Goal: Task Accomplishment & Management: Manage account settings

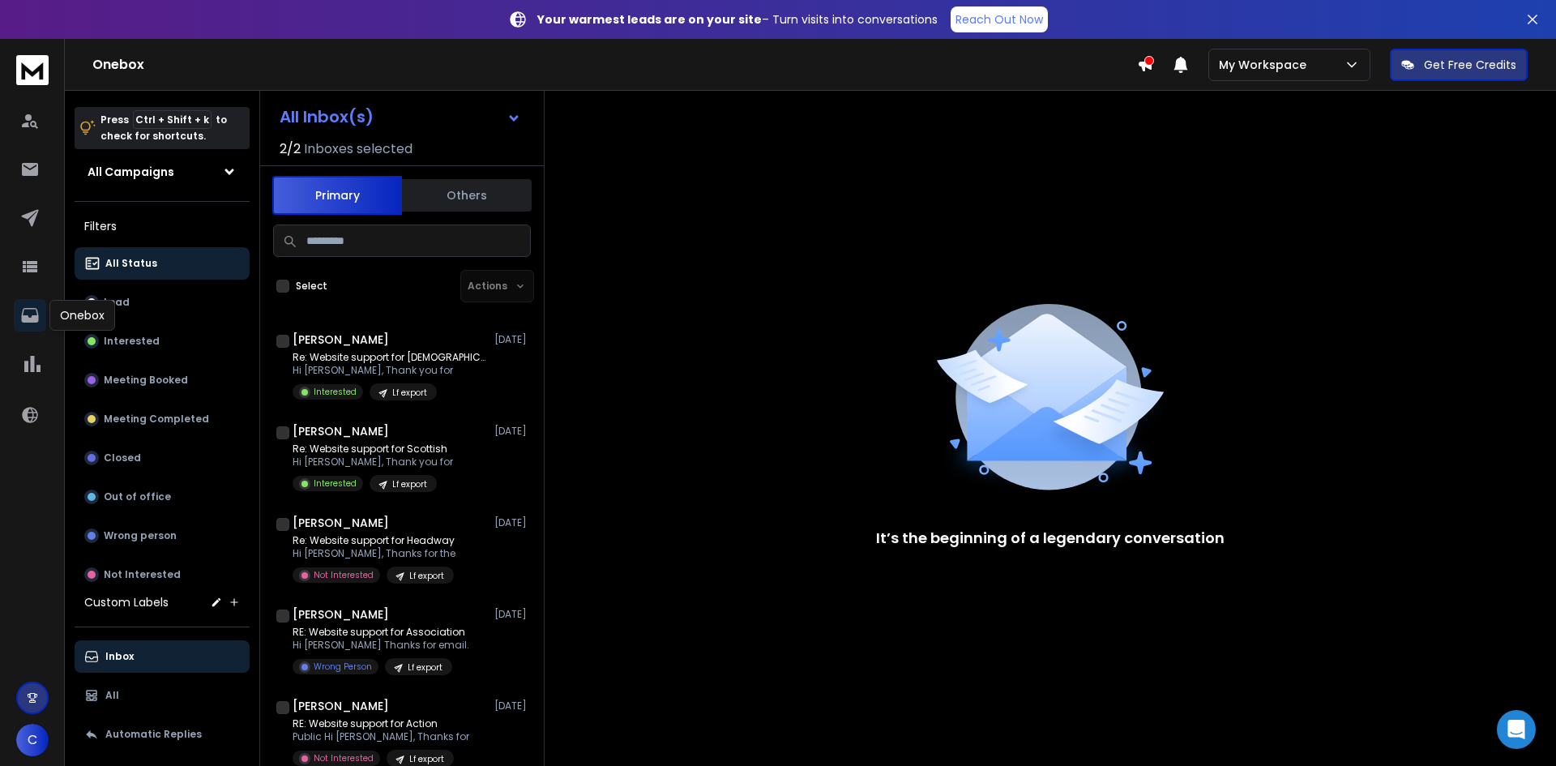
click at [44, 310] on link at bounding box center [30, 315] width 32 height 32
click at [38, 156] on link at bounding box center [30, 169] width 32 height 32
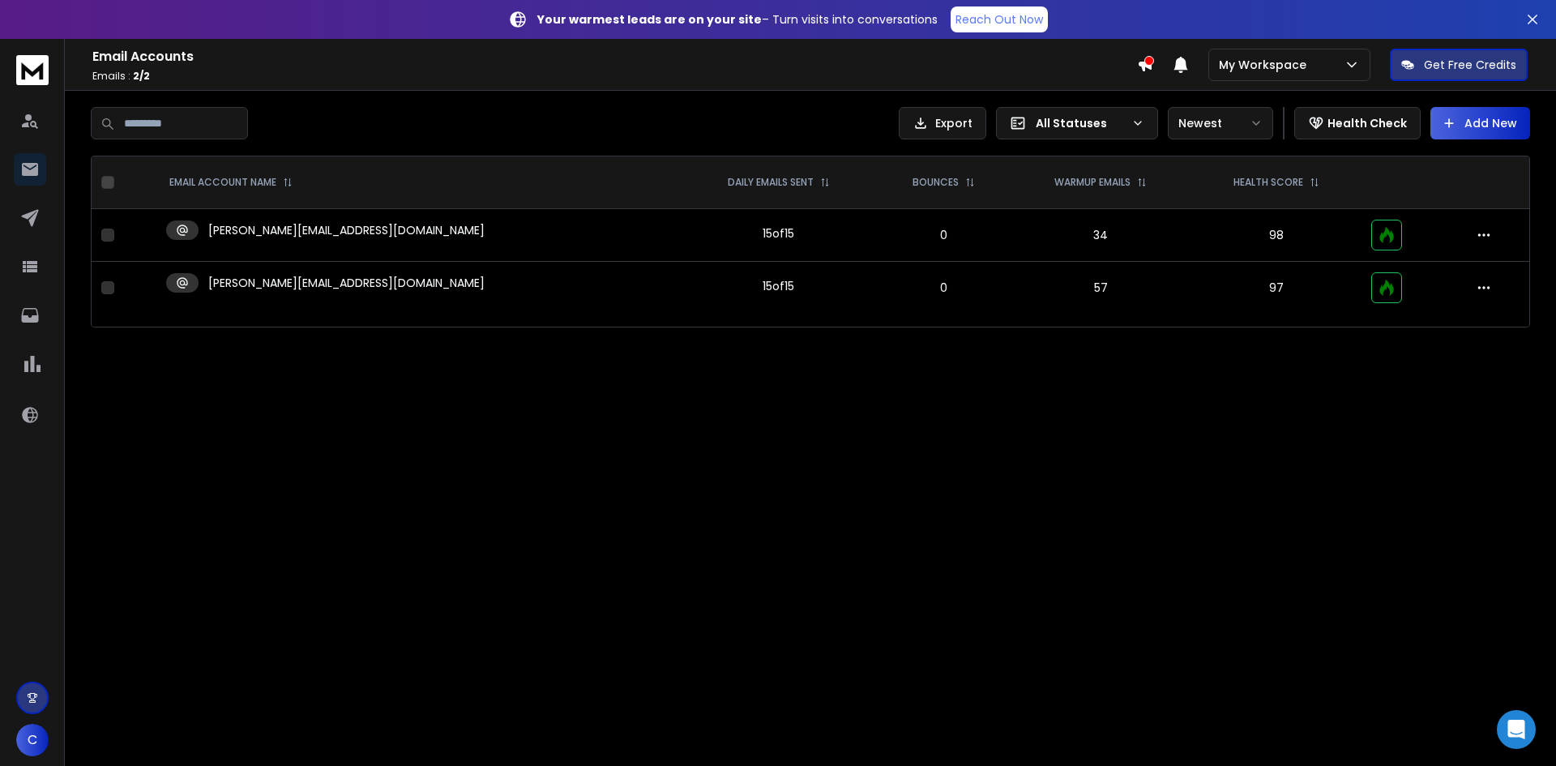
click at [296, 283] on p "[PERSON_NAME][EMAIL_ADDRESS][DOMAIN_NAME]" at bounding box center [346, 283] width 276 height 16
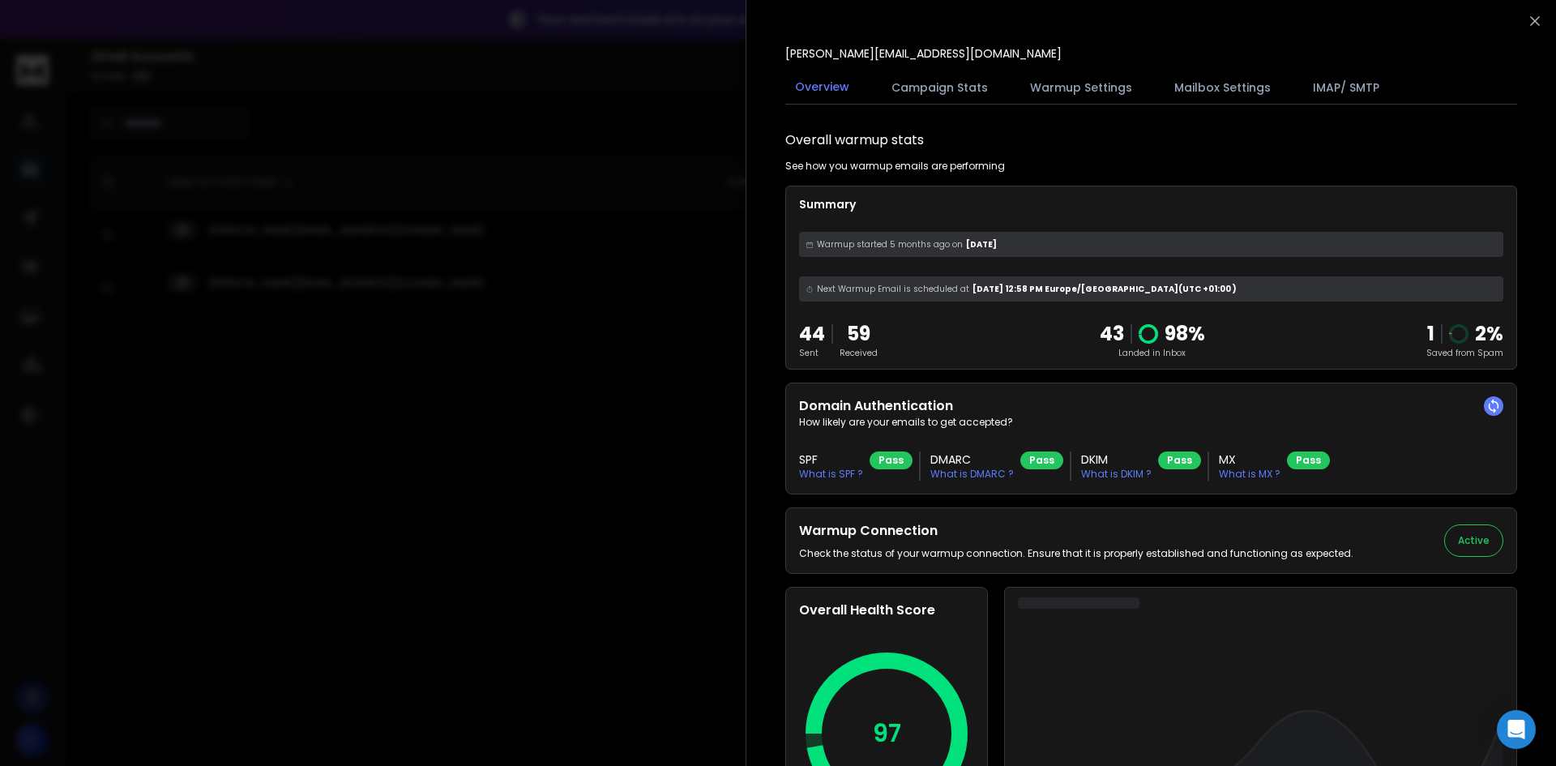
click at [1537, 12] on div "Multi Select Table Sheet [EMAIL_ADDRESS][DOMAIN_NAME] Overview Campaign Stats W…" at bounding box center [1150, 383] width 810 height 766
click at [1536, 18] on icon "button" at bounding box center [1535, 21] width 16 height 16
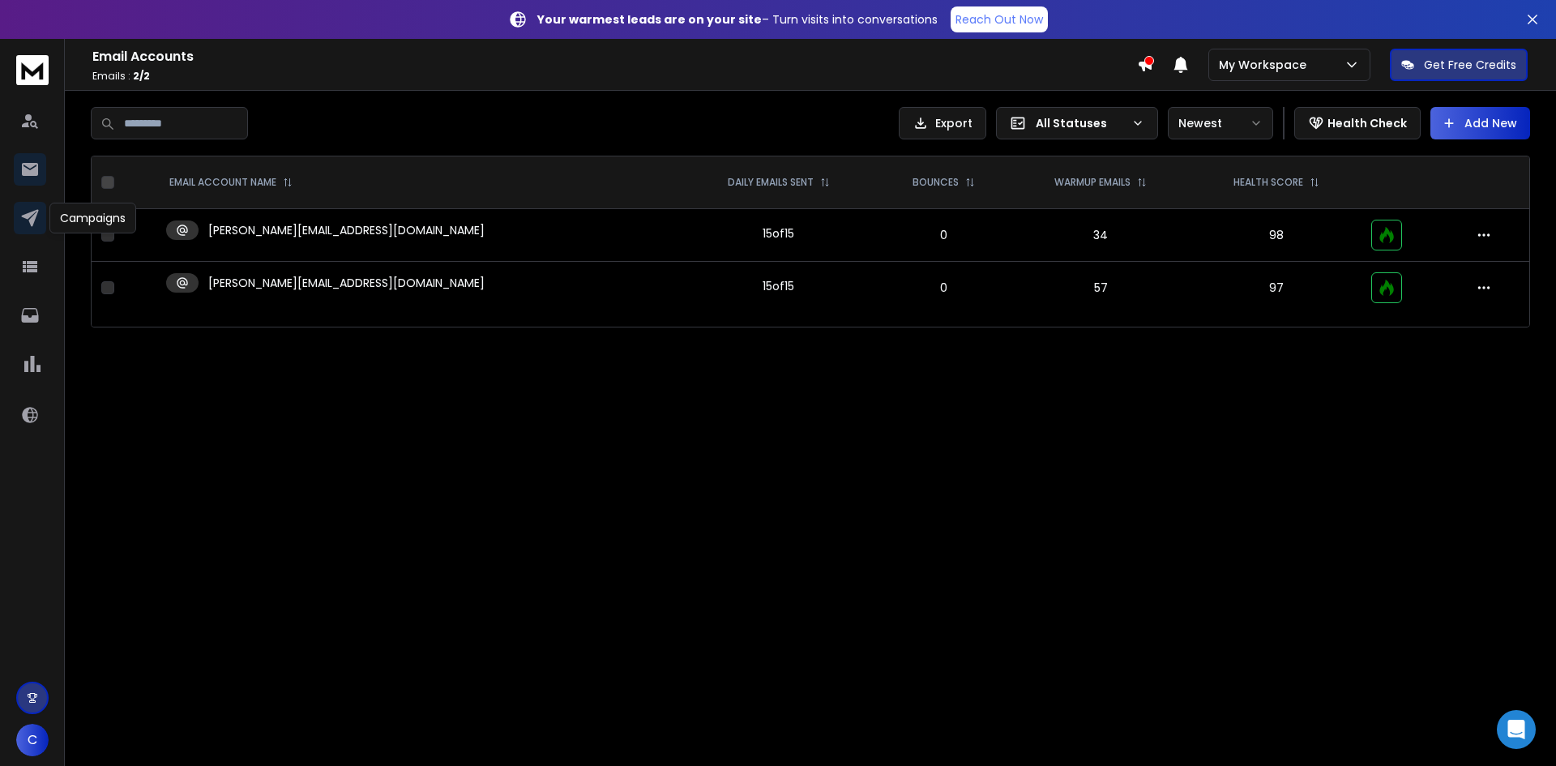
click at [26, 221] on icon at bounding box center [29, 217] width 19 height 19
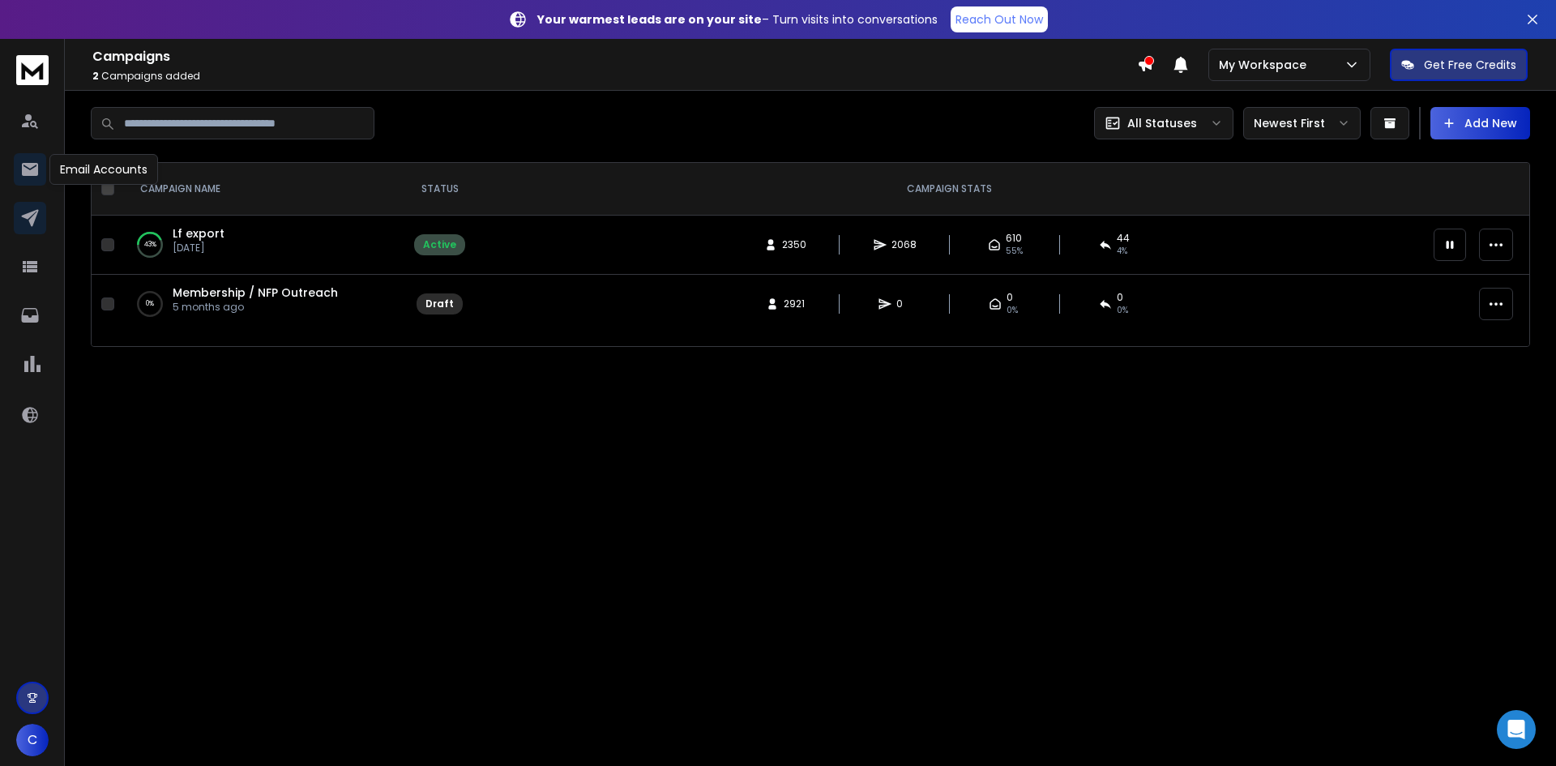
click at [22, 169] on icon at bounding box center [30, 169] width 16 height 13
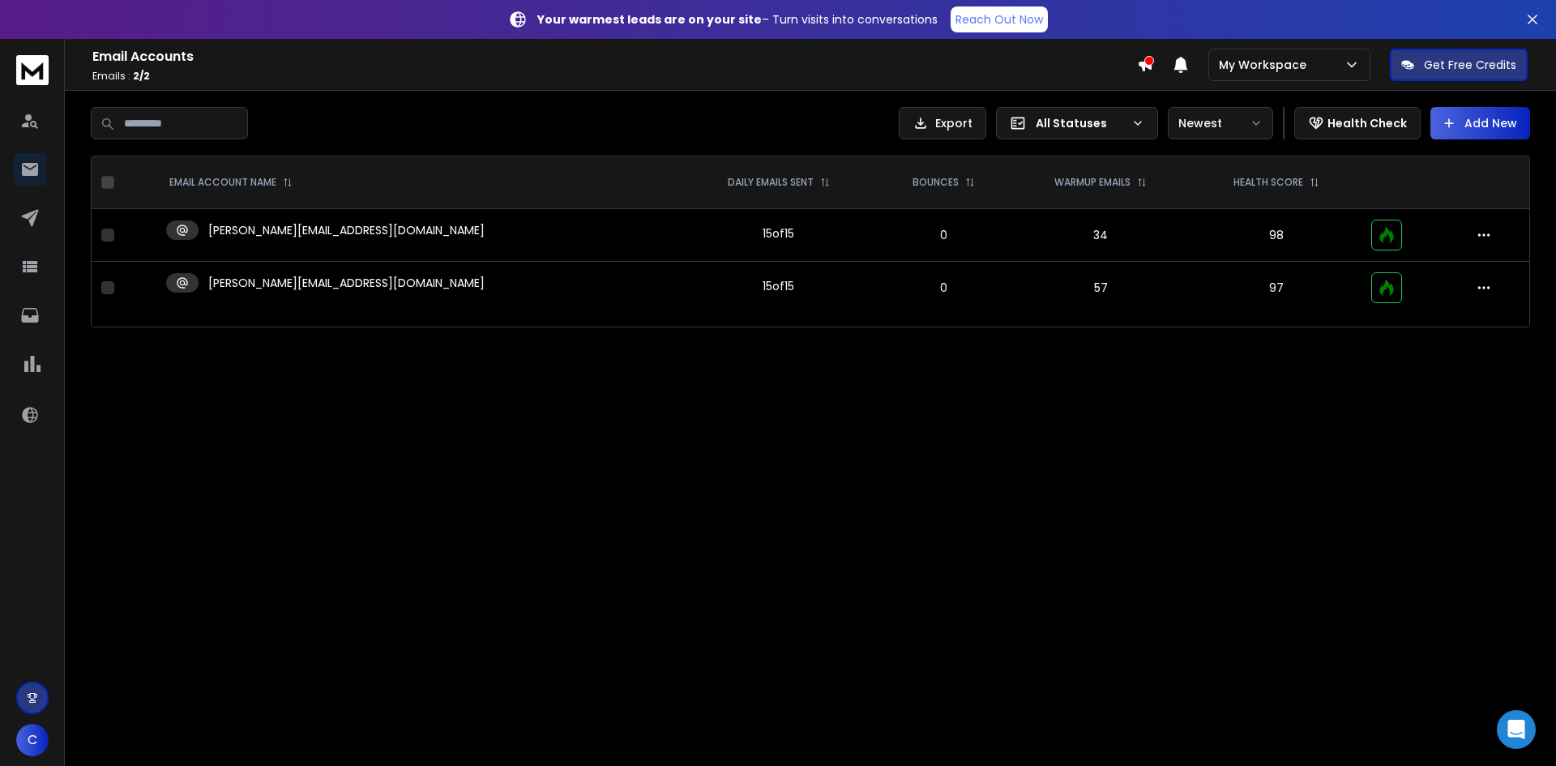
click at [361, 287] on p "[PERSON_NAME][EMAIL_ADDRESS][DOMAIN_NAME]" at bounding box center [346, 283] width 276 height 16
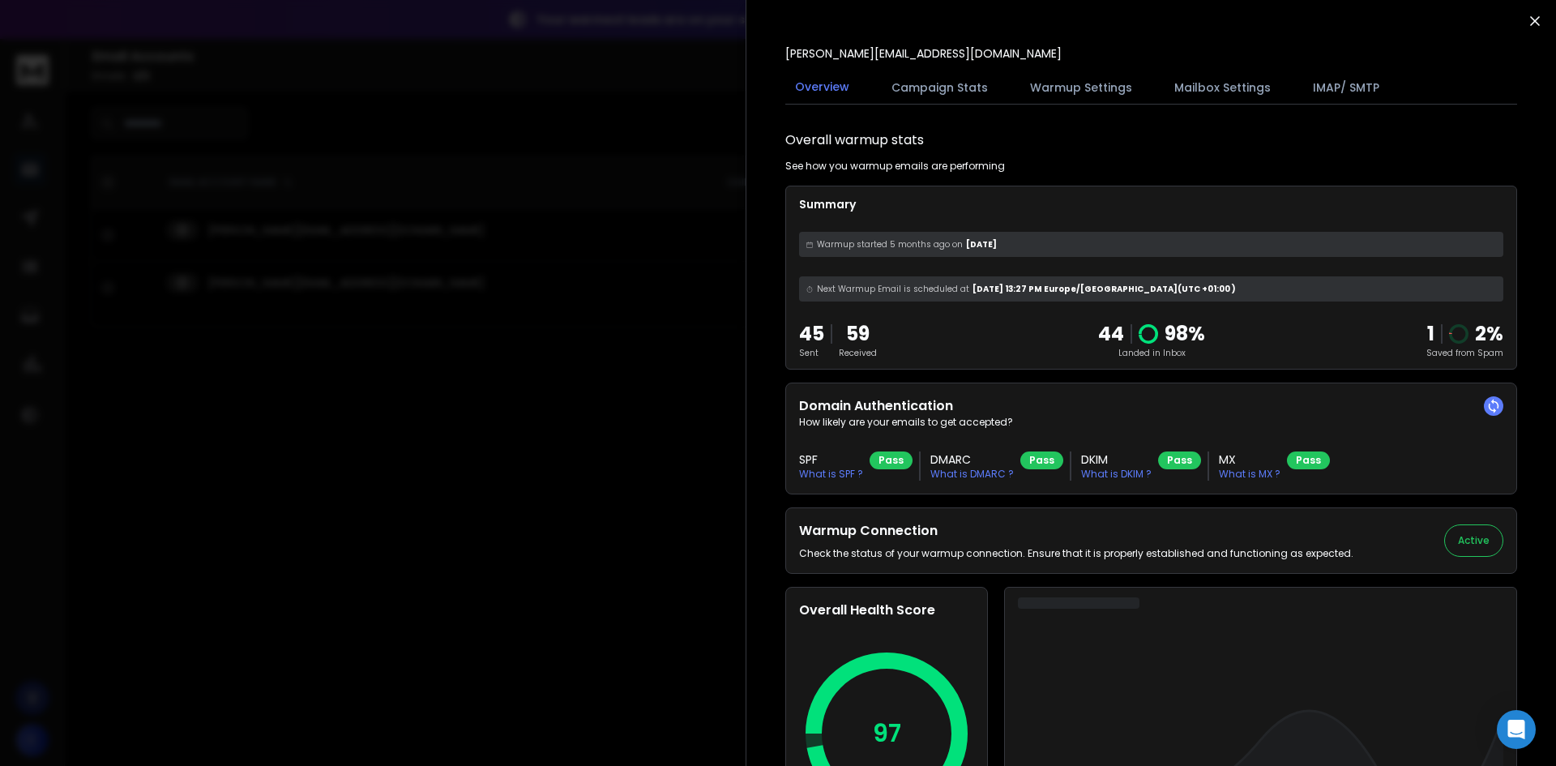
click at [1527, 21] on icon "button" at bounding box center [1535, 21] width 16 height 16
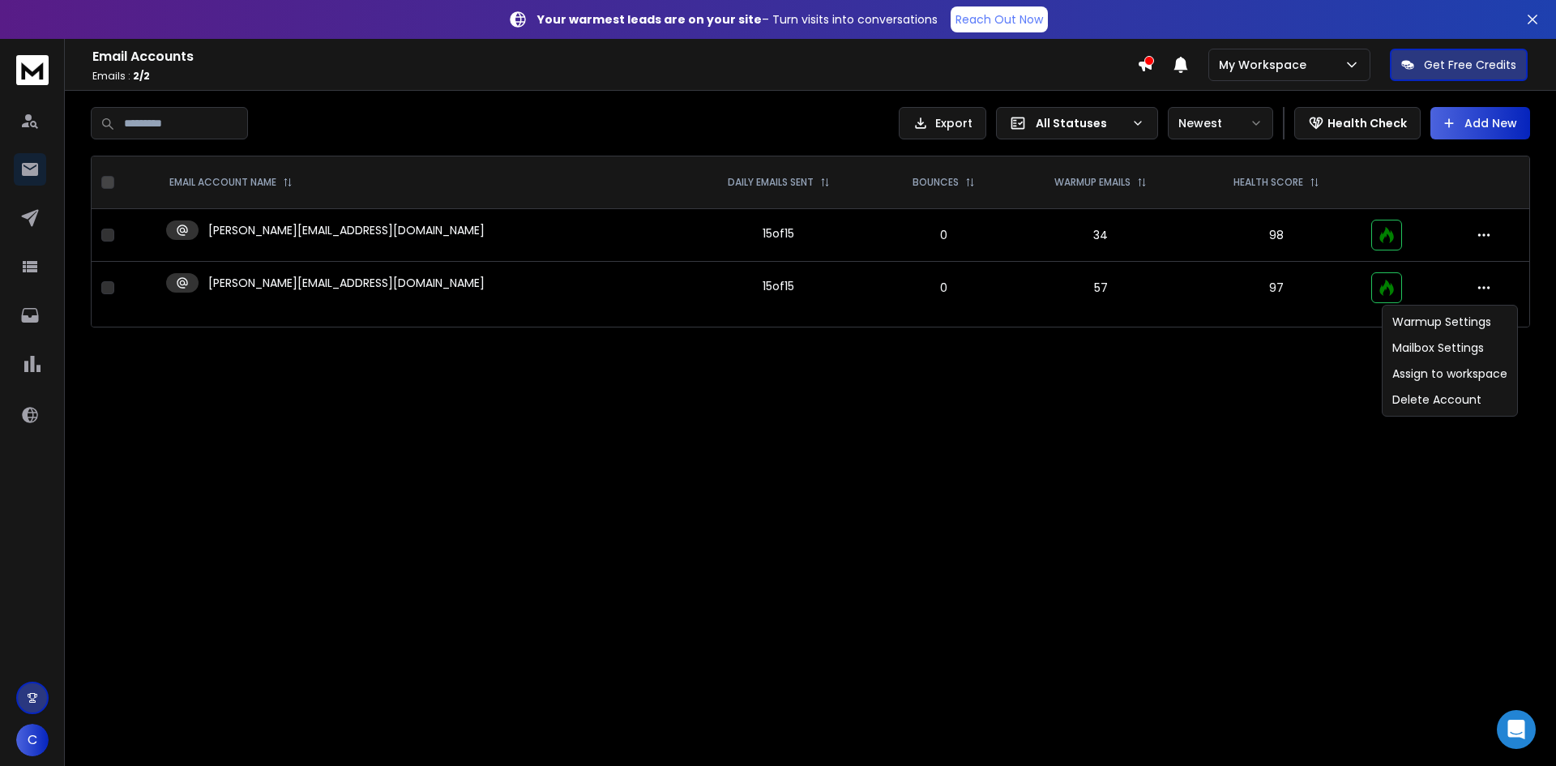
click at [1482, 283] on icon at bounding box center [1483, 287] width 15 height 15
click at [1125, 431] on div "Your warmest leads are on your site – Turn visits into conversations Reach Out …" at bounding box center [778, 383] width 1556 height 766
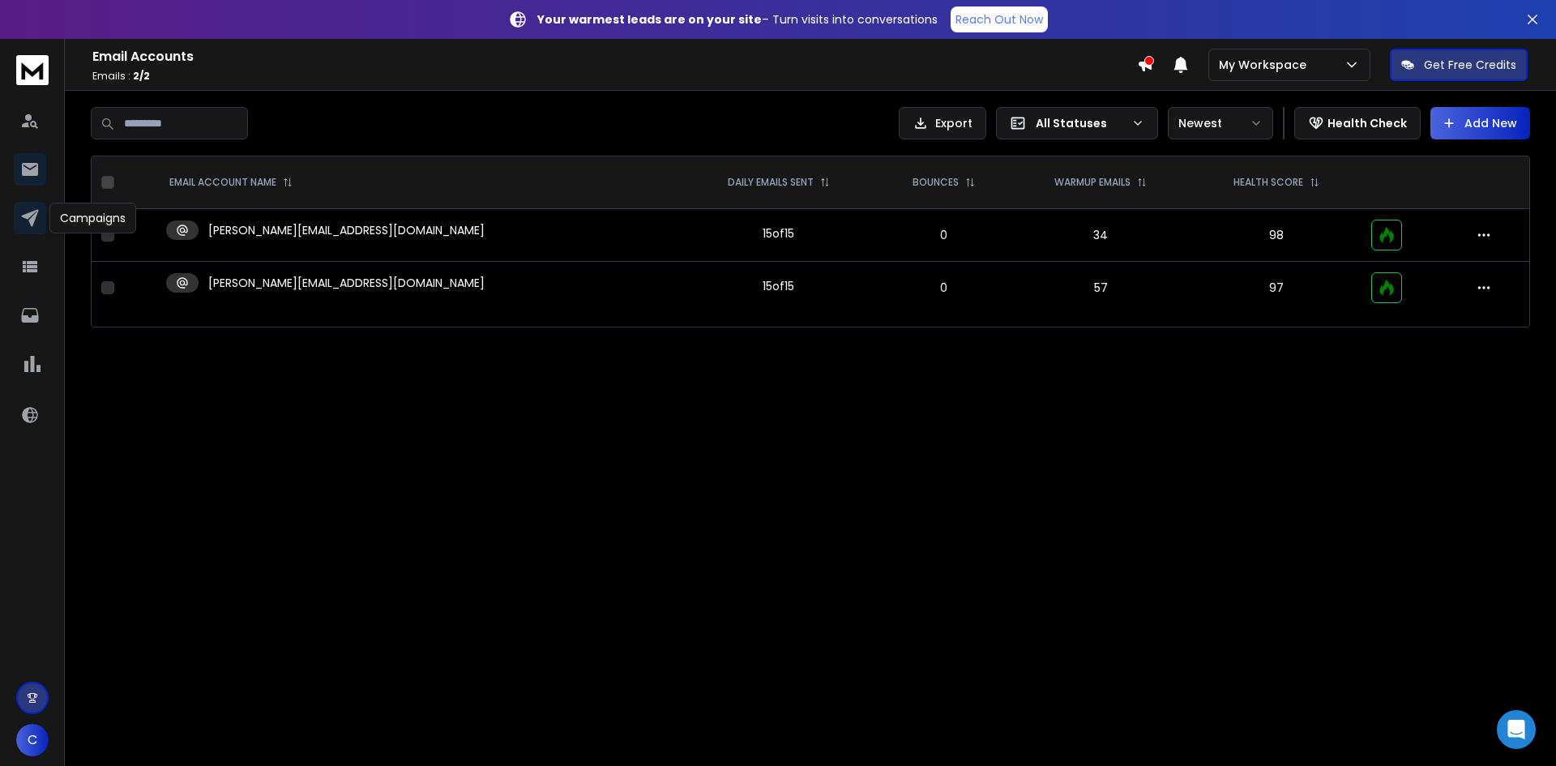
click at [35, 221] on icon at bounding box center [29, 217] width 19 height 19
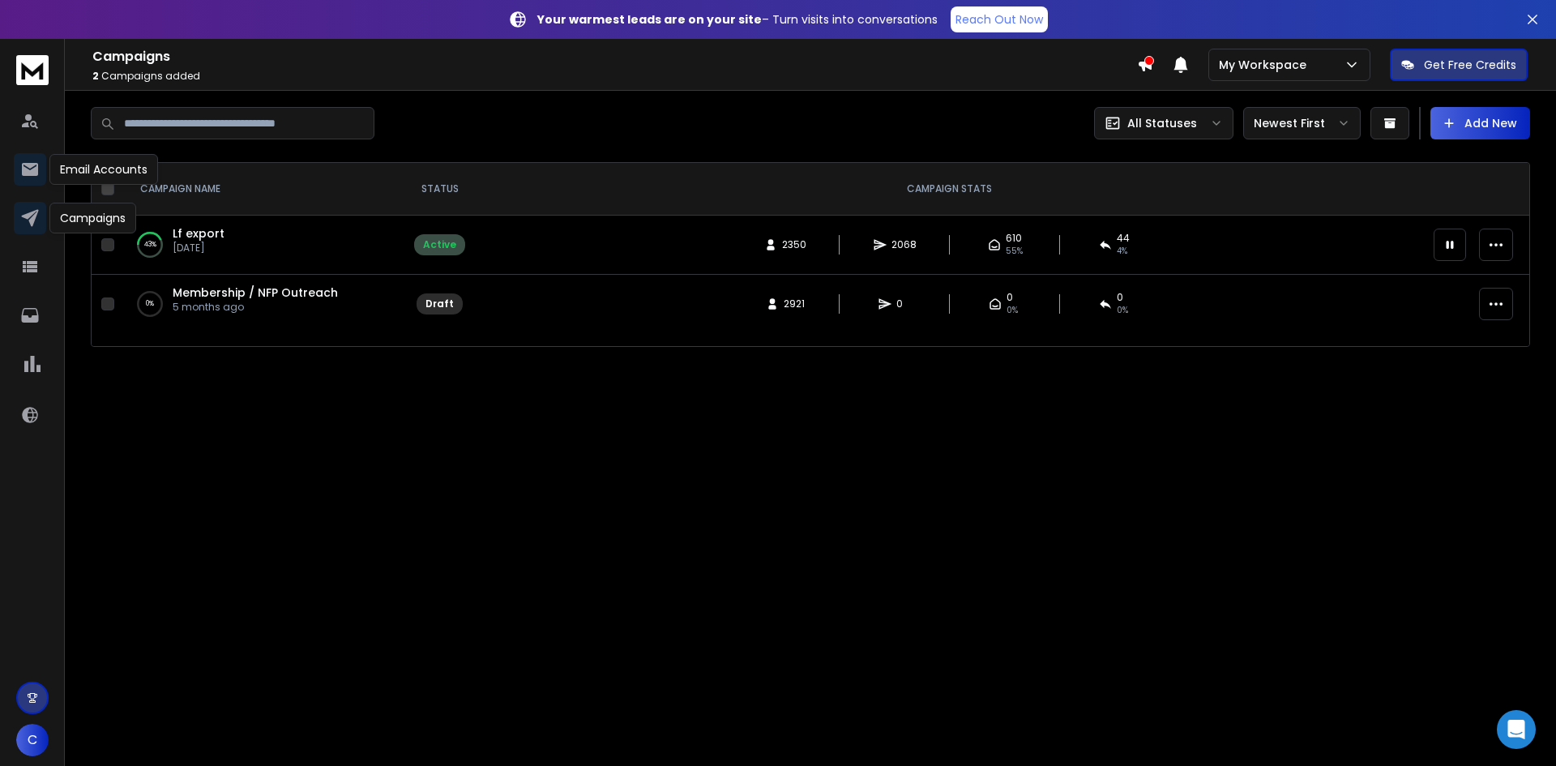
click at [32, 158] on link at bounding box center [30, 169] width 32 height 32
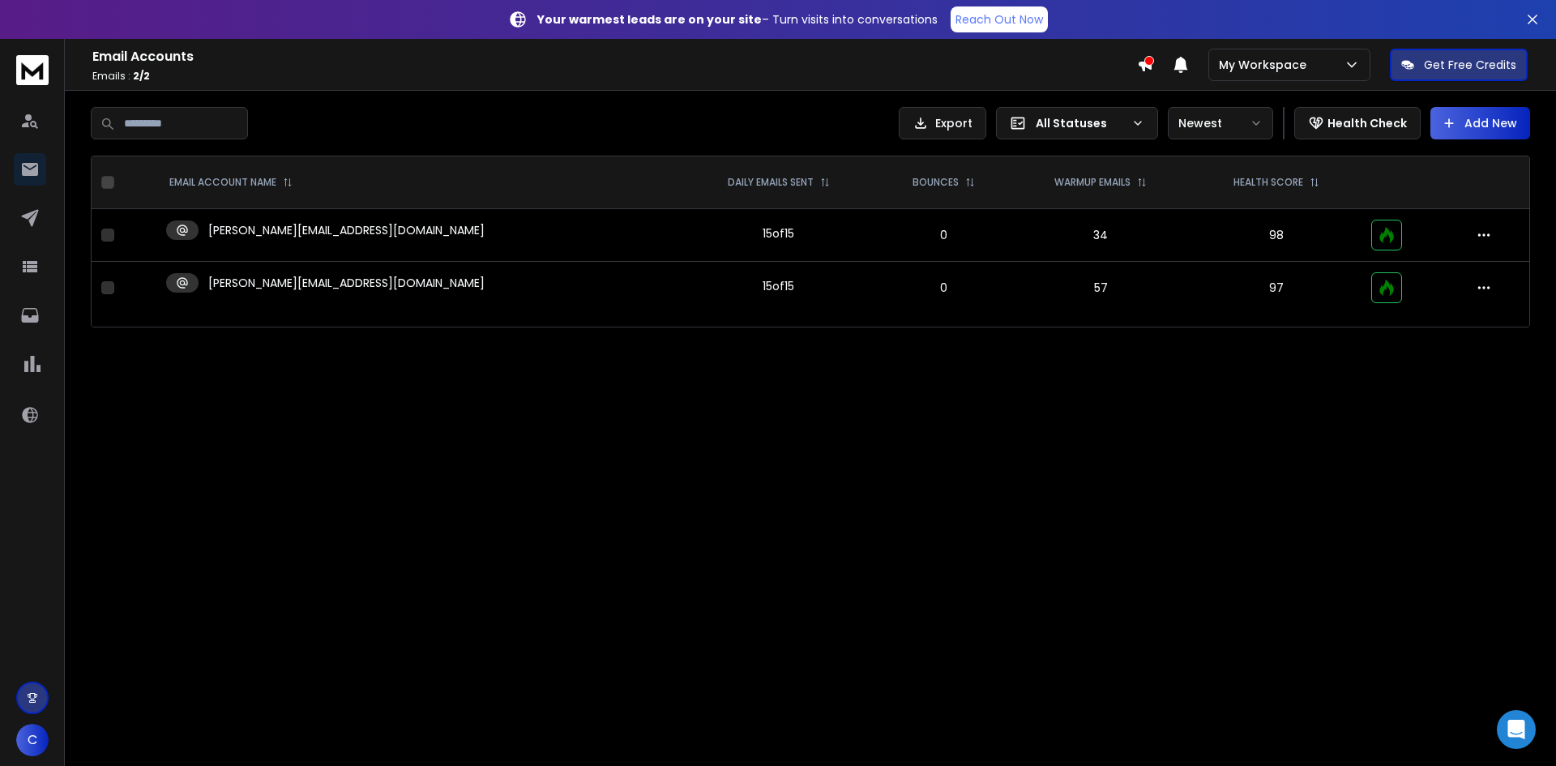
click at [280, 287] on p "[PERSON_NAME][EMAIL_ADDRESS][DOMAIN_NAME]" at bounding box center [346, 283] width 276 height 16
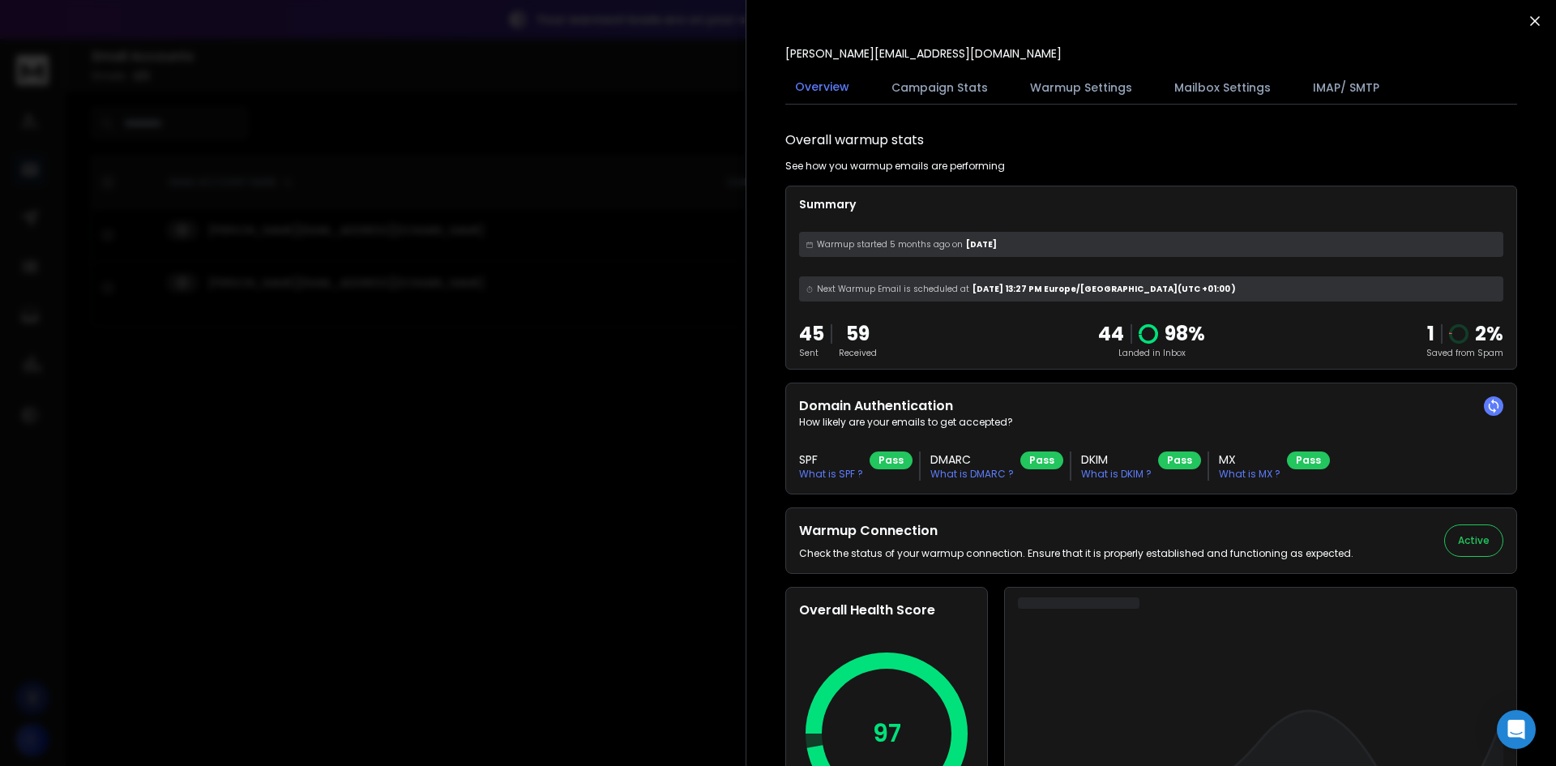
click at [1535, 20] on icon "button" at bounding box center [1535, 21] width 16 height 16
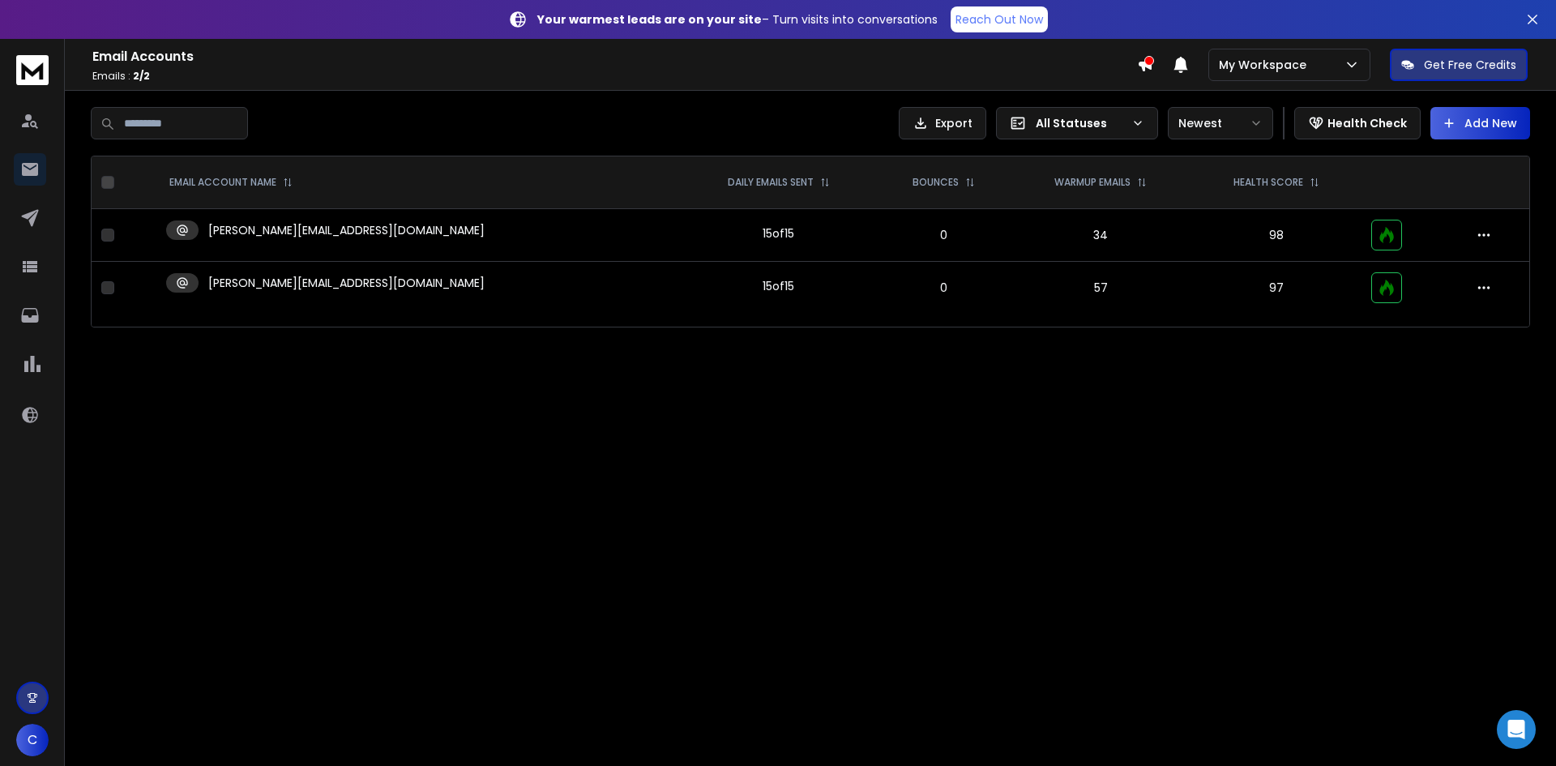
click at [762, 281] on div "15 of 15" at bounding box center [778, 286] width 32 height 16
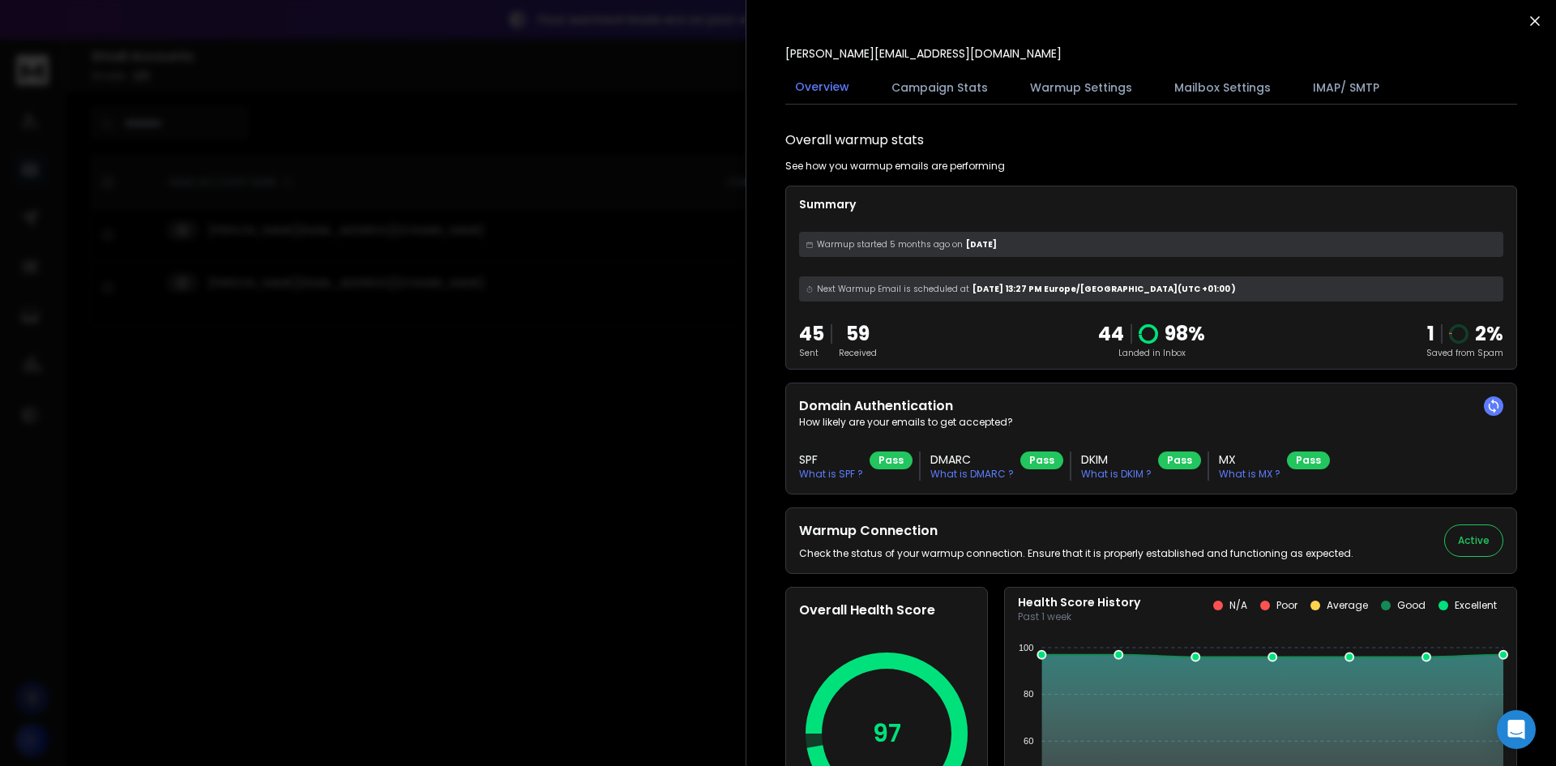
click at [1527, 28] on icon "button" at bounding box center [1535, 21] width 16 height 16
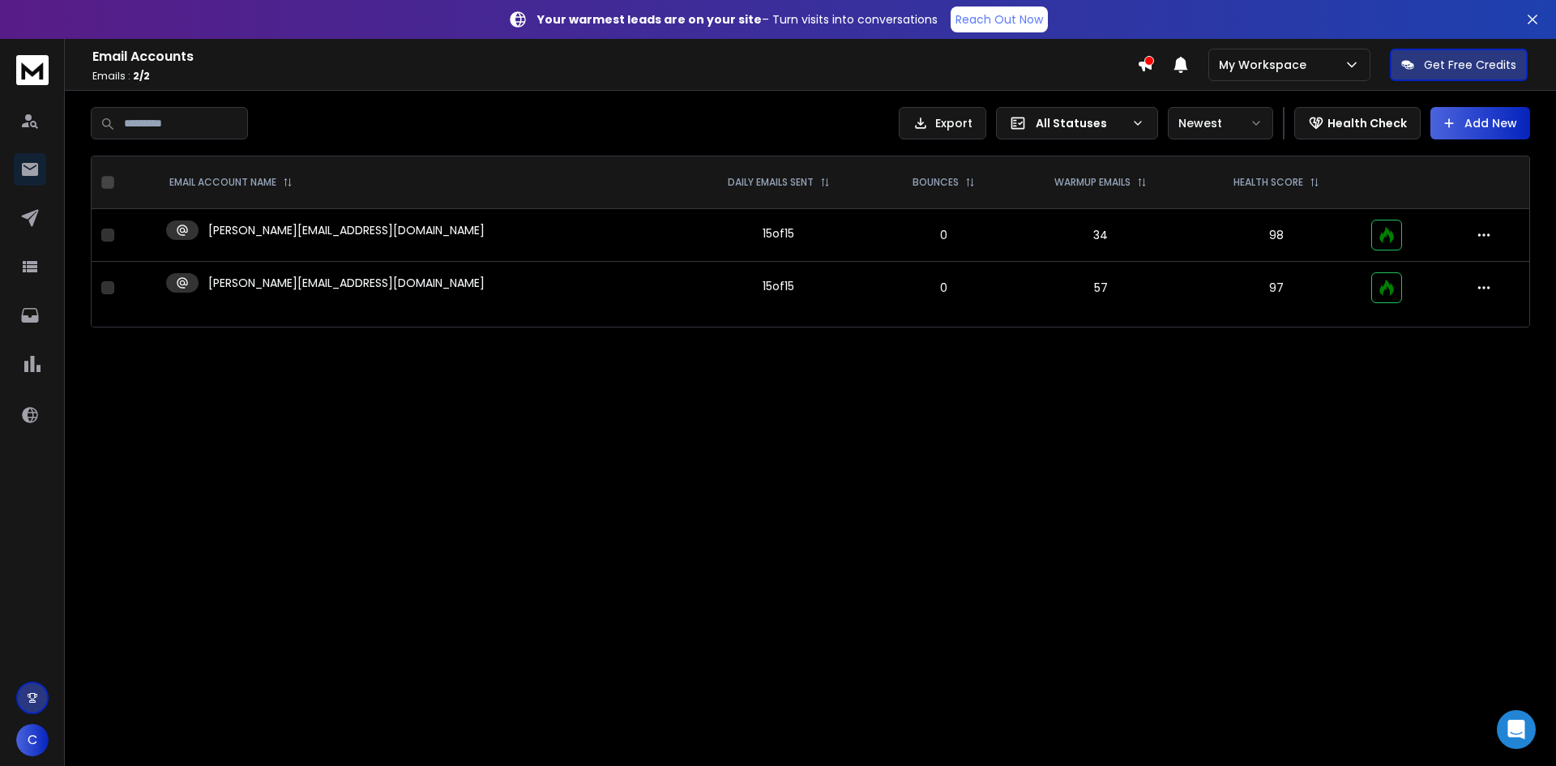
click at [241, 287] on p "[PERSON_NAME][EMAIL_ADDRESS][DOMAIN_NAME]" at bounding box center [346, 283] width 276 height 16
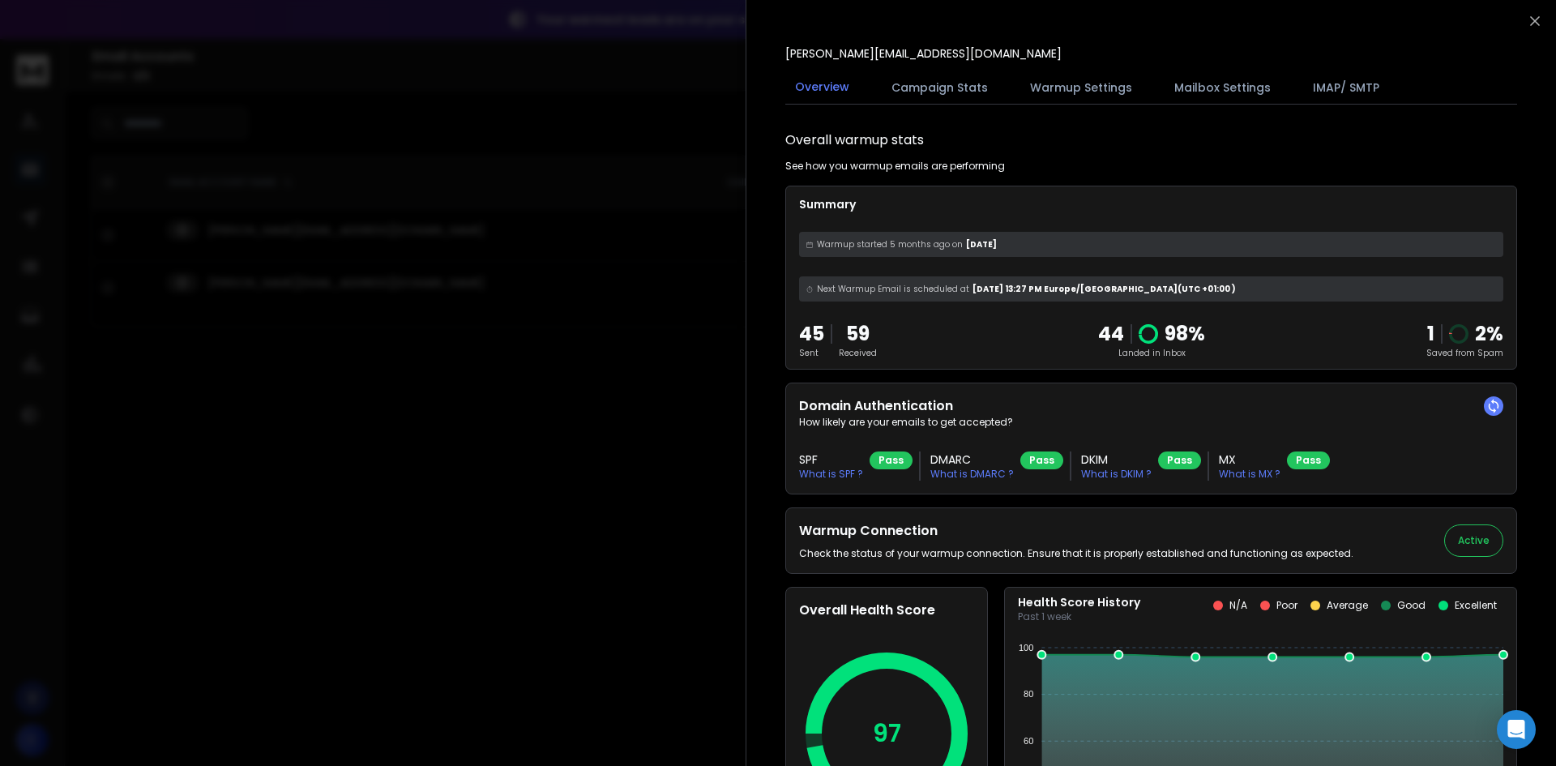
click at [653, 195] on div at bounding box center [778, 383] width 1556 height 766
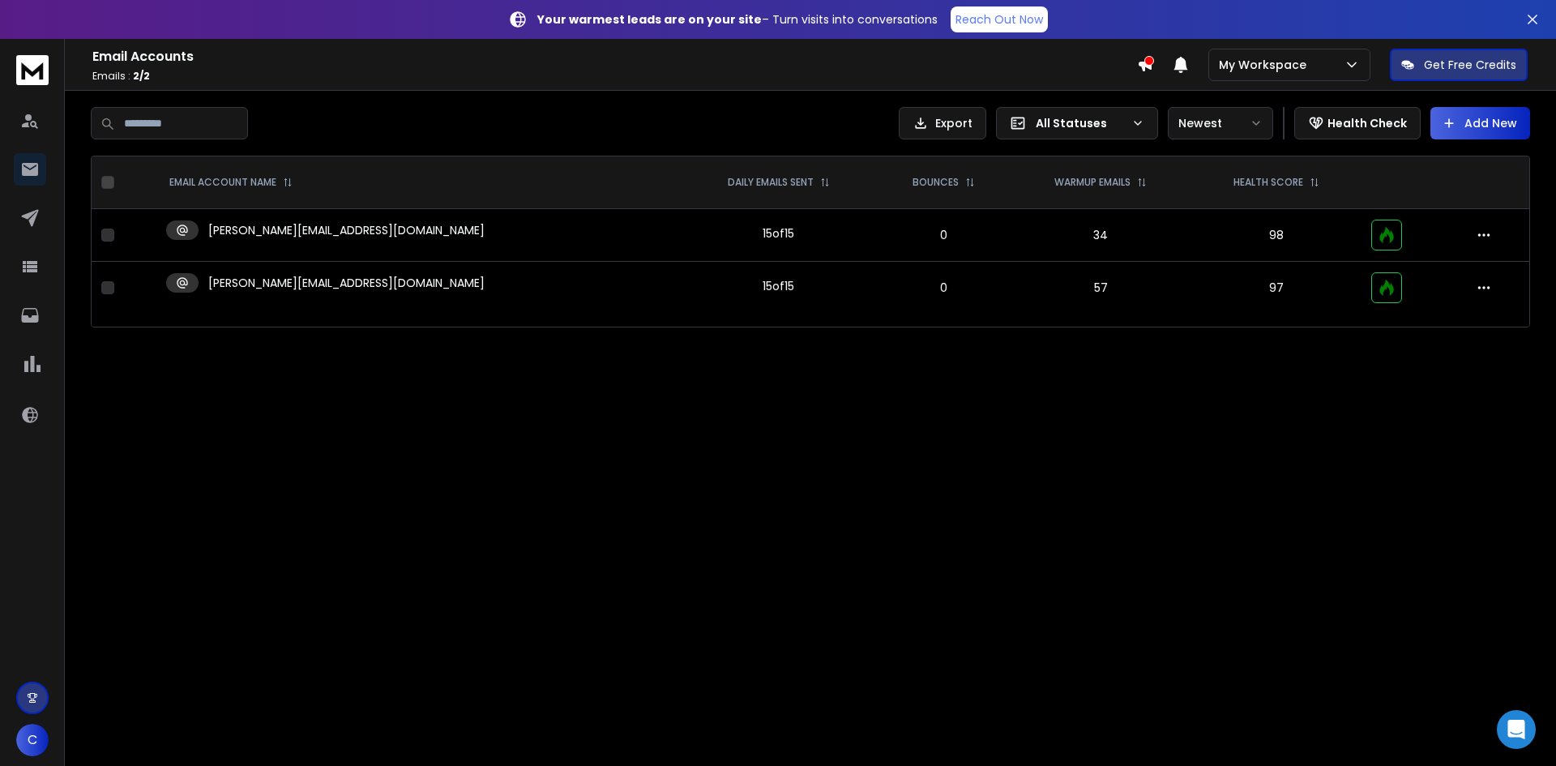
click at [363, 283] on p "[PERSON_NAME][EMAIL_ADDRESS][DOMAIN_NAME]" at bounding box center [346, 283] width 276 height 16
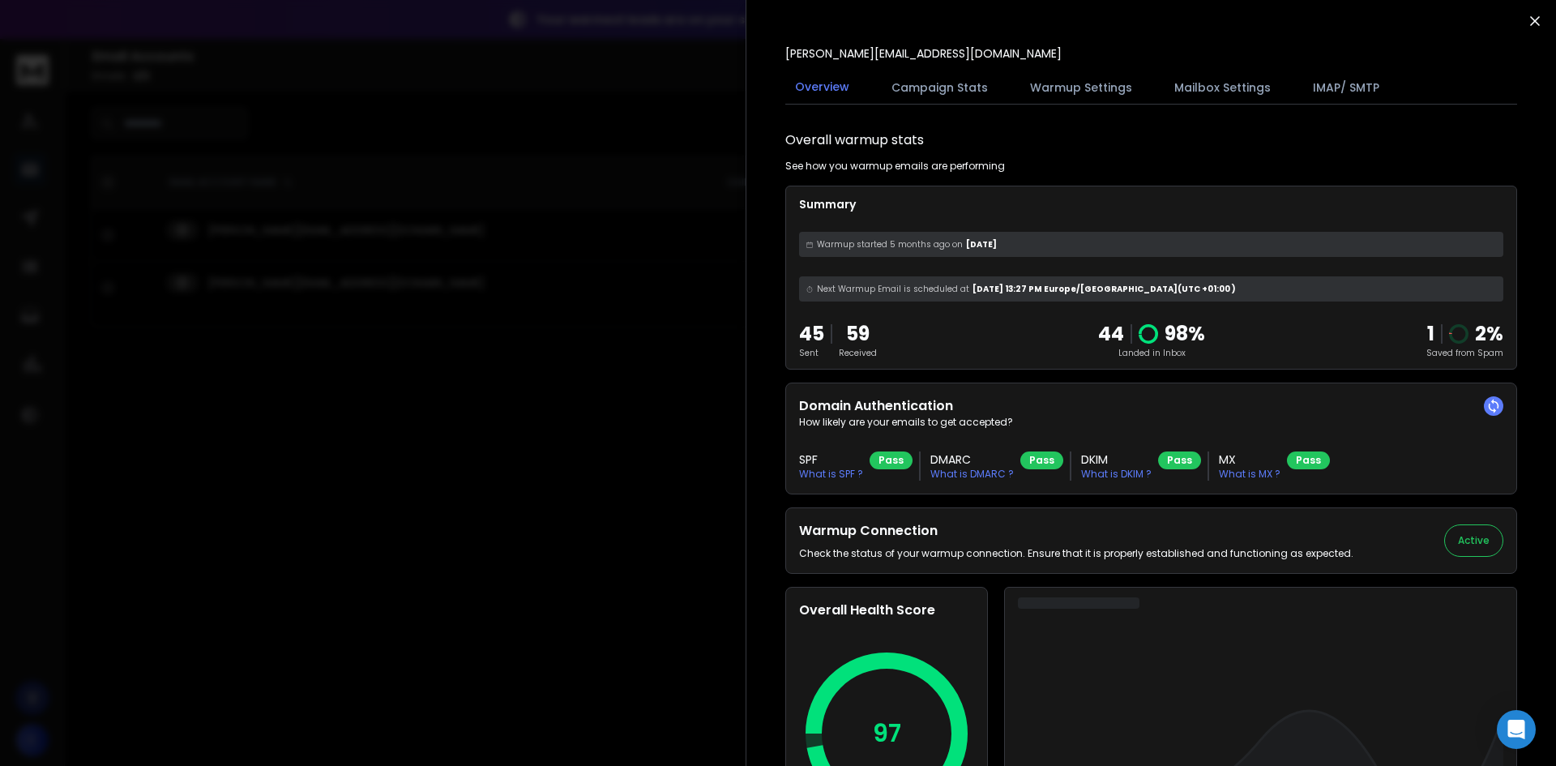
click at [1537, 25] on icon "button" at bounding box center [1535, 21] width 16 height 16
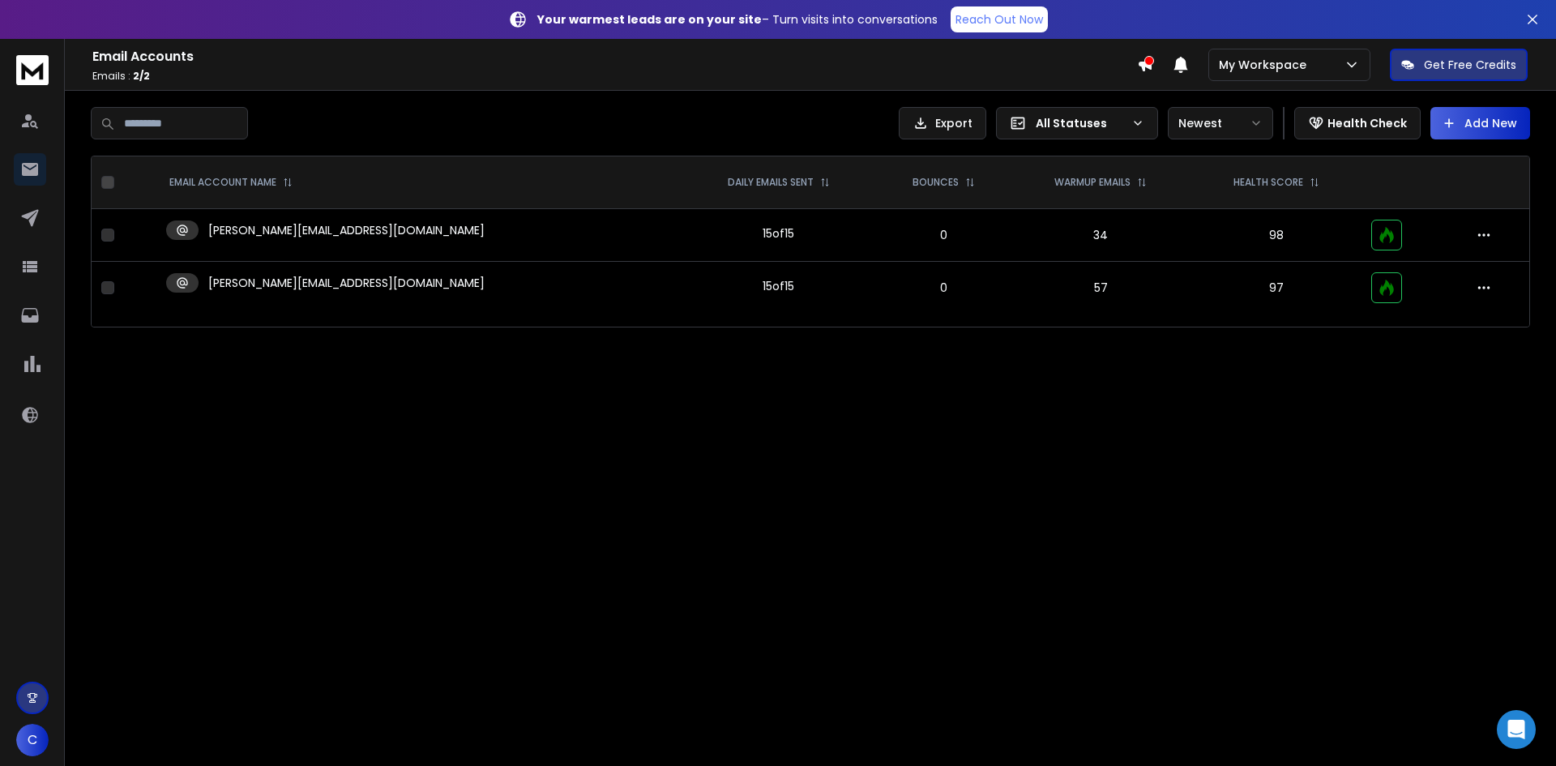
click at [638, 373] on div "Your warmest leads are on your site – Turn visits into conversations Reach Out …" at bounding box center [778, 383] width 1556 height 766
click at [38, 211] on icon at bounding box center [29, 217] width 19 height 19
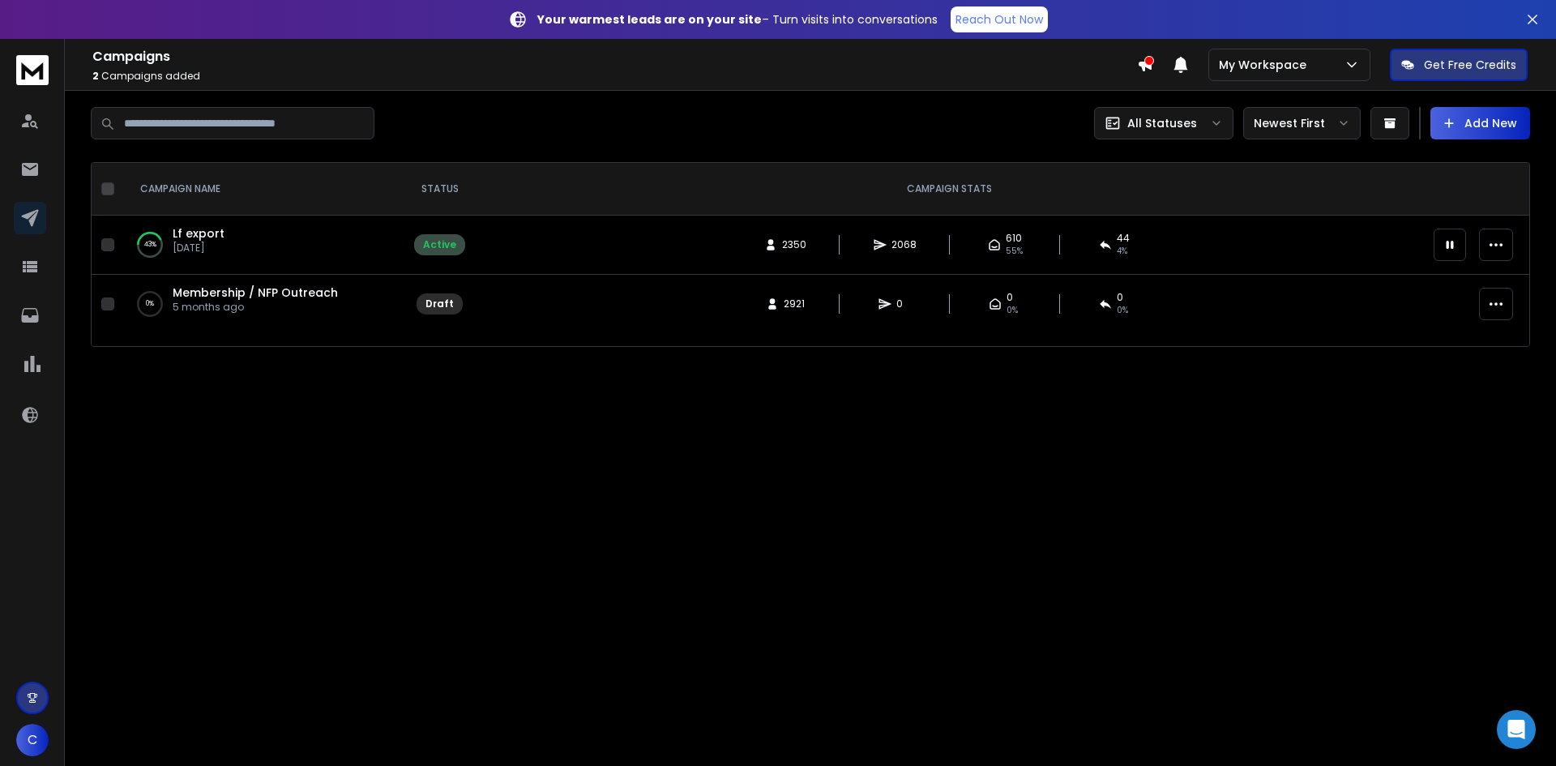
click at [250, 292] on span "Membership / NFP Outreach" at bounding box center [255, 292] width 165 height 16
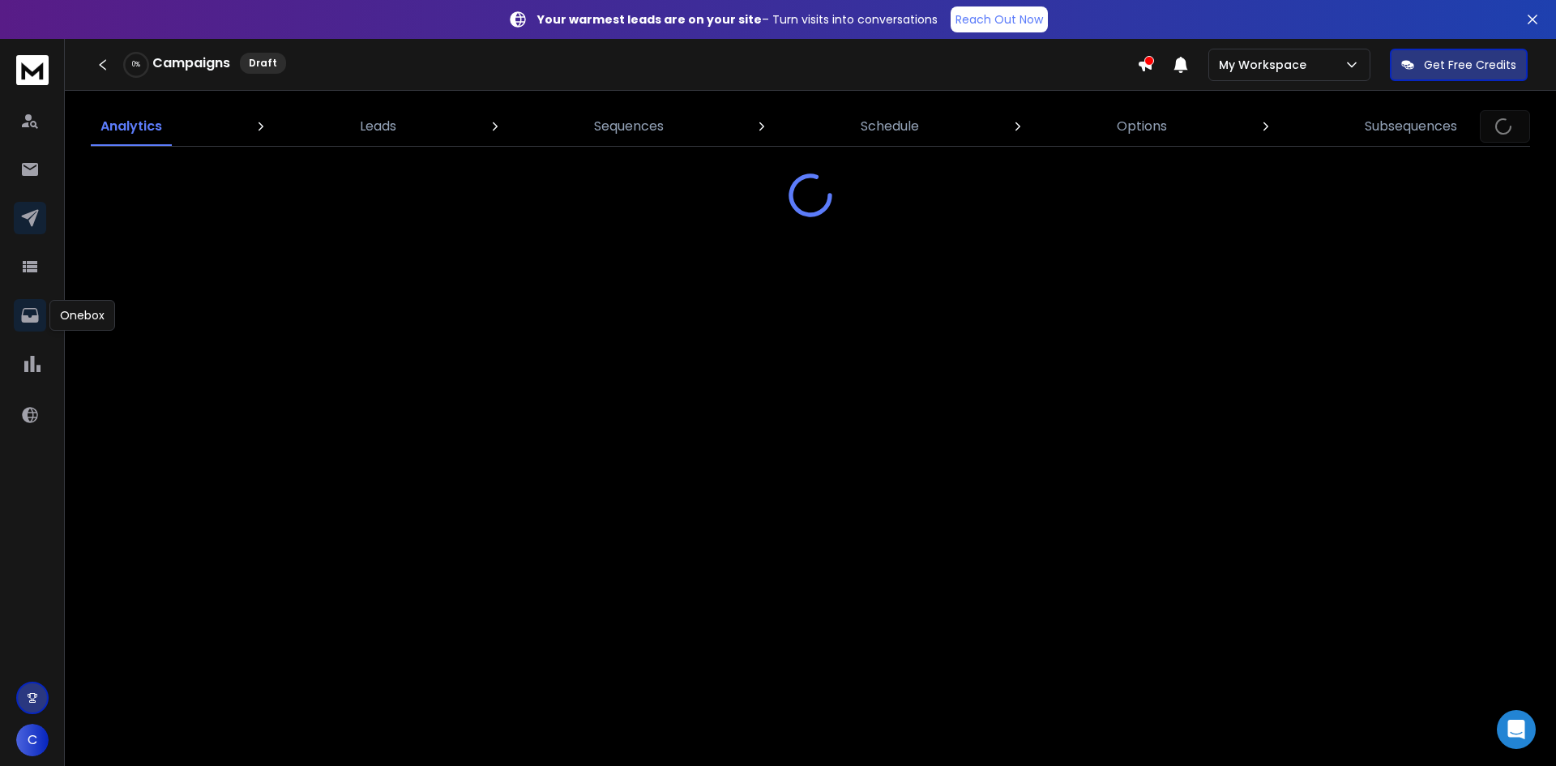
click at [28, 322] on icon at bounding box center [29, 315] width 17 height 15
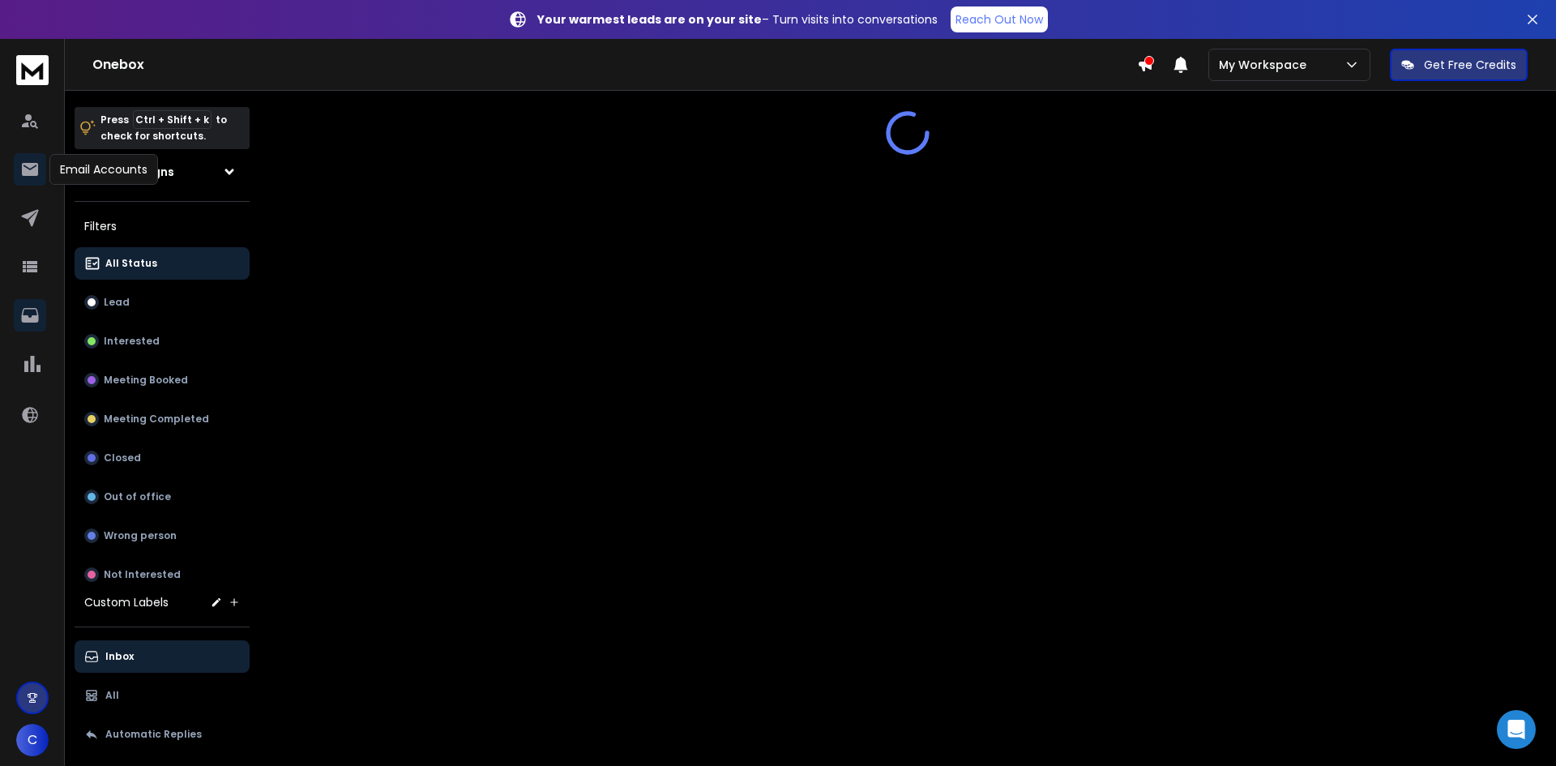
click at [28, 181] on link at bounding box center [30, 169] width 32 height 32
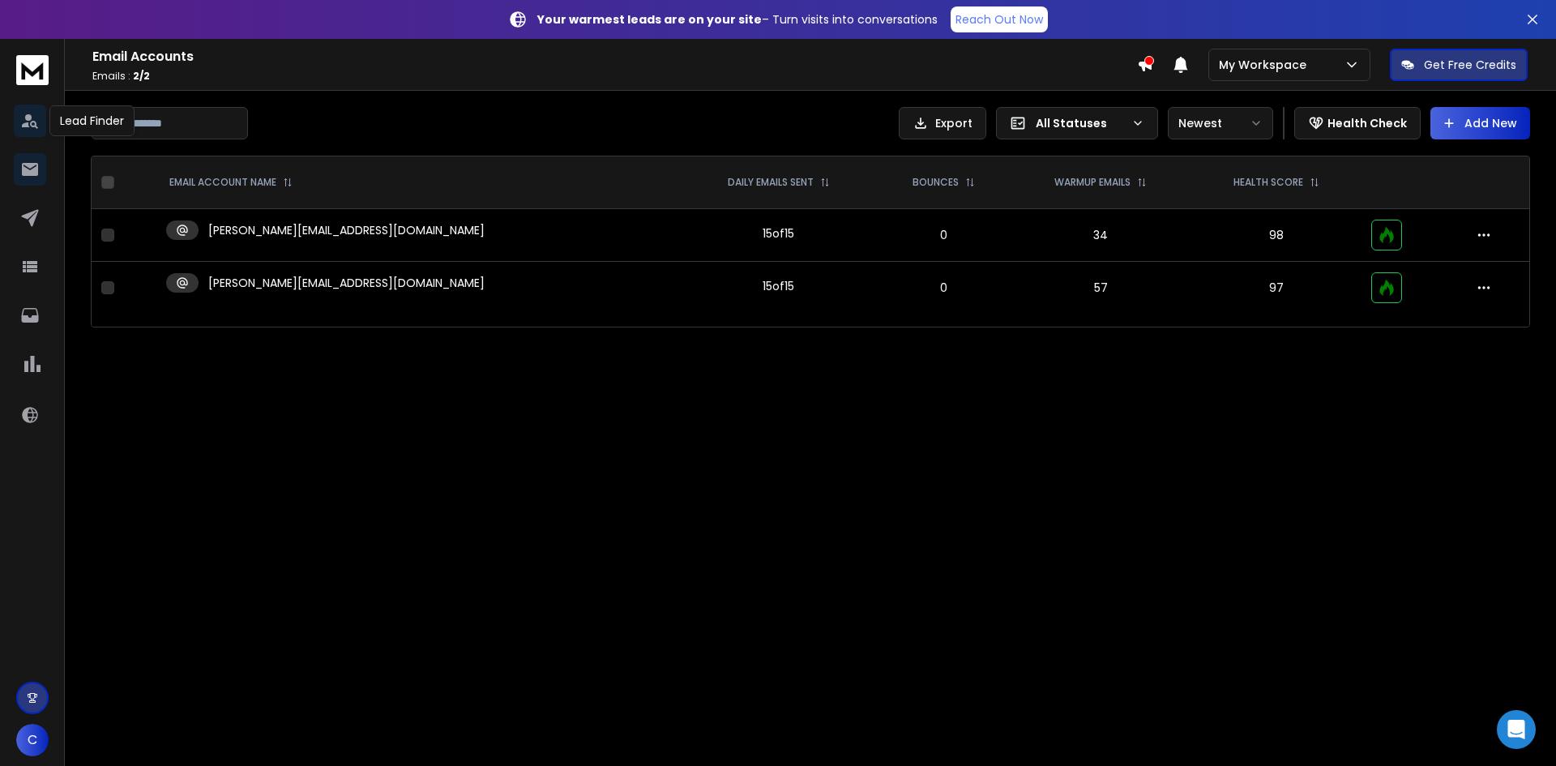
click at [23, 125] on icon at bounding box center [30, 125] width 16 height 8
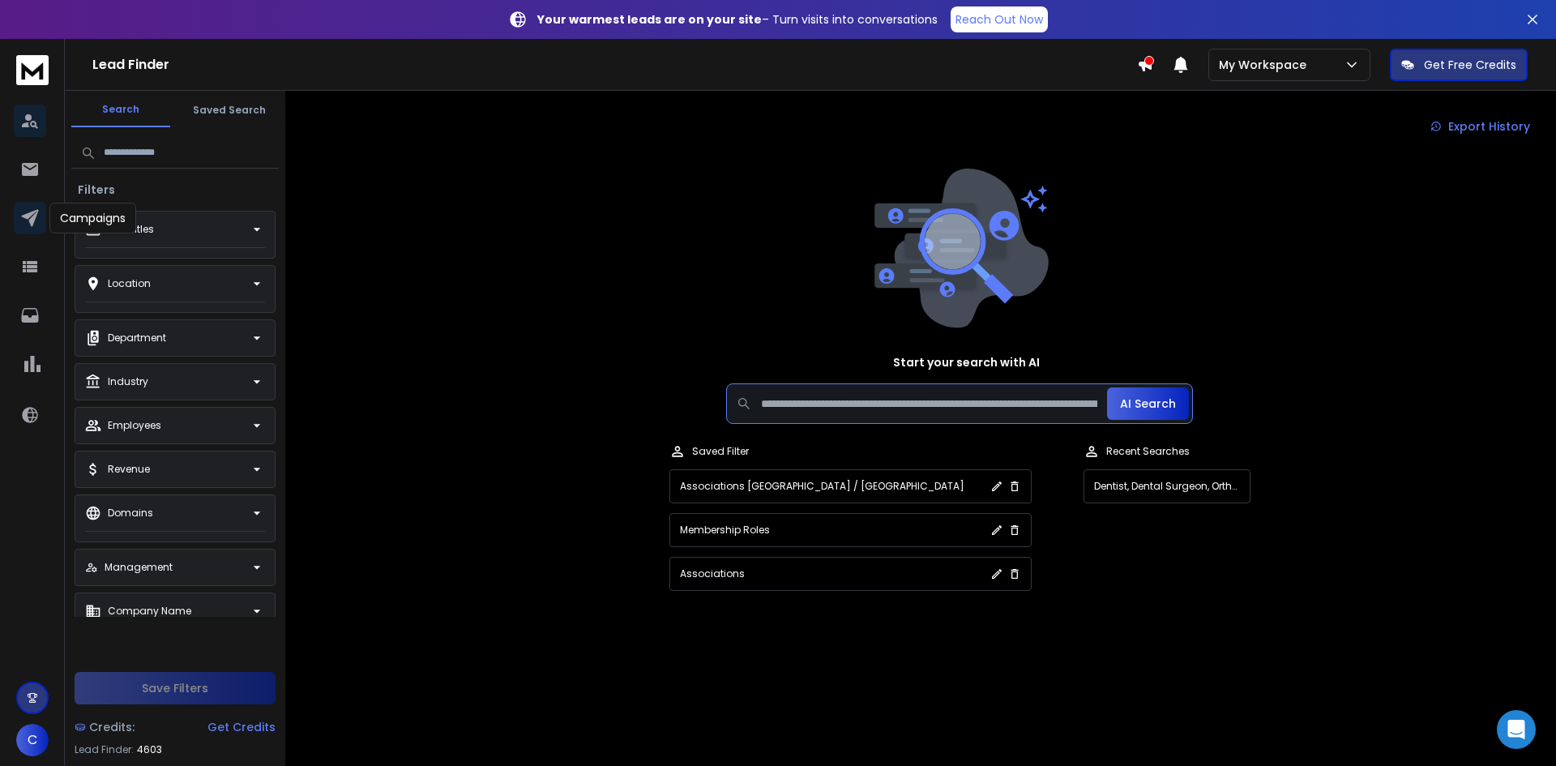
click at [33, 212] on icon at bounding box center [29, 217] width 17 height 17
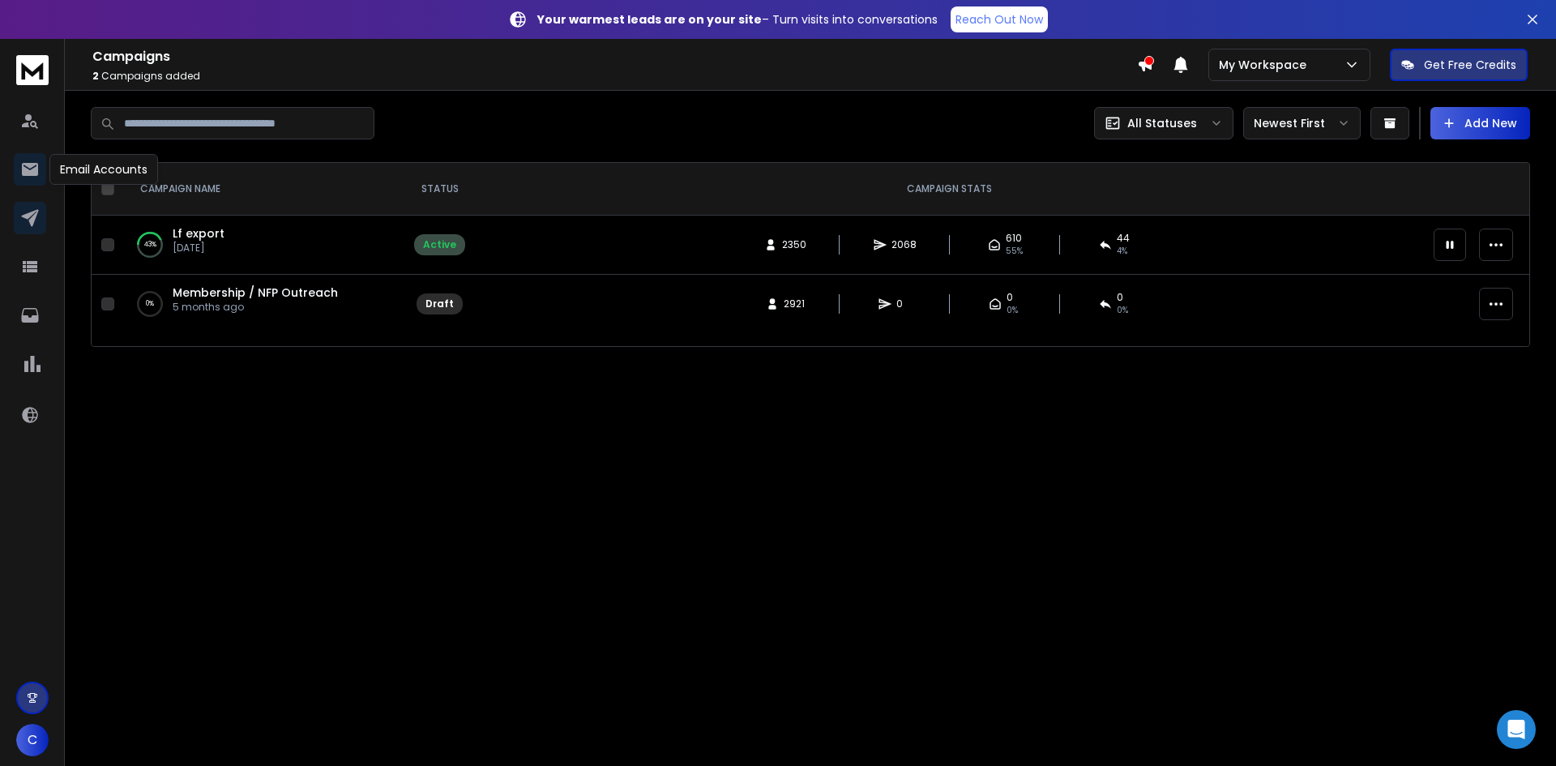
click at [15, 169] on link at bounding box center [30, 169] width 32 height 32
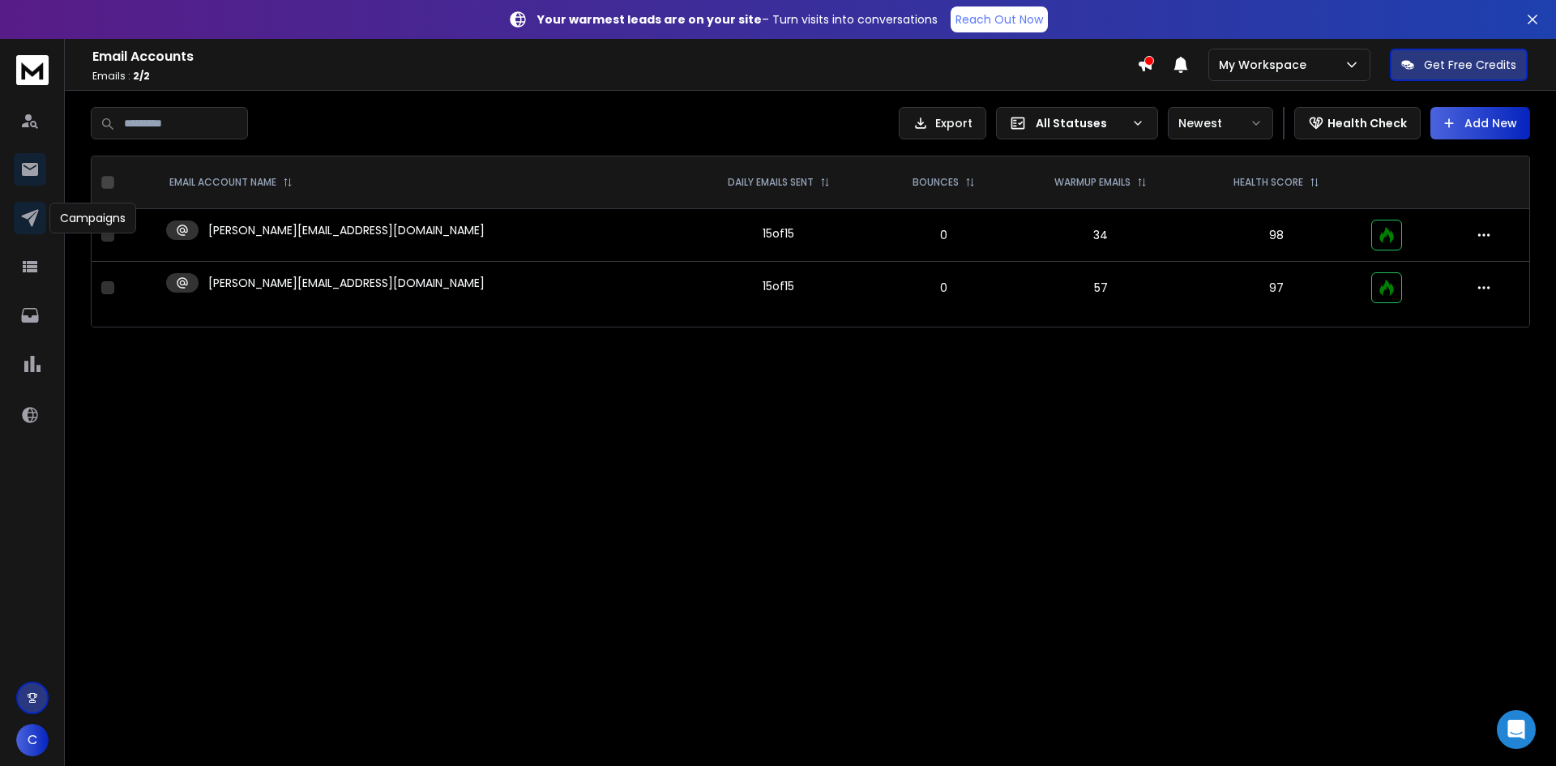
click at [24, 220] on icon at bounding box center [29, 217] width 19 height 19
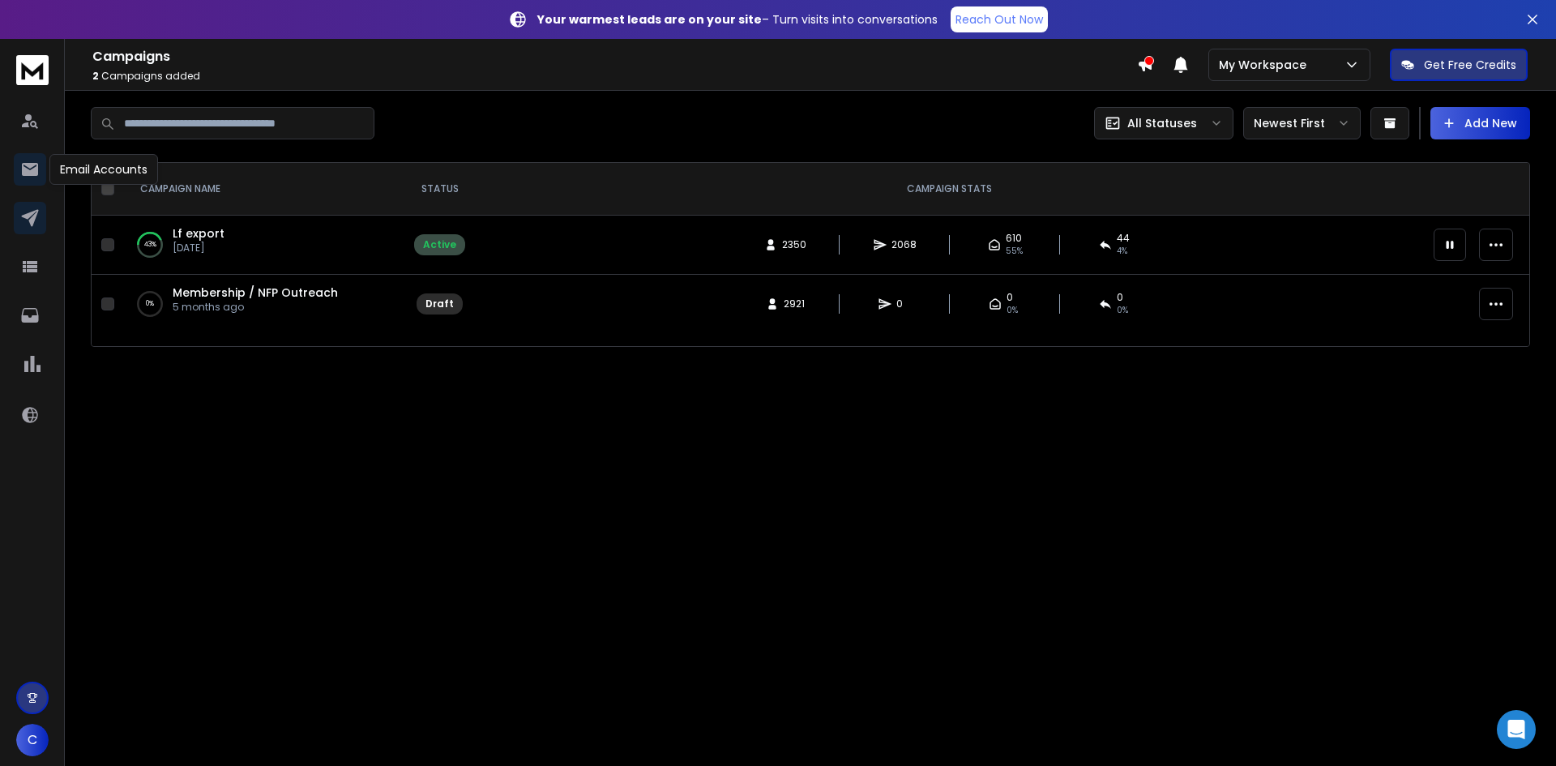
click at [35, 178] on icon at bounding box center [29, 169] width 19 height 19
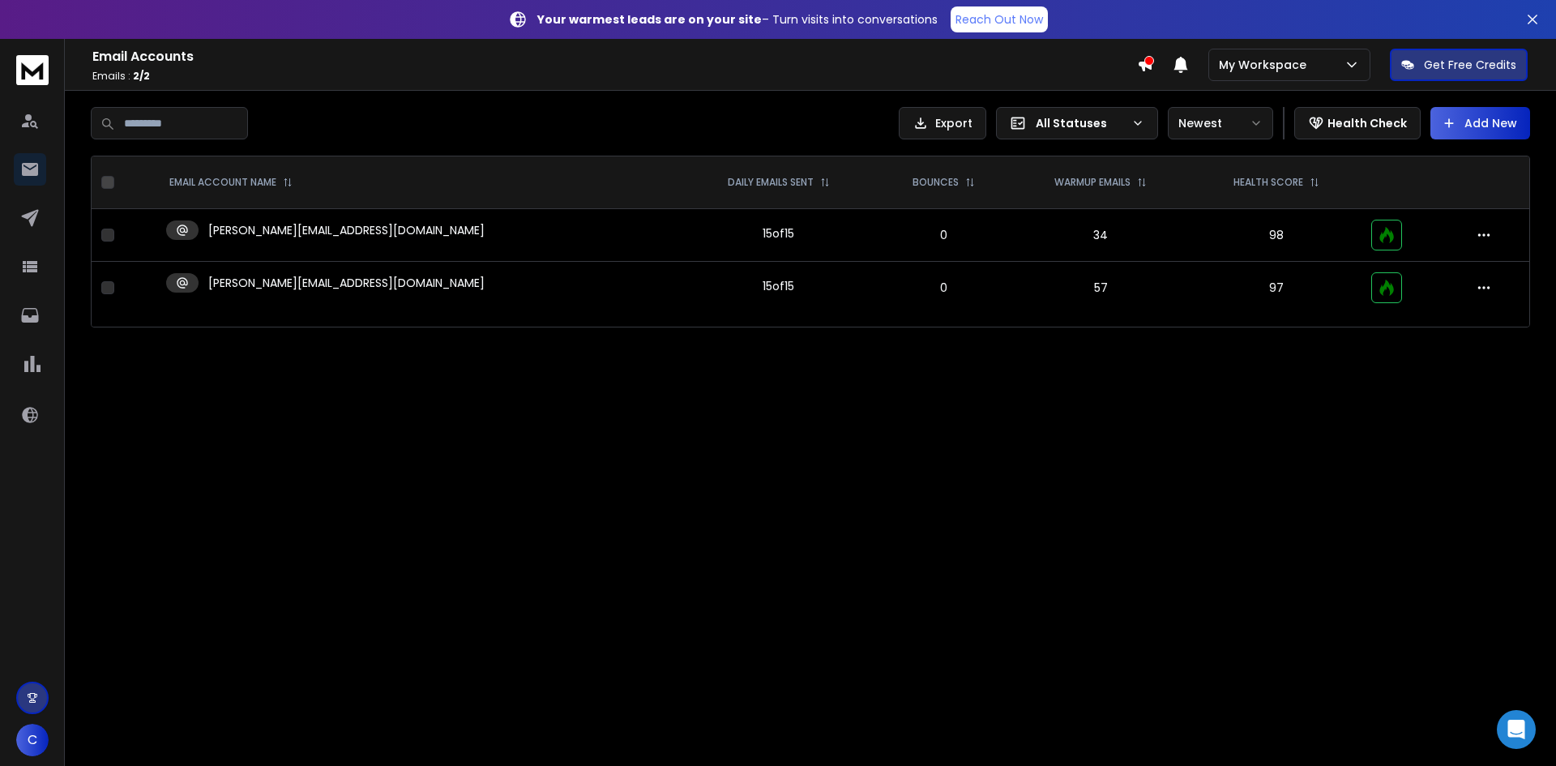
click at [288, 285] on p "[PERSON_NAME][EMAIL_ADDRESS][DOMAIN_NAME]" at bounding box center [346, 283] width 276 height 16
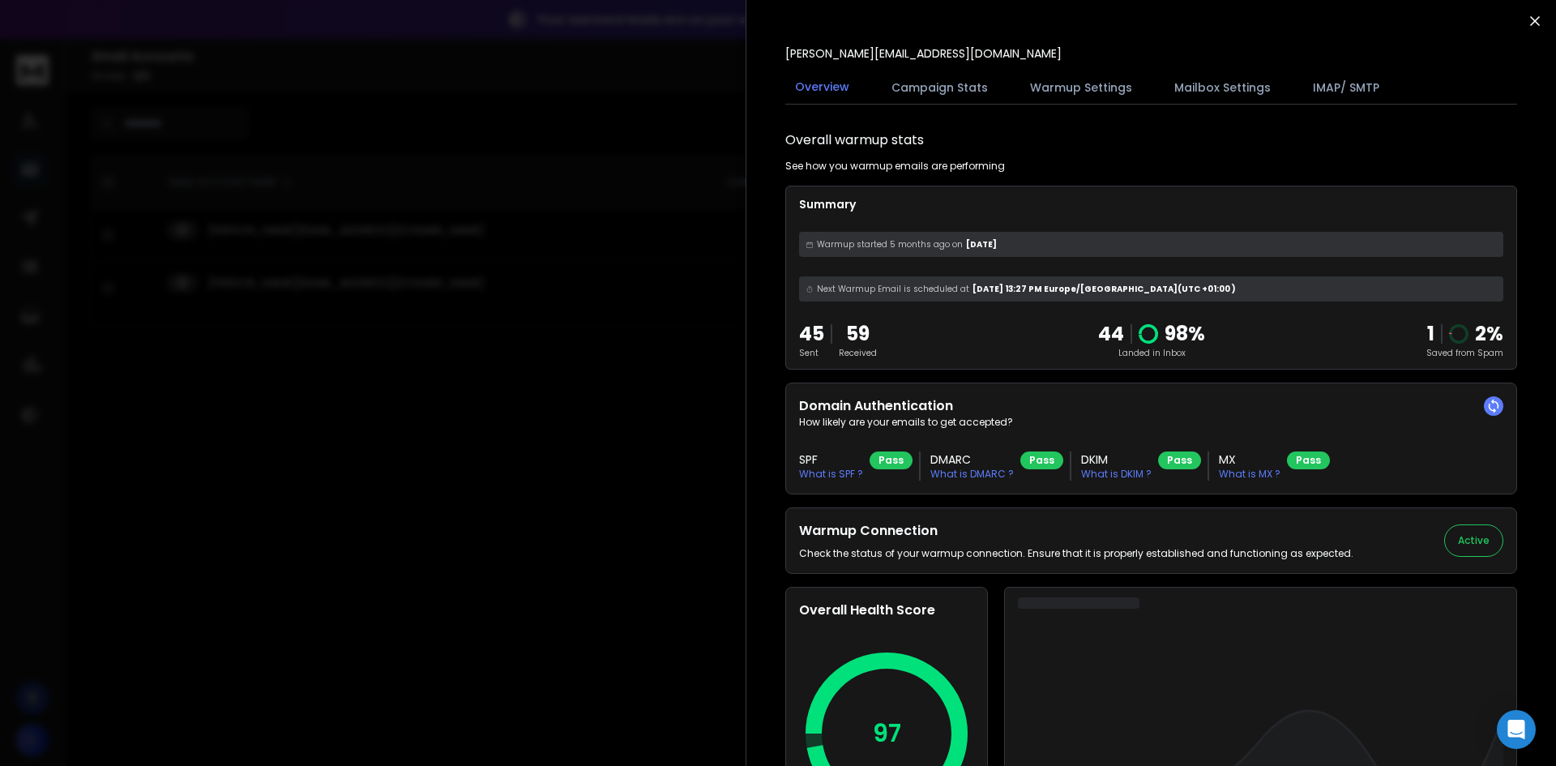
click at [1527, 22] on icon "button" at bounding box center [1535, 21] width 16 height 16
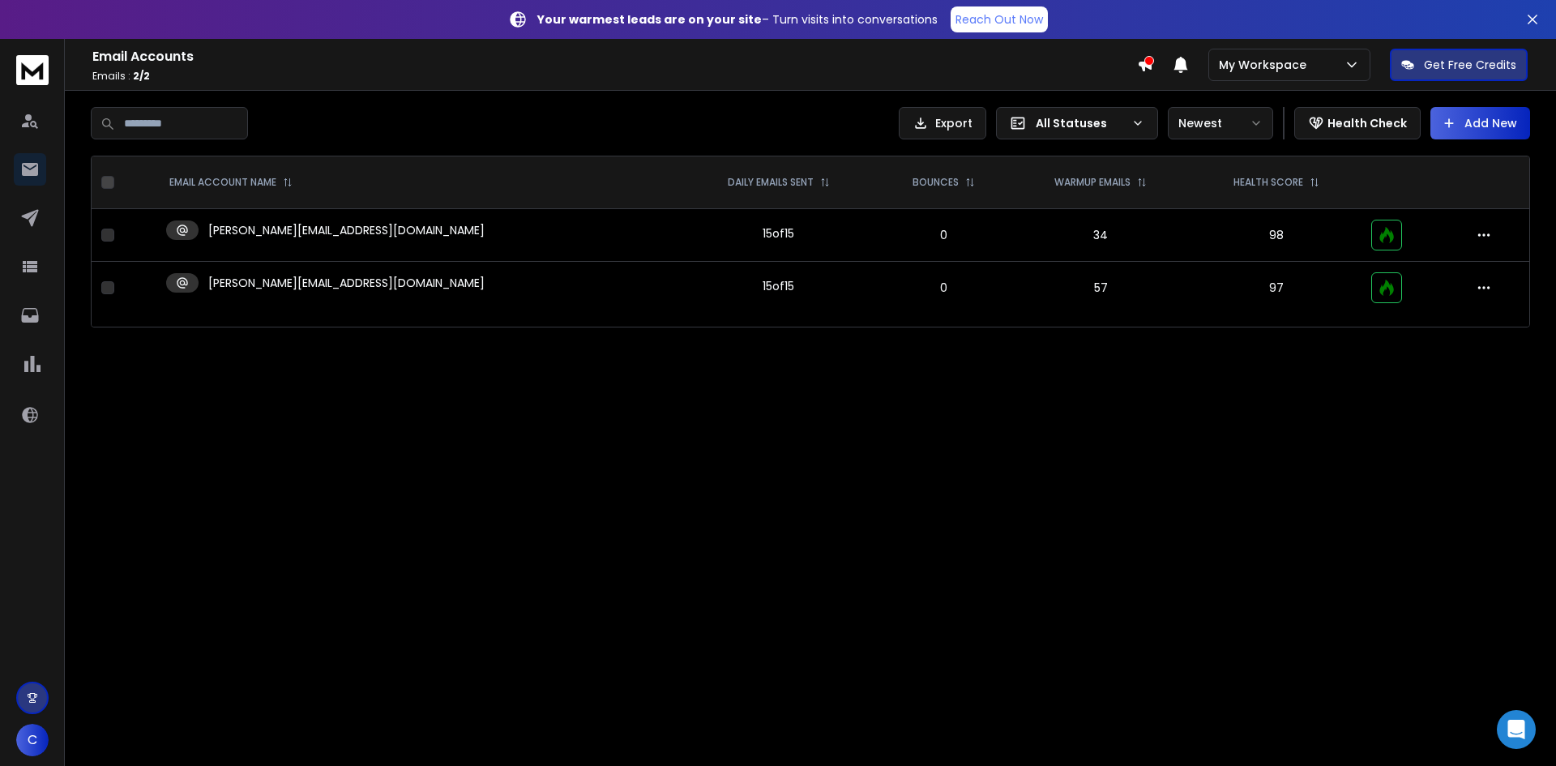
click at [1479, 282] on icon at bounding box center [1483, 287] width 15 height 15
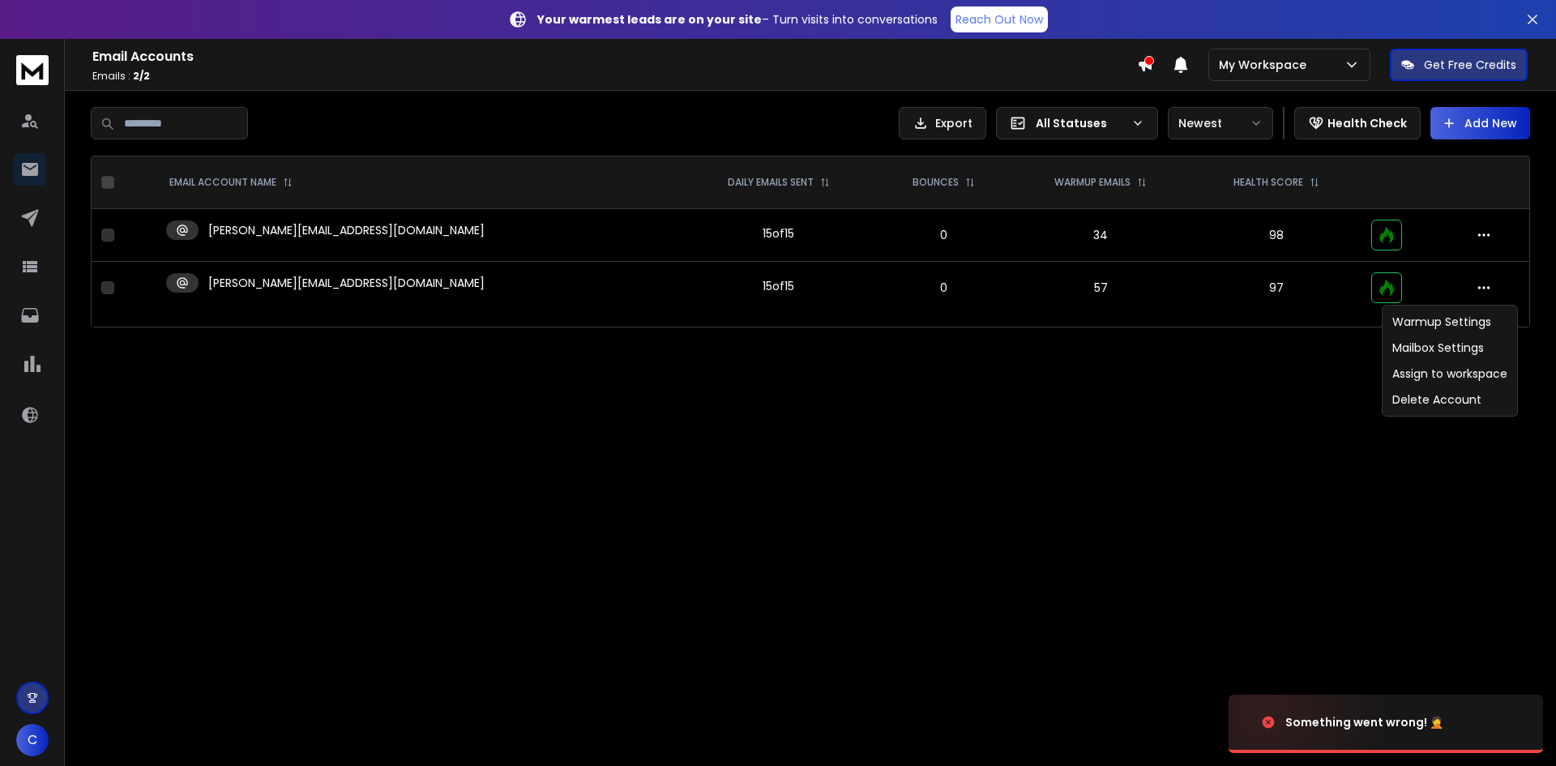
click at [592, 394] on div "Your warmest leads are on your site – Turn visits into conversations Reach Out …" at bounding box center [778, 383] width 1556 height 766
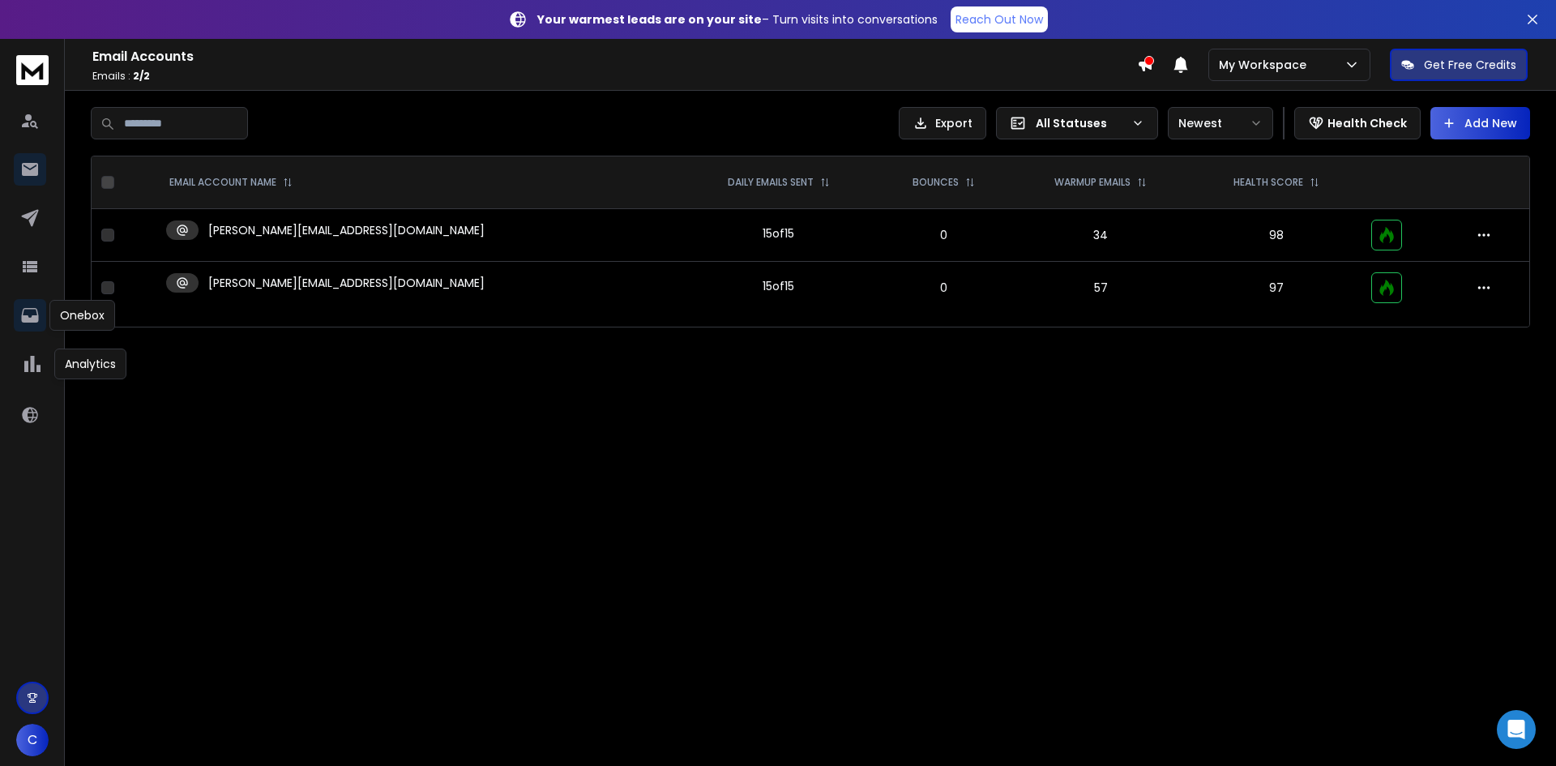
click at [32, 321] on icon at bounding box center [29, 315] width 17 height 15
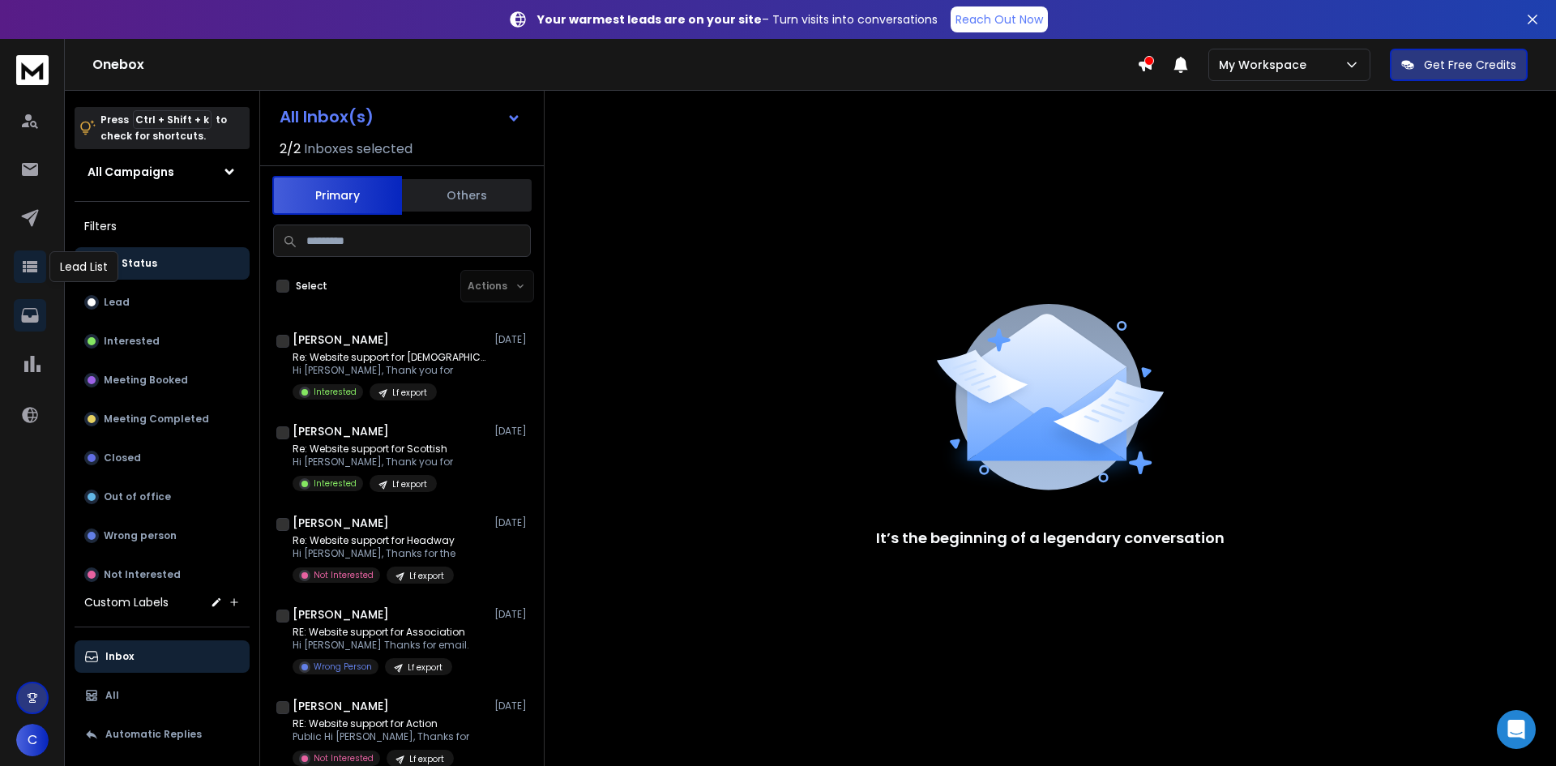
click at [29, 267] on icon at bounding box center [30, 266] width 15 height 11
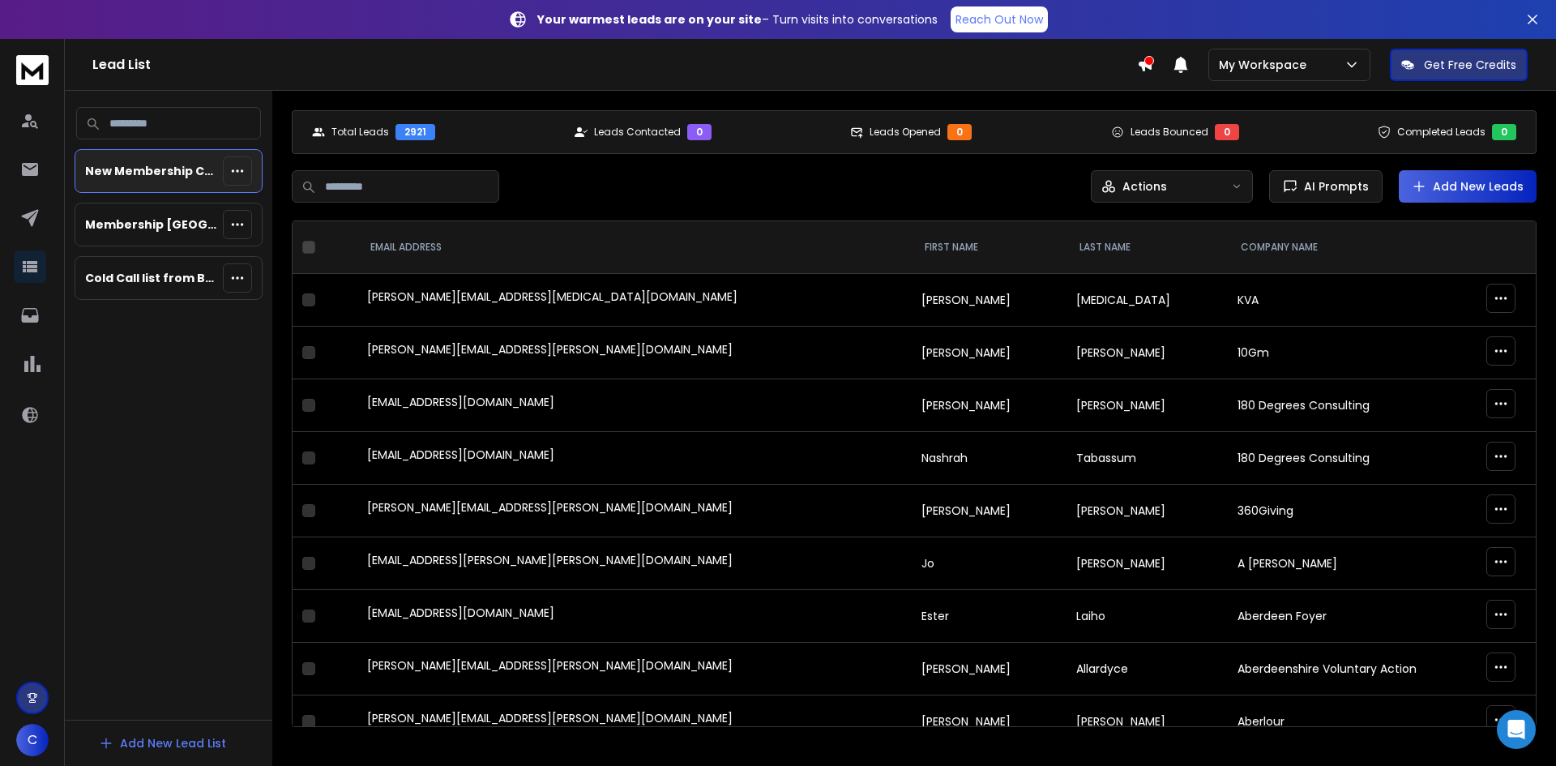
click at [371, 188] on input at bounding box center [395, 186] width 207 height 32
type input "**"
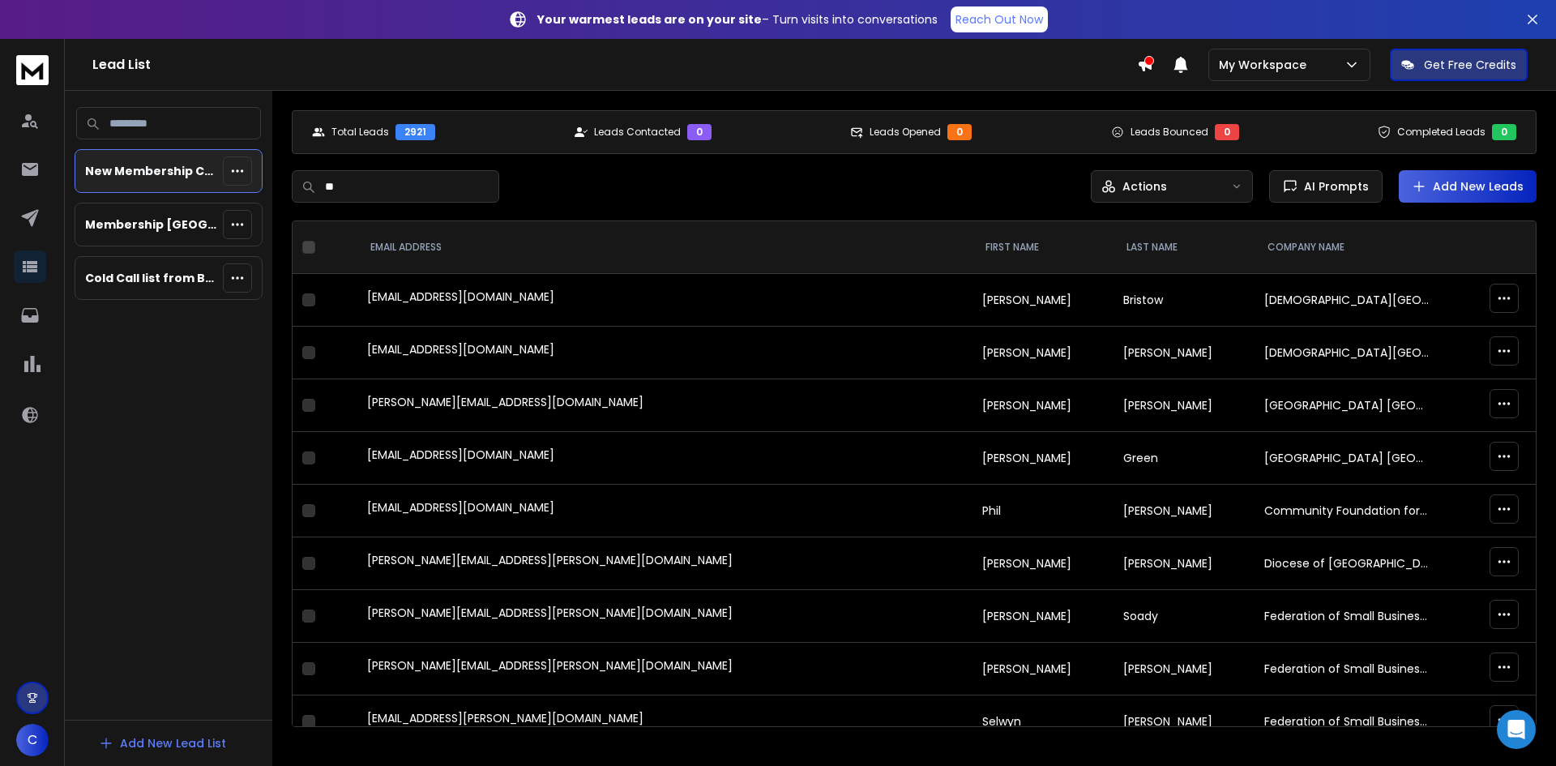
click at [374, 188] on input "**" at bounding box center [395, 186] width 207 height 32
type input "***"
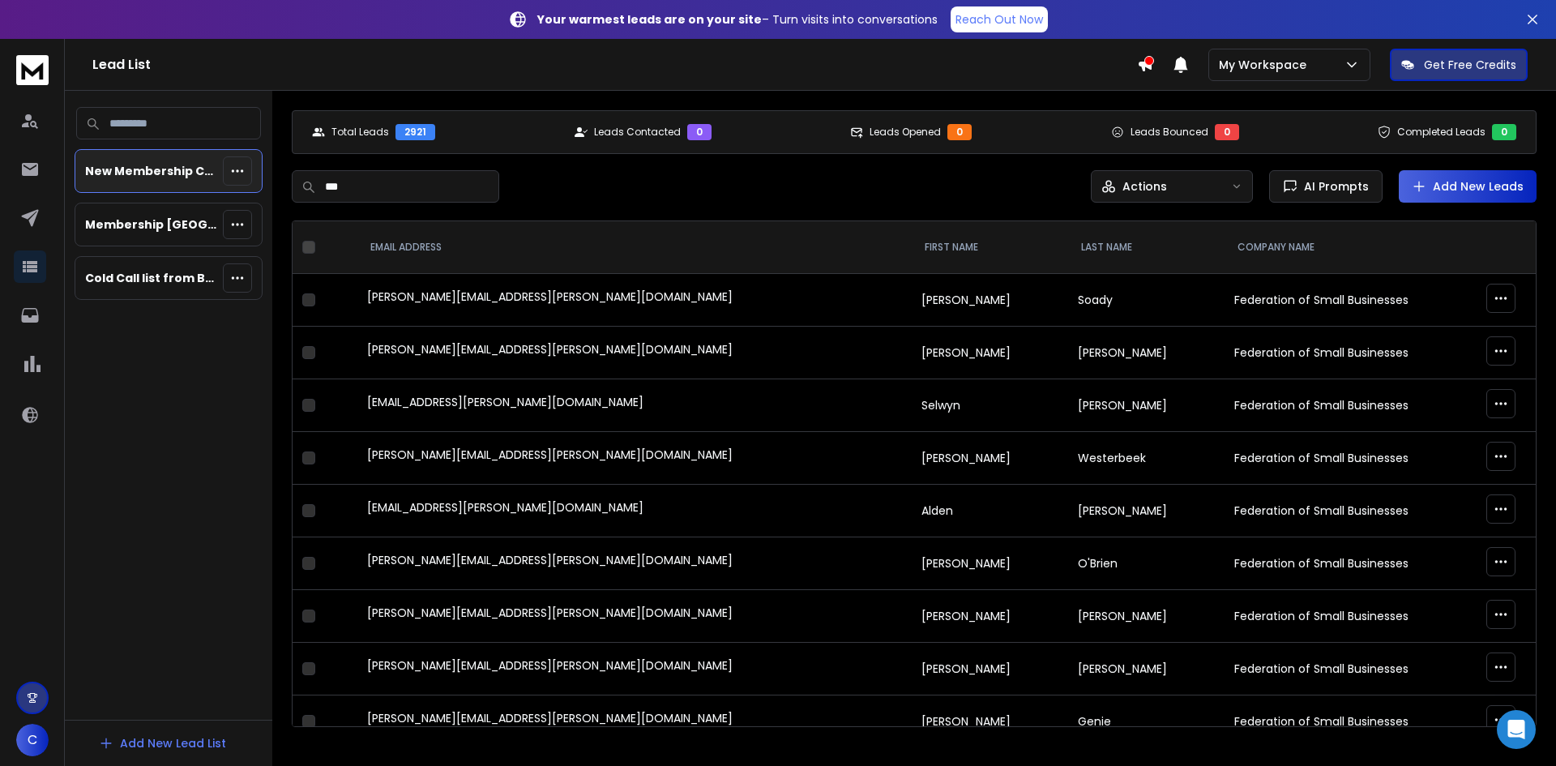
click at [449, 293] on div "[PERSON_NAME][EMAIL_ADDRESS][PERSON_NAME][DOMAIN_NAME]" at bounding box center [634, 299] width 535 height 23
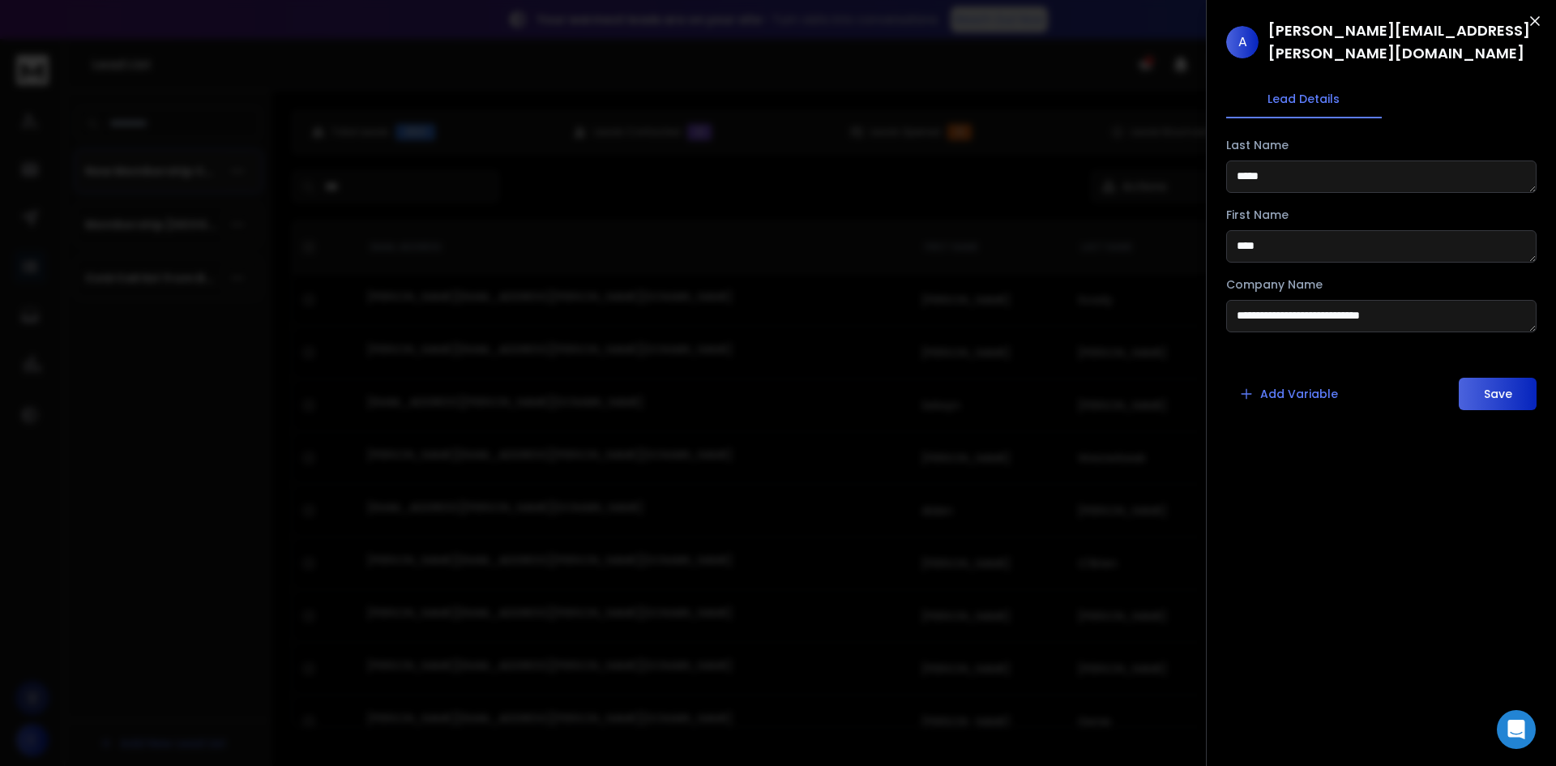
click at [1534, 22] on icon "button" at bounding box center [1535, 21] width 8 height 8
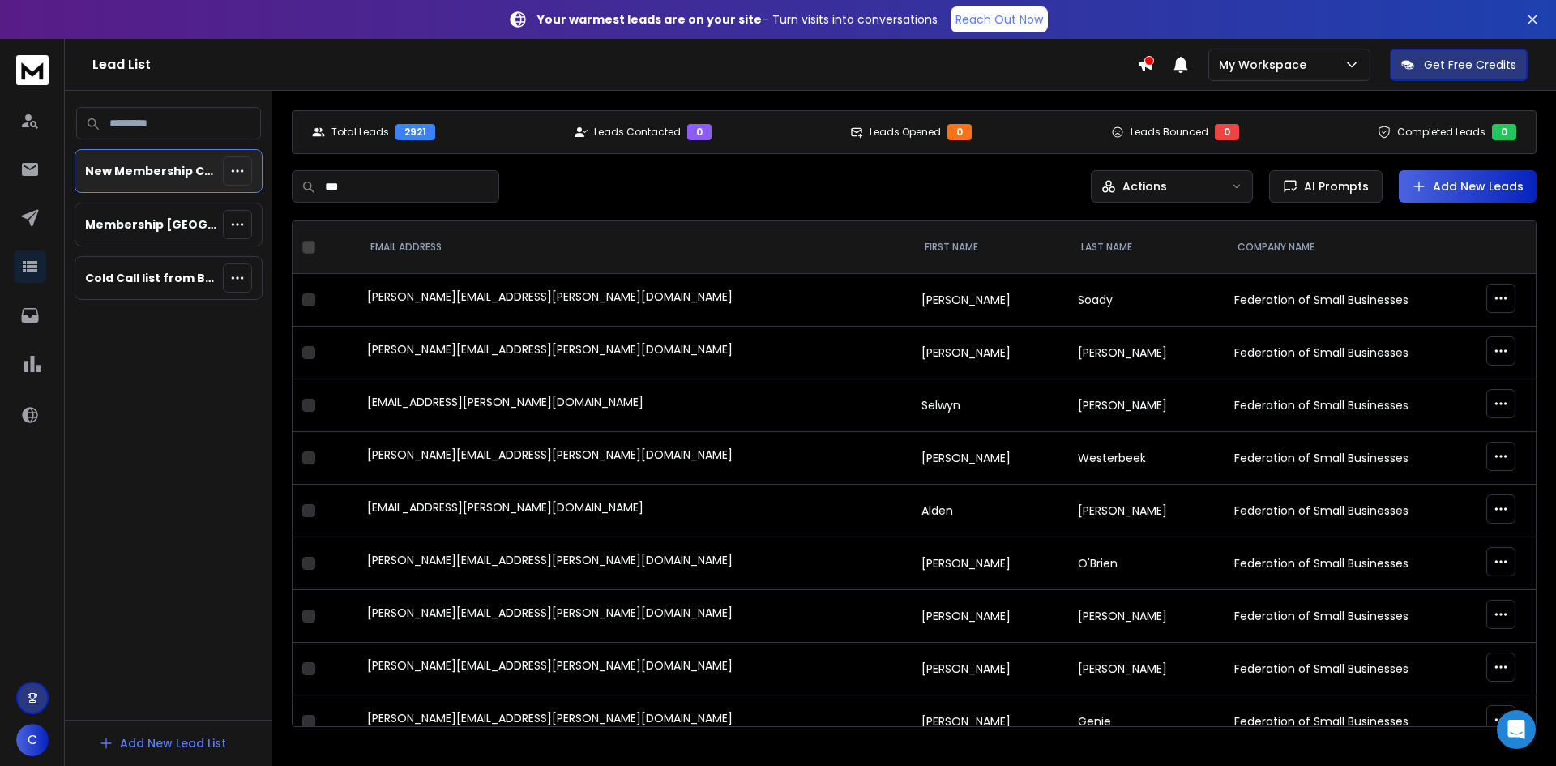
click at [1493, 295] on icon "button" at bounding box center [1500, 298] width 15 height 15
click at [755, 205] on div "Total Leads 2921 Leads Contacted 0 Leads Opened 0 Leads Bounced 0 Completed Lea…" at bounding box center [913, 153] width 1283 height 125
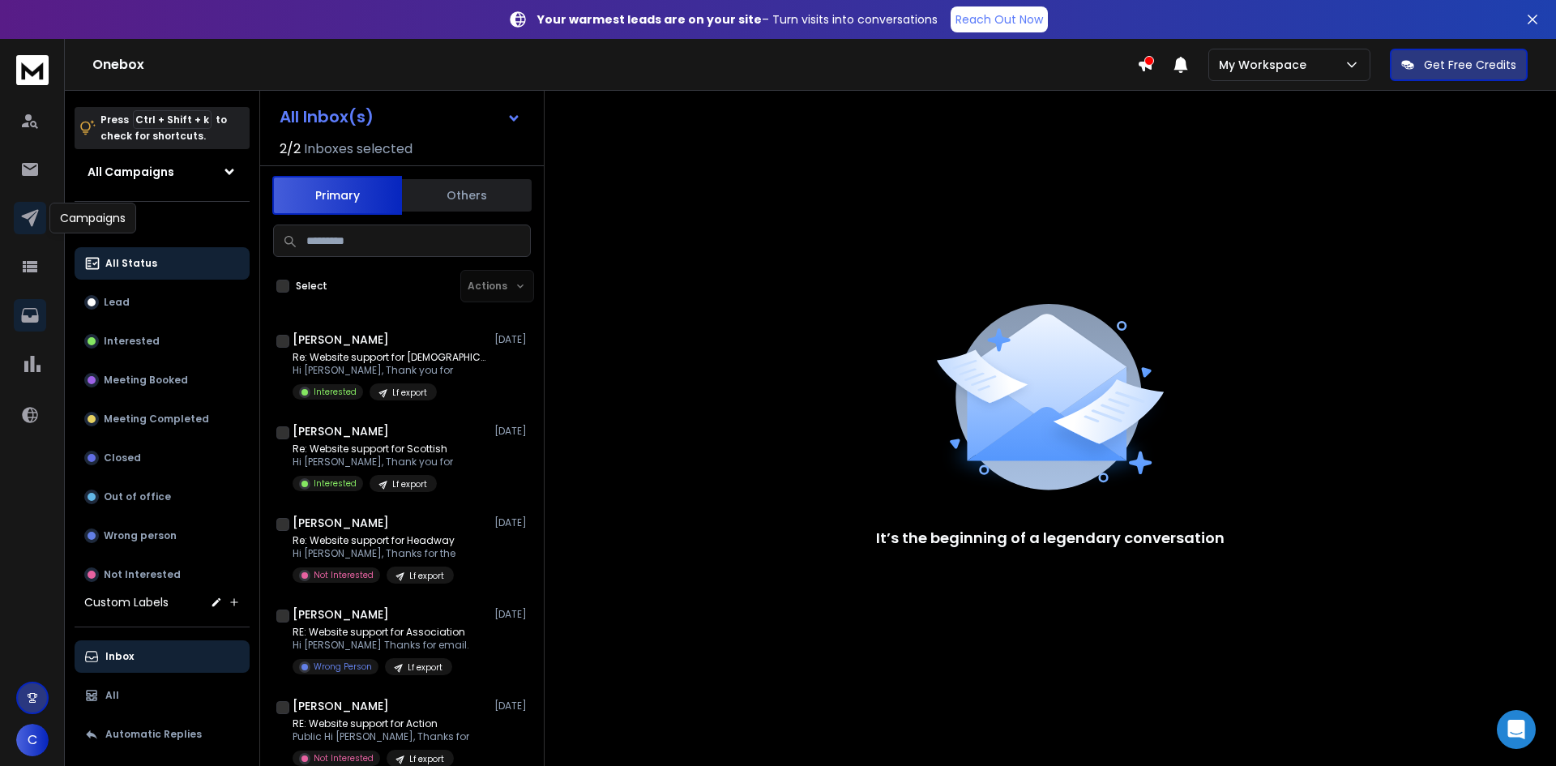
click at [28, 216] on icon at bounding box center [29, 217] width 17 height 17
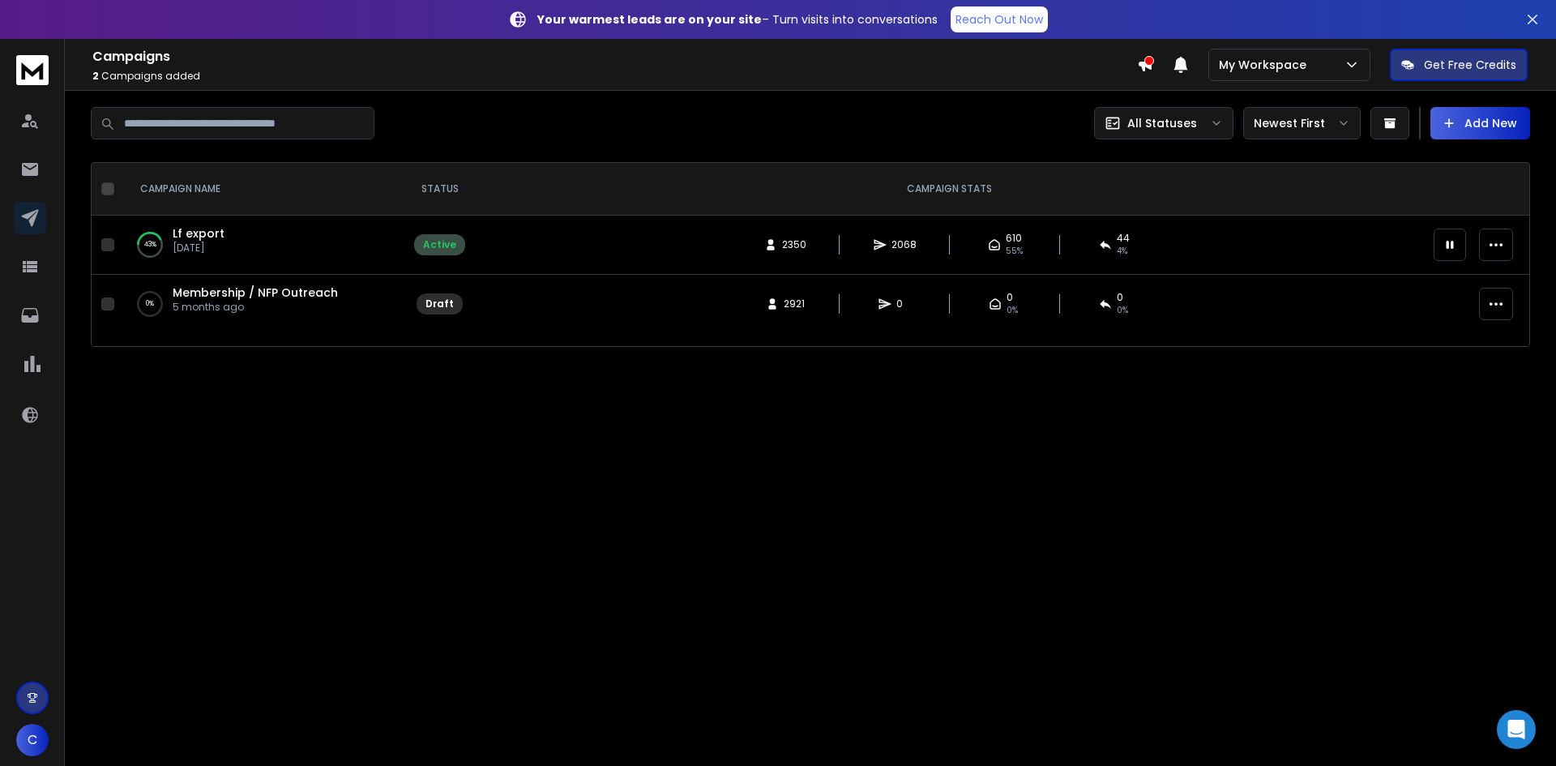
click at [198, 235] on span "Lf export" at bounding box center [199, 233] width 52 height 16
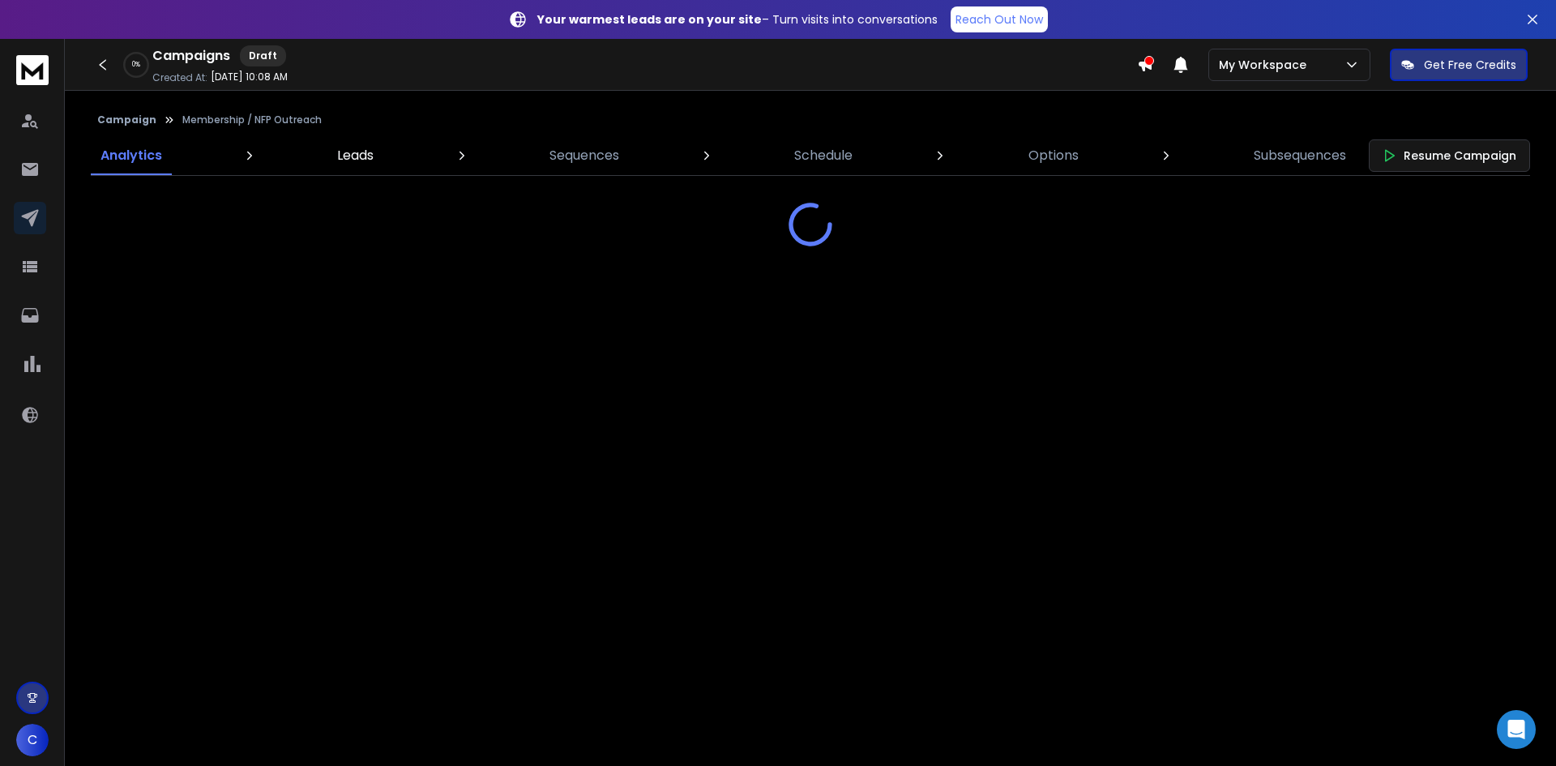
click at [355, 143] on link "Leads" at bounding box center [355, 155] width 56 height 39
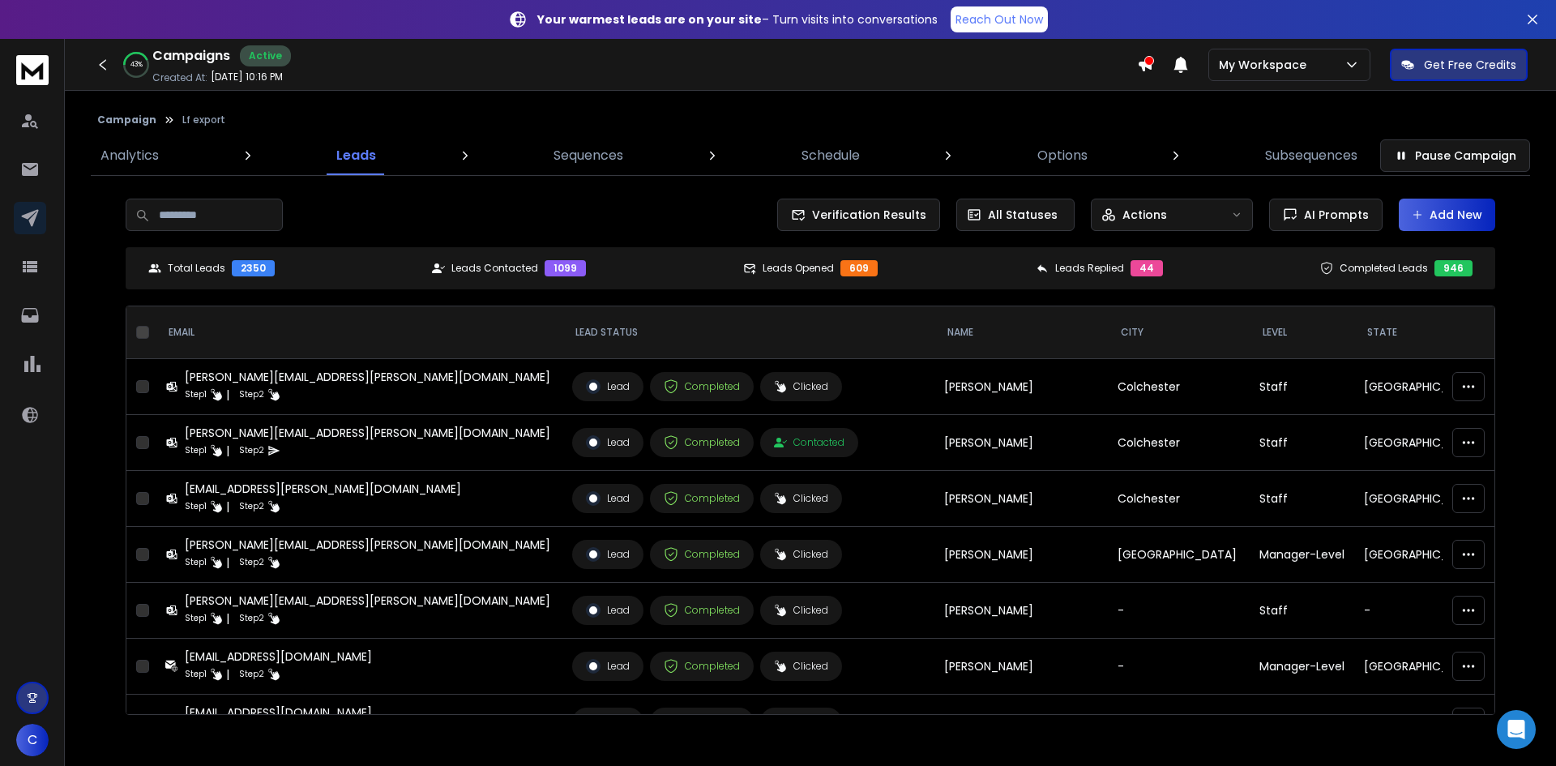
click at [165, 213] on input at bounding box center [204, 215] width 157 height 32
type input "***"
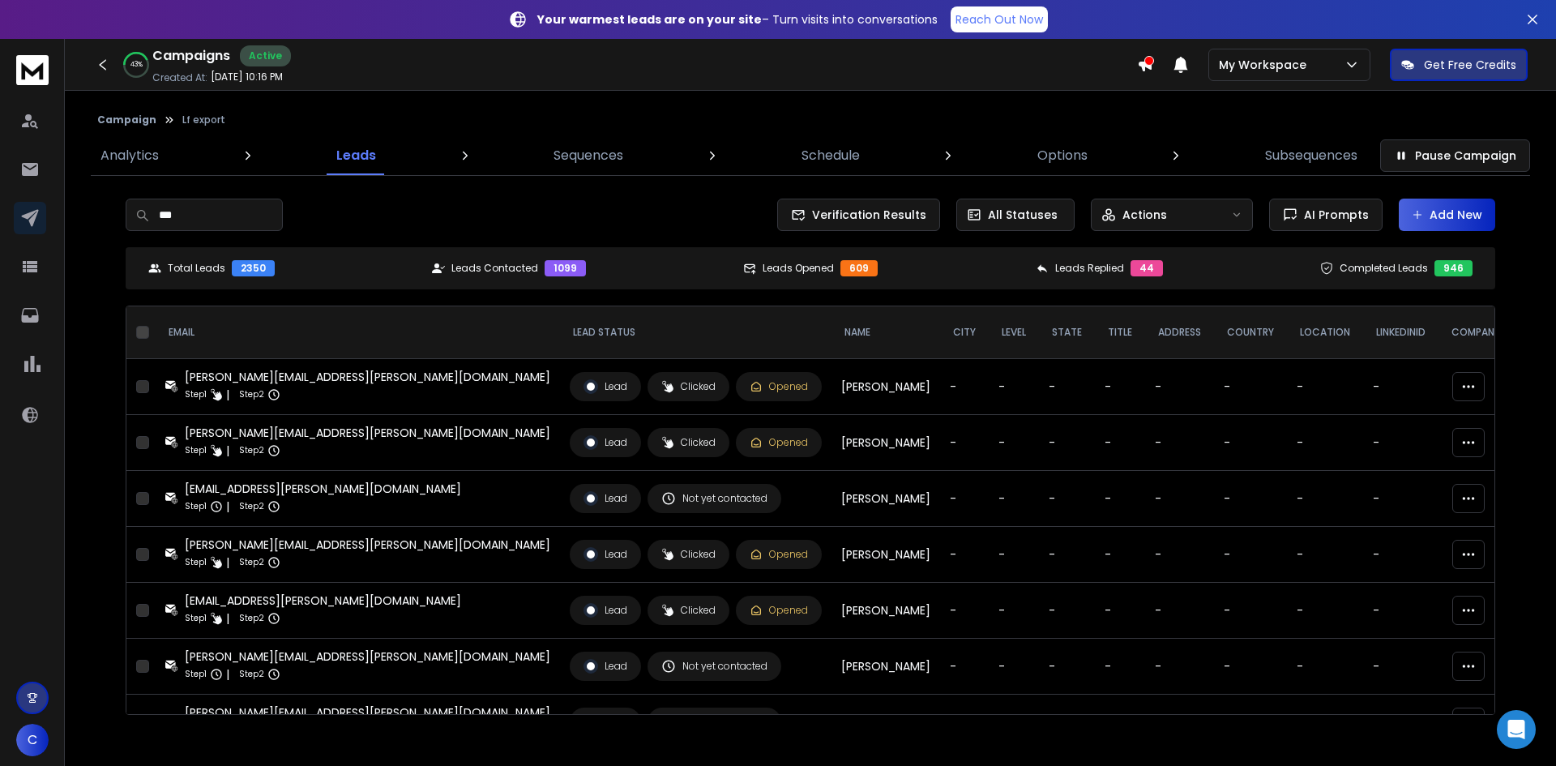
click at [1462, 386] on icon "button" at bounding box center [1468, 386] width 12 height 2
click at [283, 381] on div "[PERSON_NAME][EMAIL_ADDRESS][PERSON_NAME][DOMAIN_NAME]" at bounding box center [367, 377] width 365 height 16
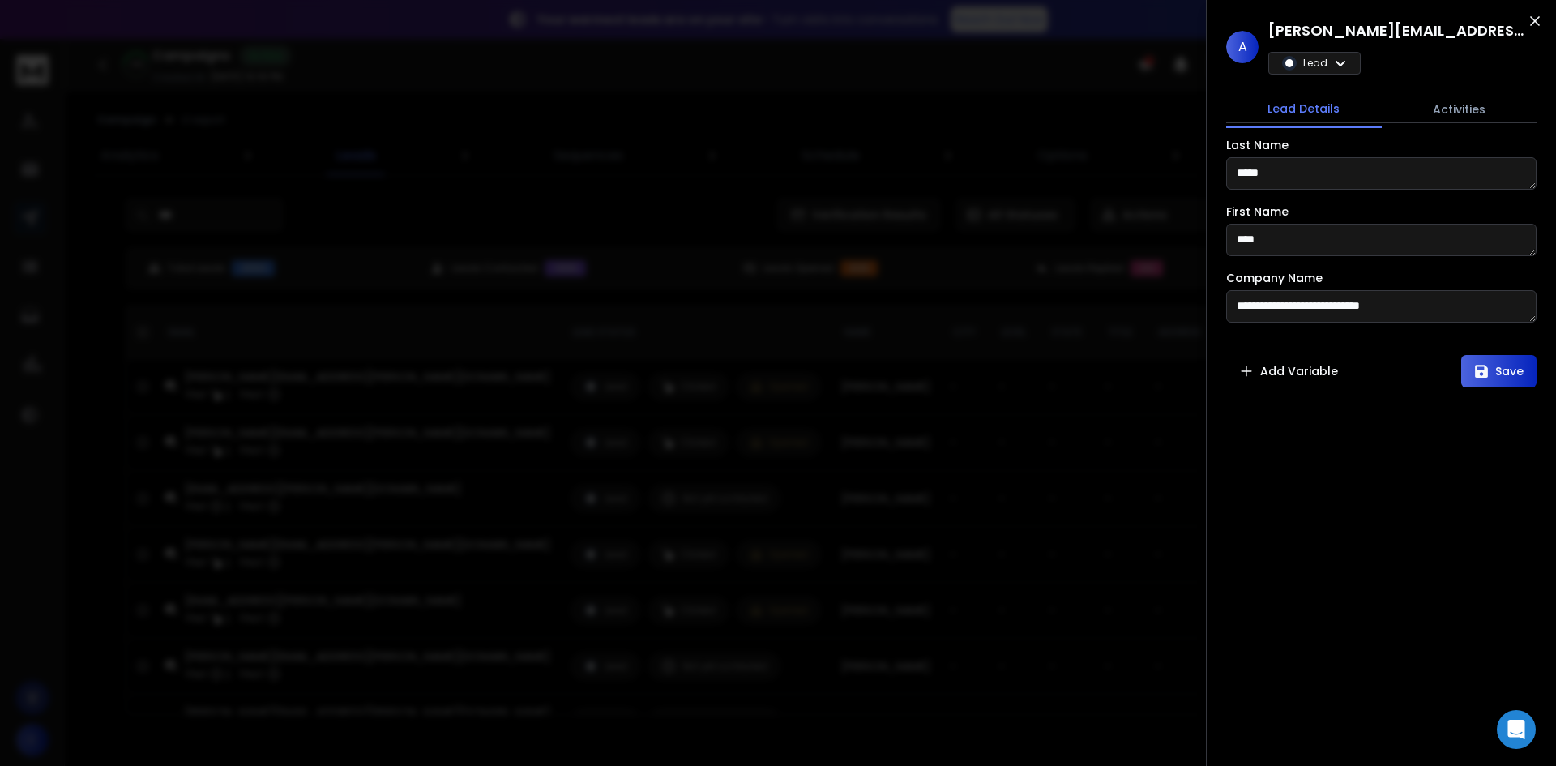
click at [1532, 18] on icon "button" at bounding box center [1535, 21] width 8 height 8
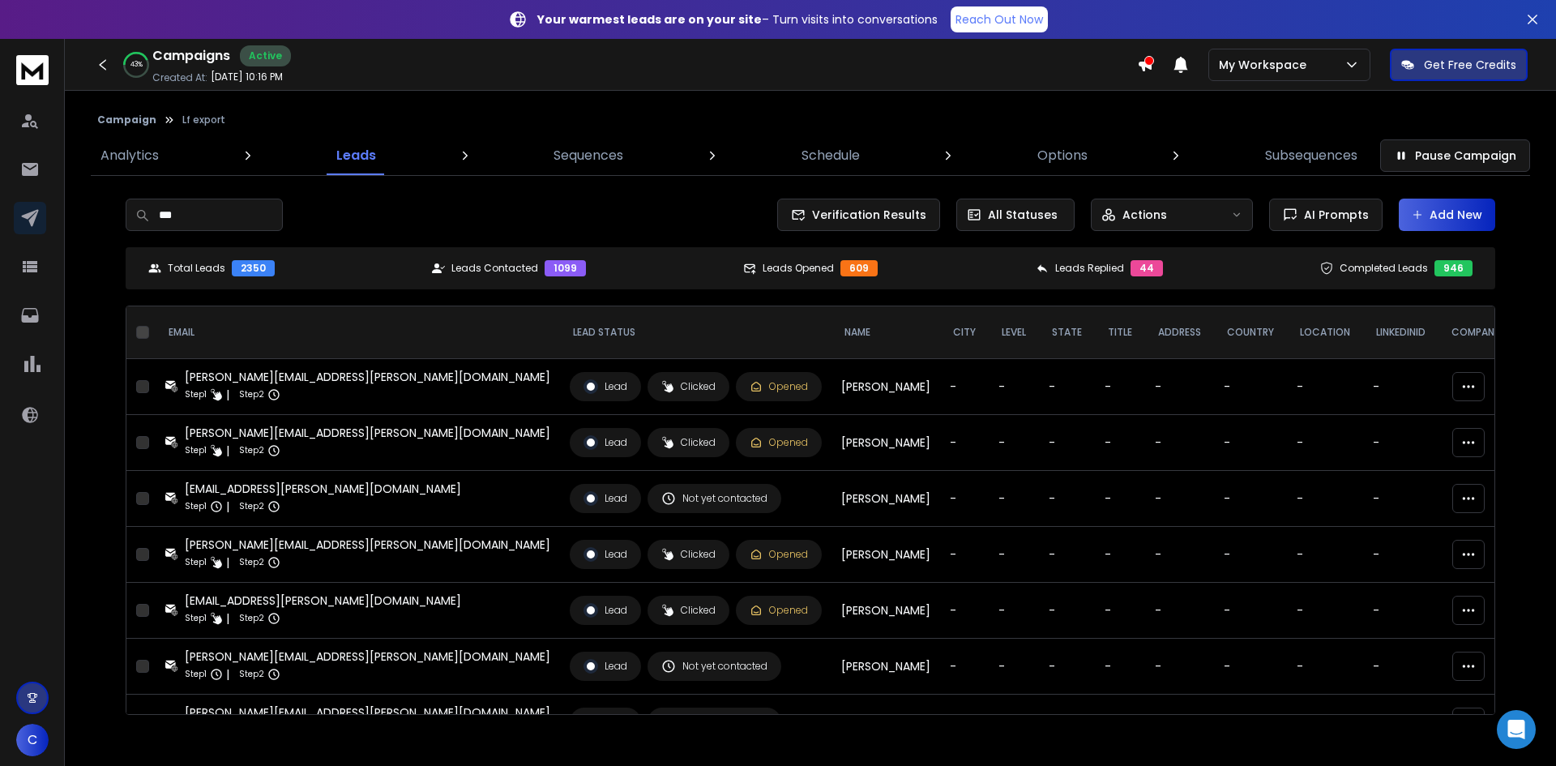
click at [1461, 384] on icon "button" at bounding box center [1468, 386] width 15 height 15
click at [300, 598] on div "[EMAIL_ADDRESS][PERSON_NAME][DOMAIN_NAME]" at bounding box center [323, 600] width 276 height 16
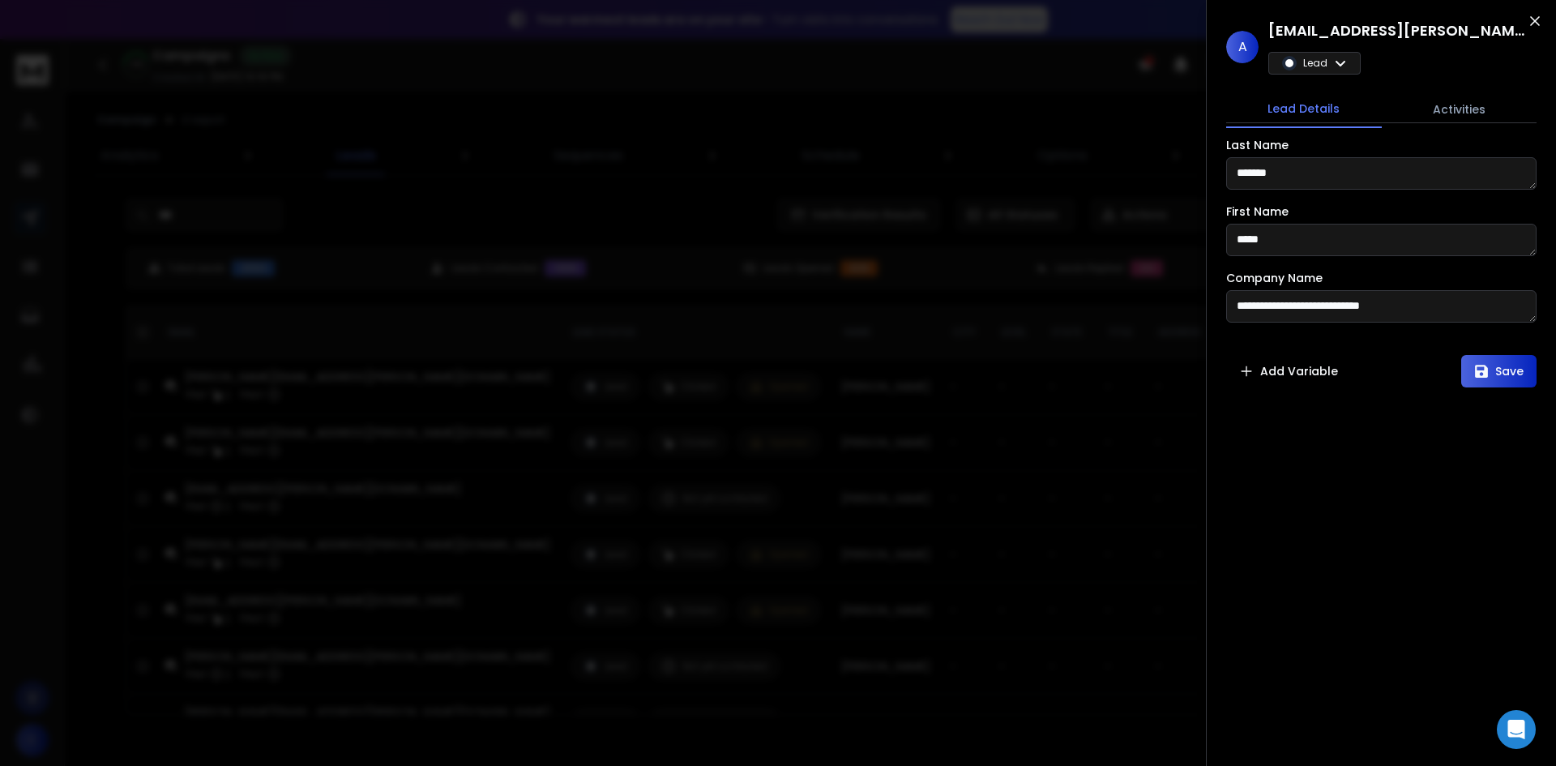
click at [1538, 18] on icon "button" at bounding box center [1535, 21] width 8 height 8
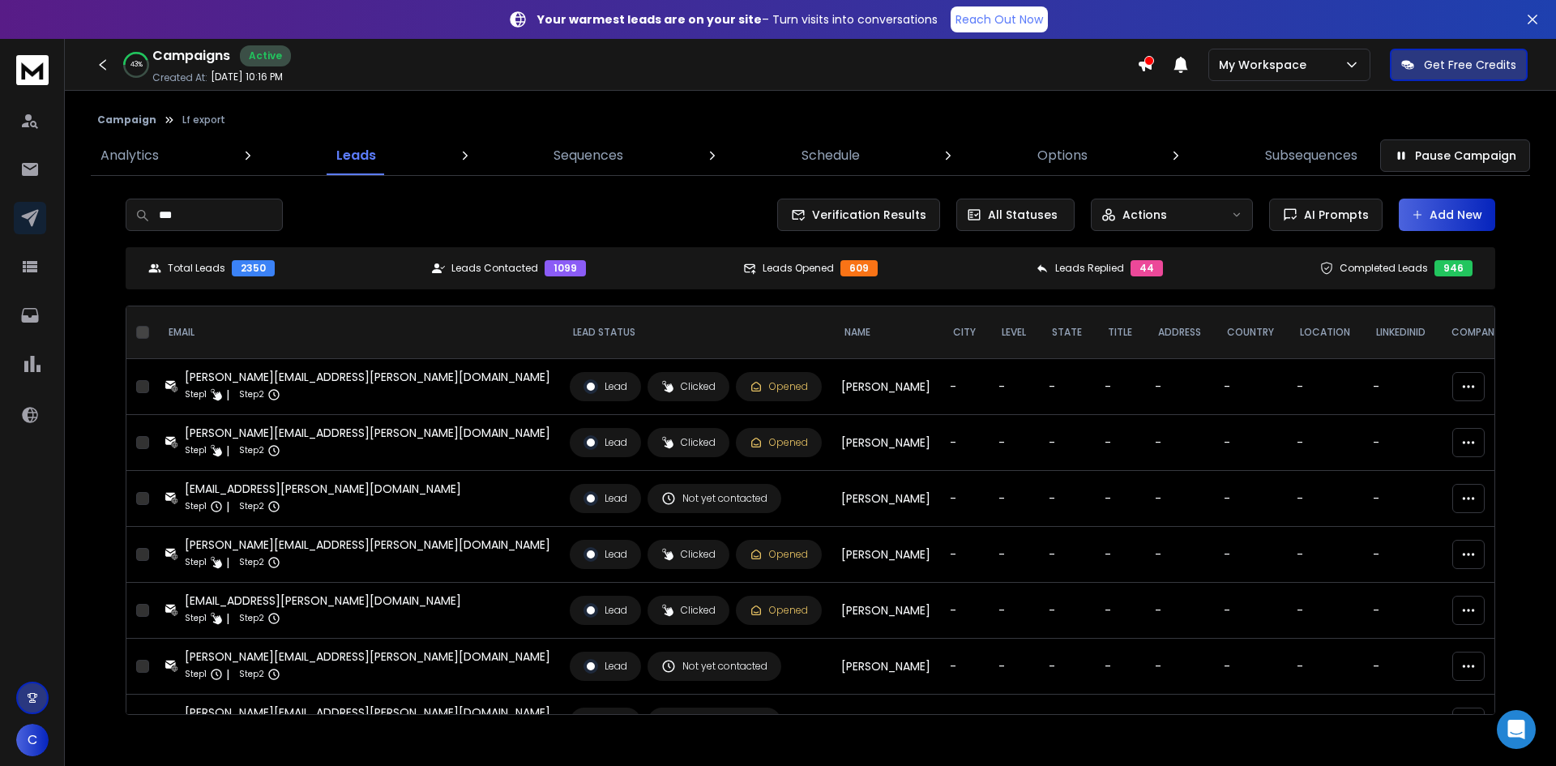
click at [272, 382] on div "[PERSON_NAME][EMAIL_ADDRESS][PERSON_NAME][DOMAIN_NAME]" at bounding box center [367, 377] width 365 height 16
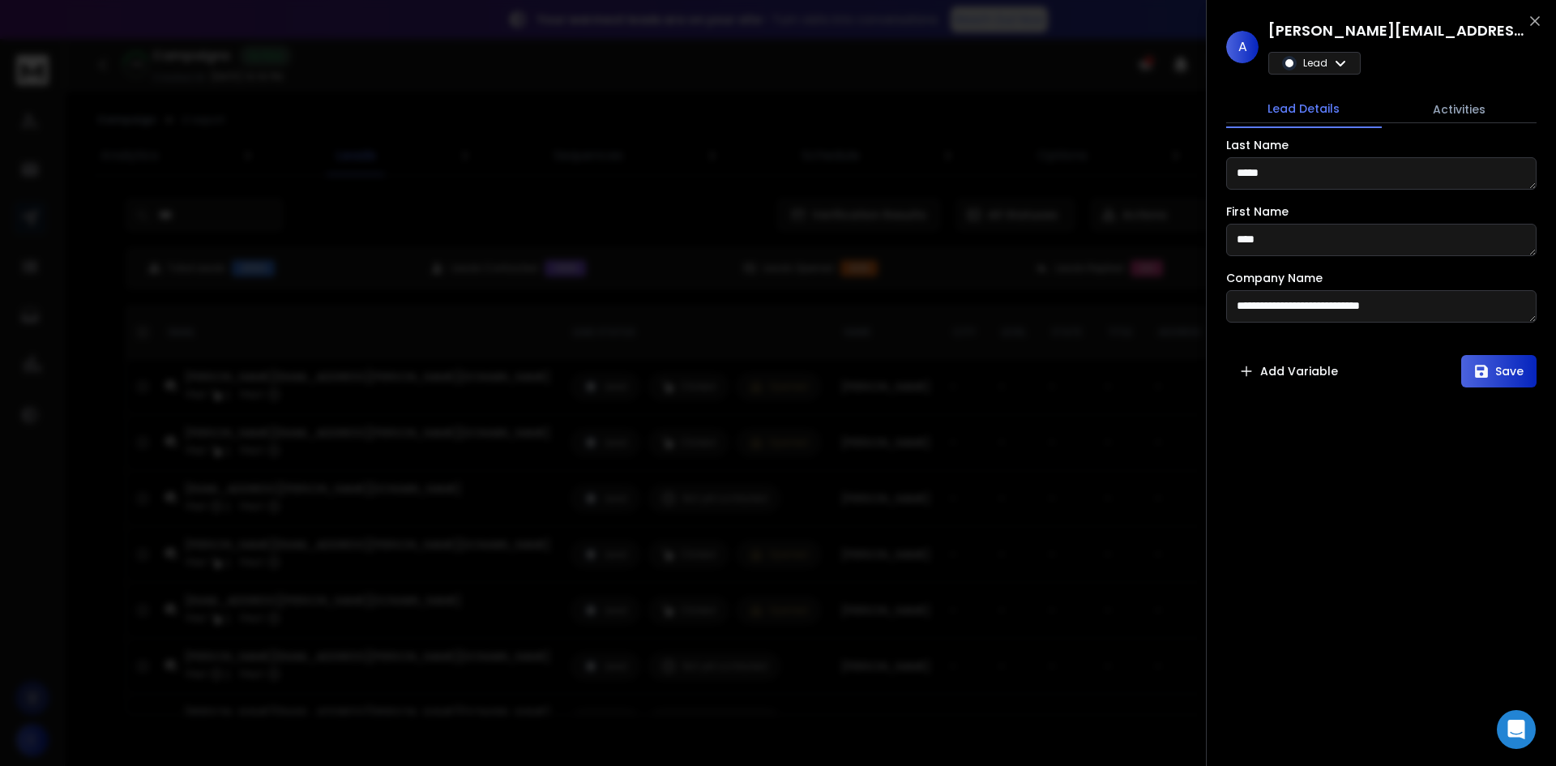
click at [1476, 103] on button "Activities" at bounding box center [1460, 110] width 156 height 36
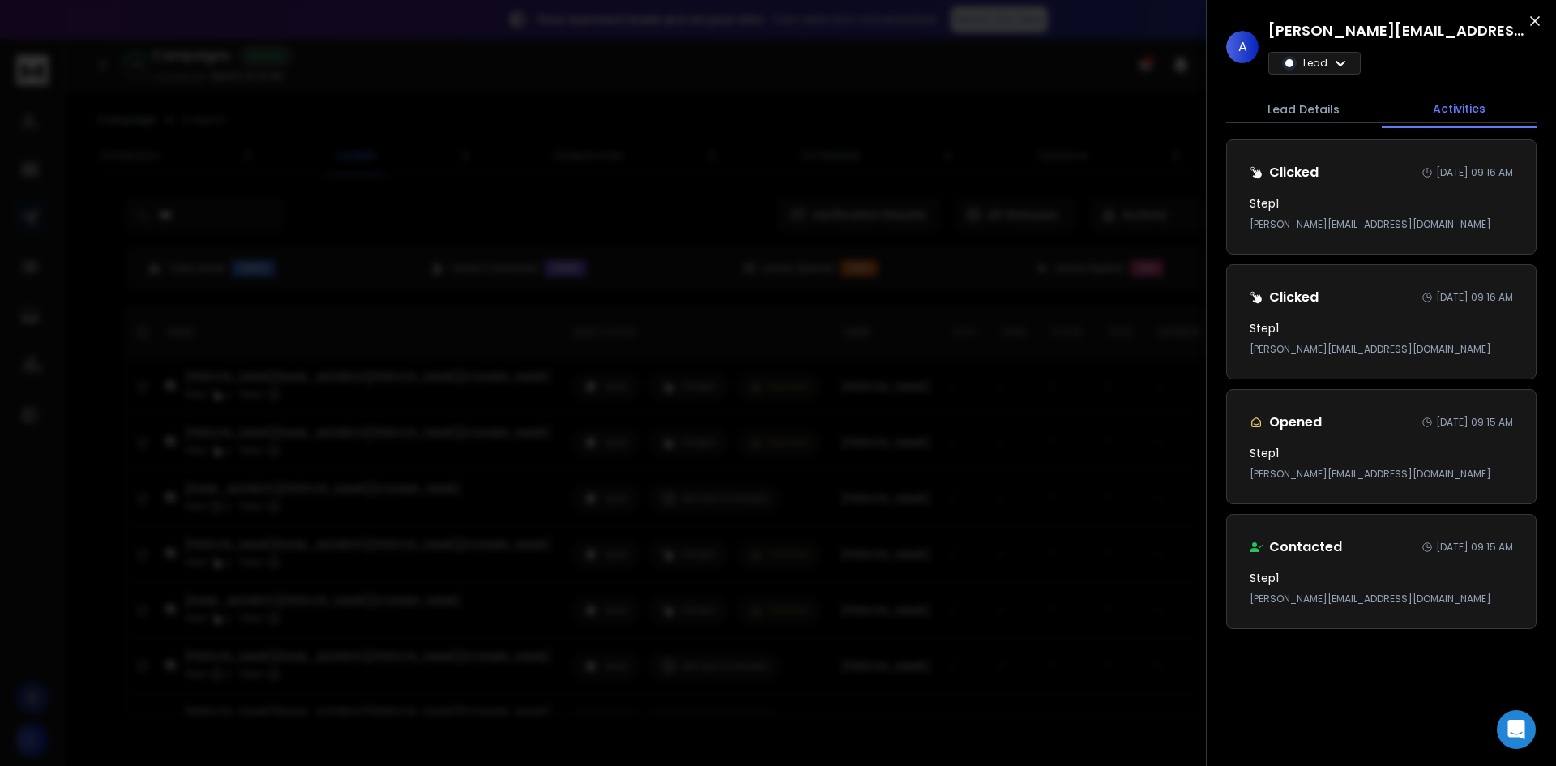
click at [1530, 23] on icon "button" at bounding box center [1535, 21] width 16 height 16
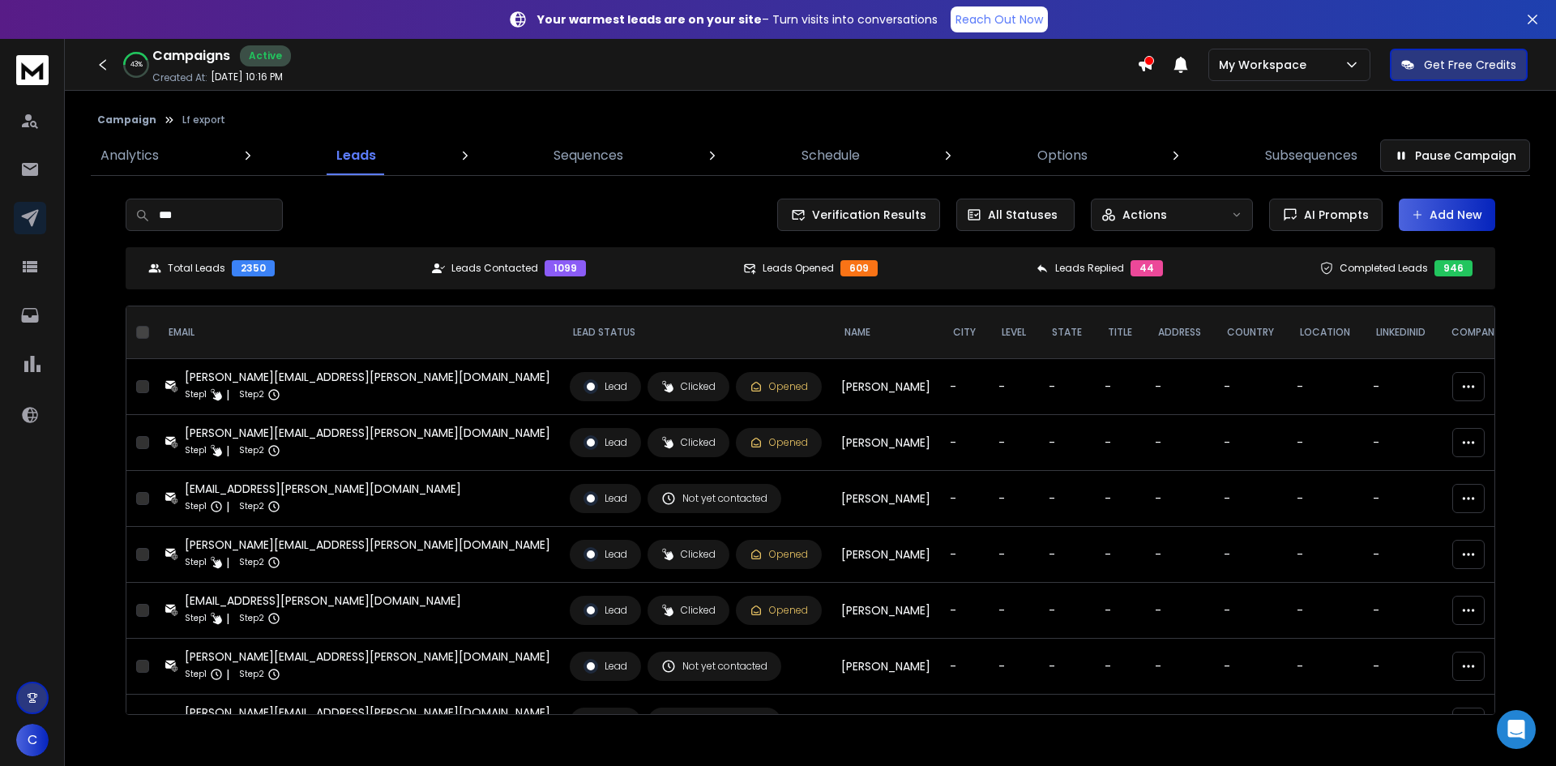
click at [831, 616] on td "[PERSON_NAME]" at bounding box center [885, 611] width 109 height 56
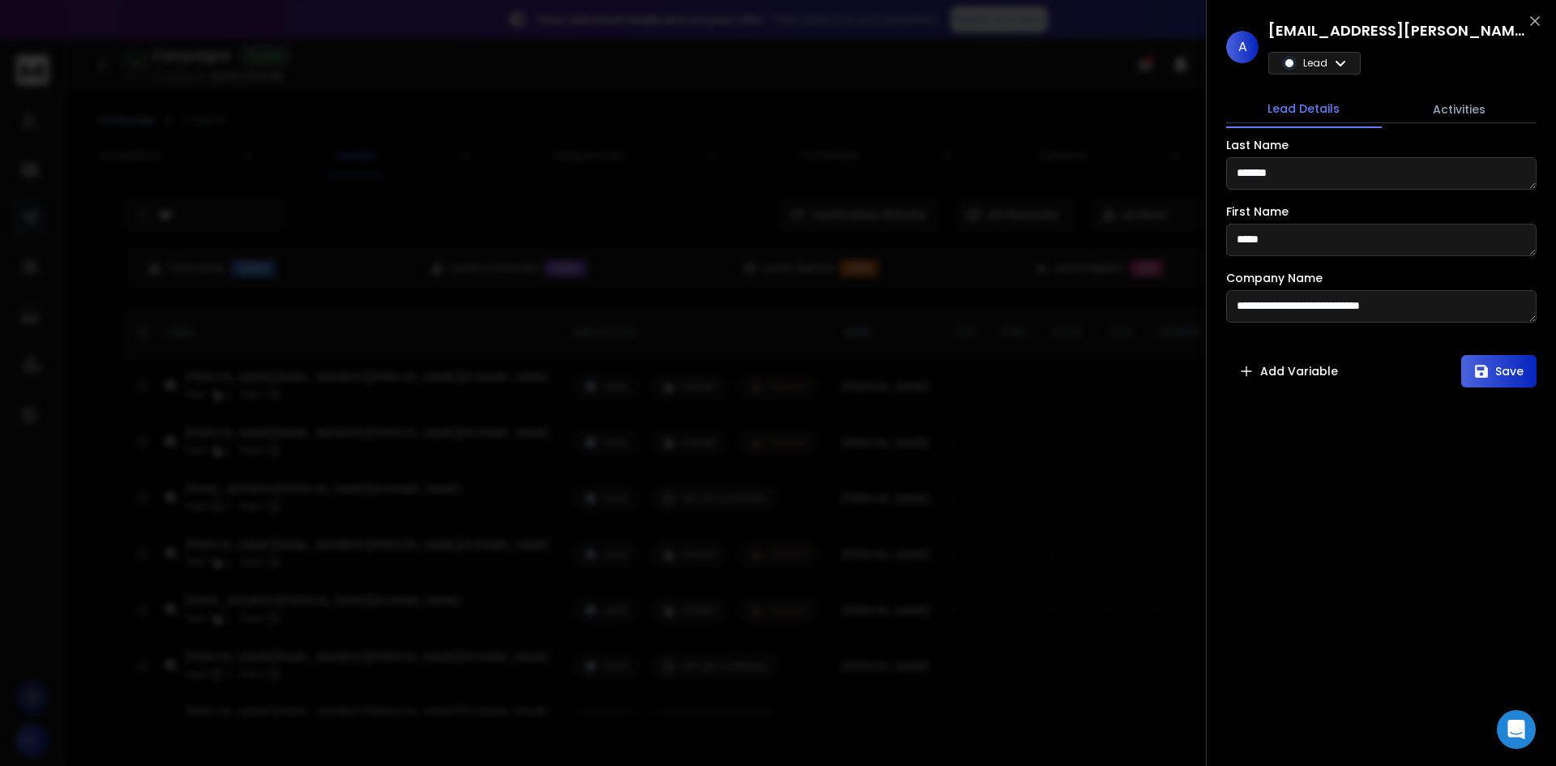
click at [1454, 103] on button "Activities" at bounding box center [1460, 110] width 156 height 36
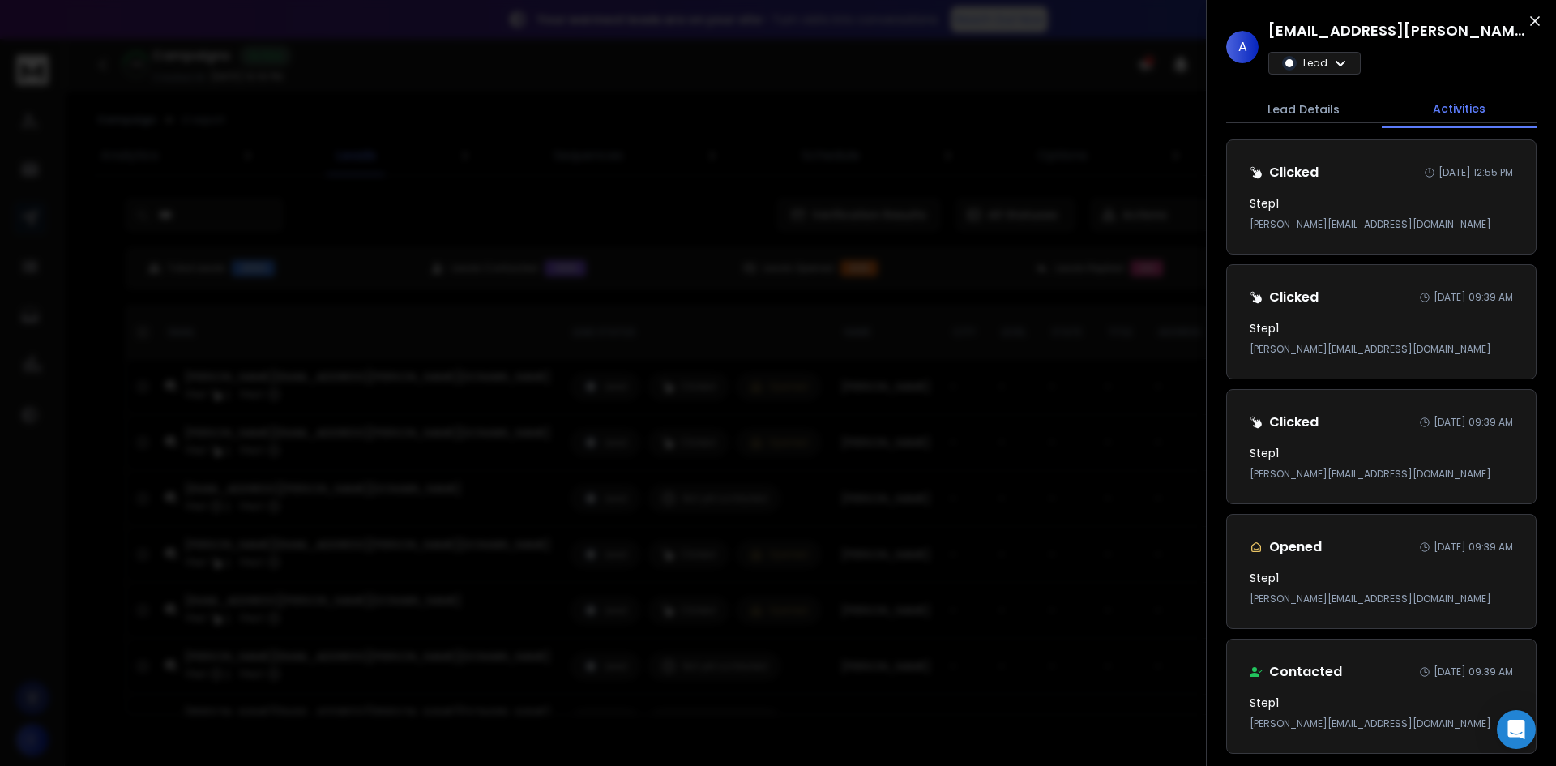
click at [1535, 27] on icon "button" at bounding box center [1535, 21] width 16 height 16
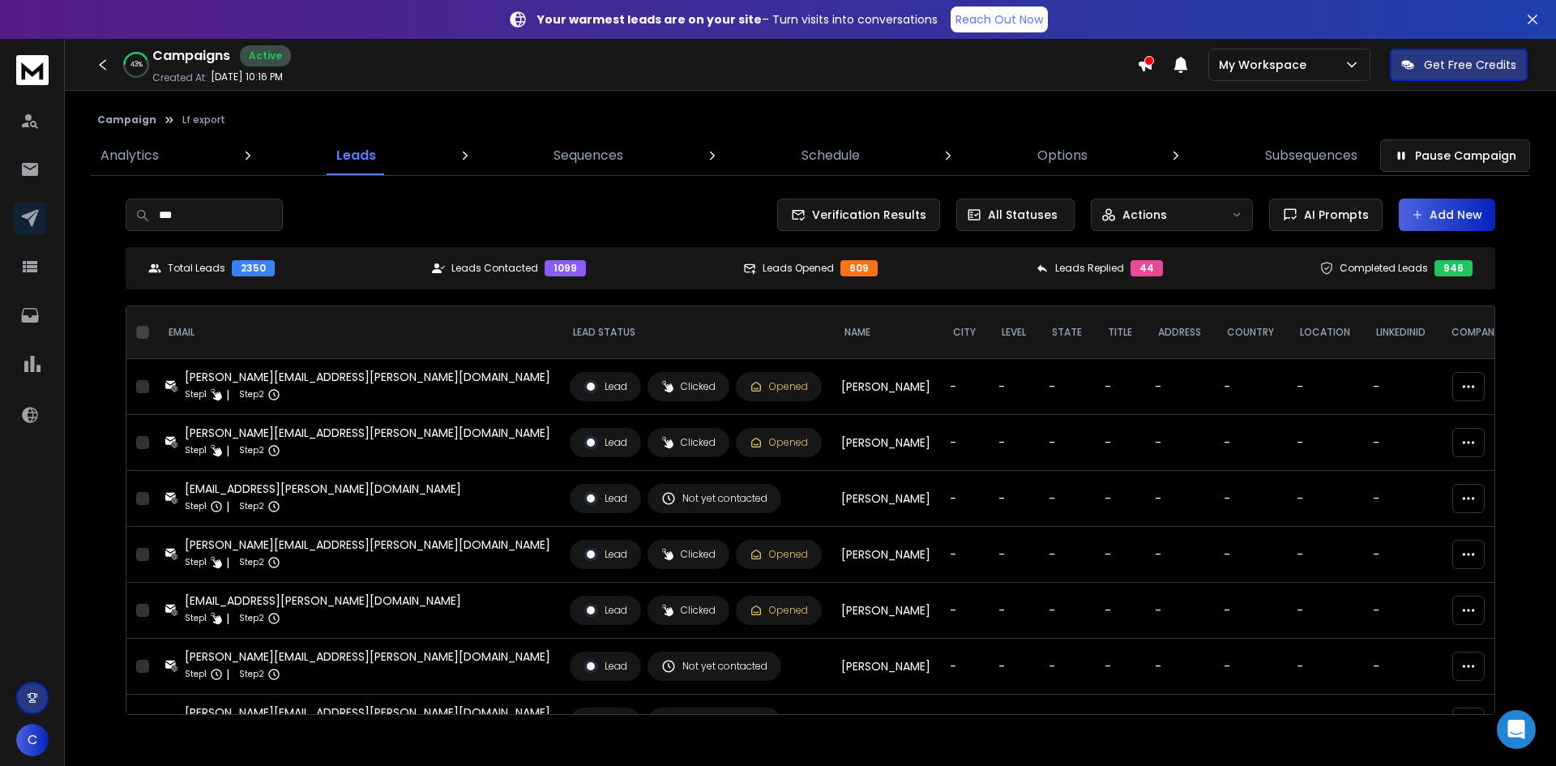
click at [284, 604] on div "[EMAIL_ADDRESS][PERSON_NAME][DOMAIN_NAME]" at bounding box center [323, 600] width 276 height 16
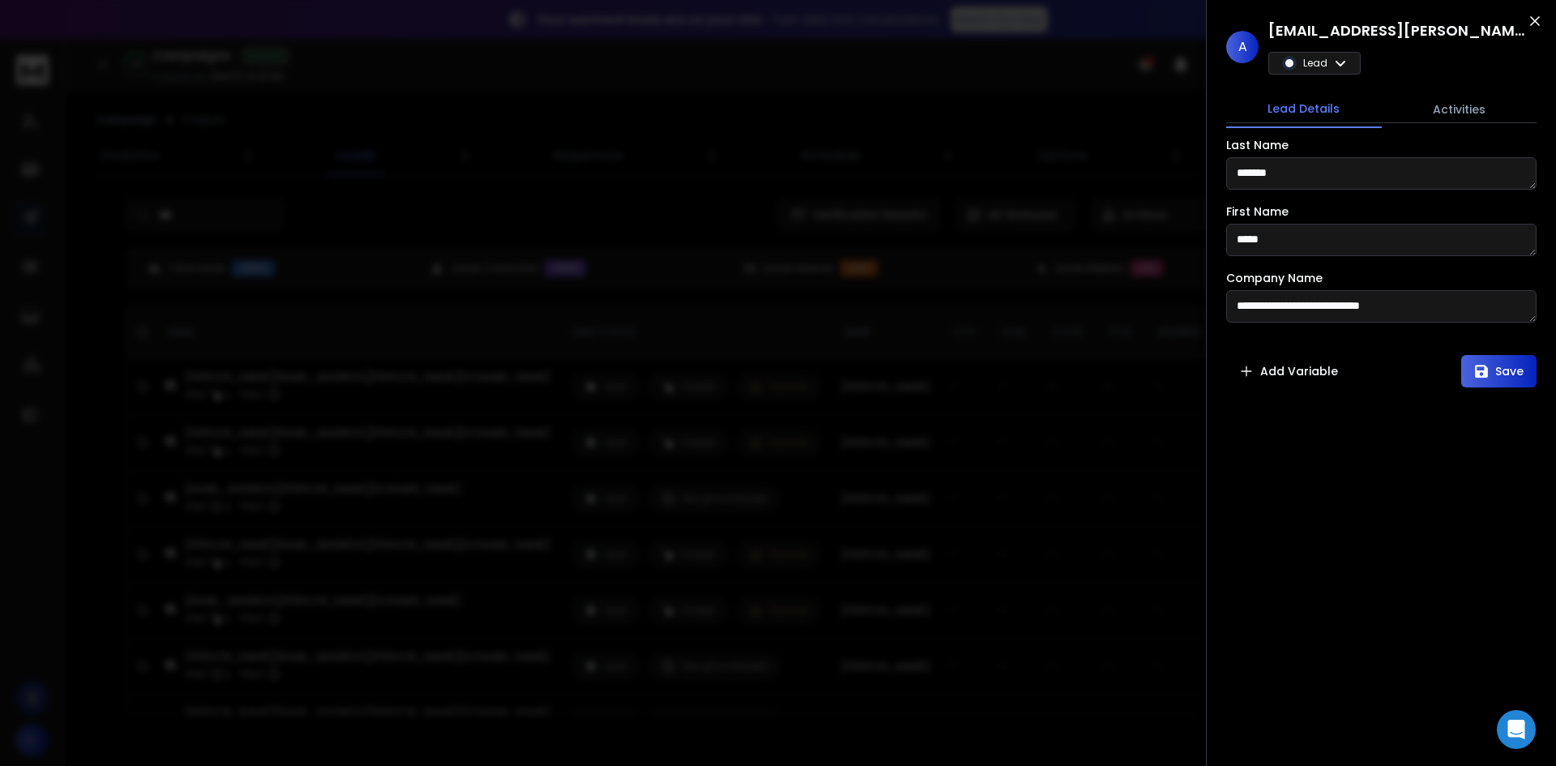
click at [1533, 20] on icon "button" at bounding box center [1535, 21] width 8 height 8
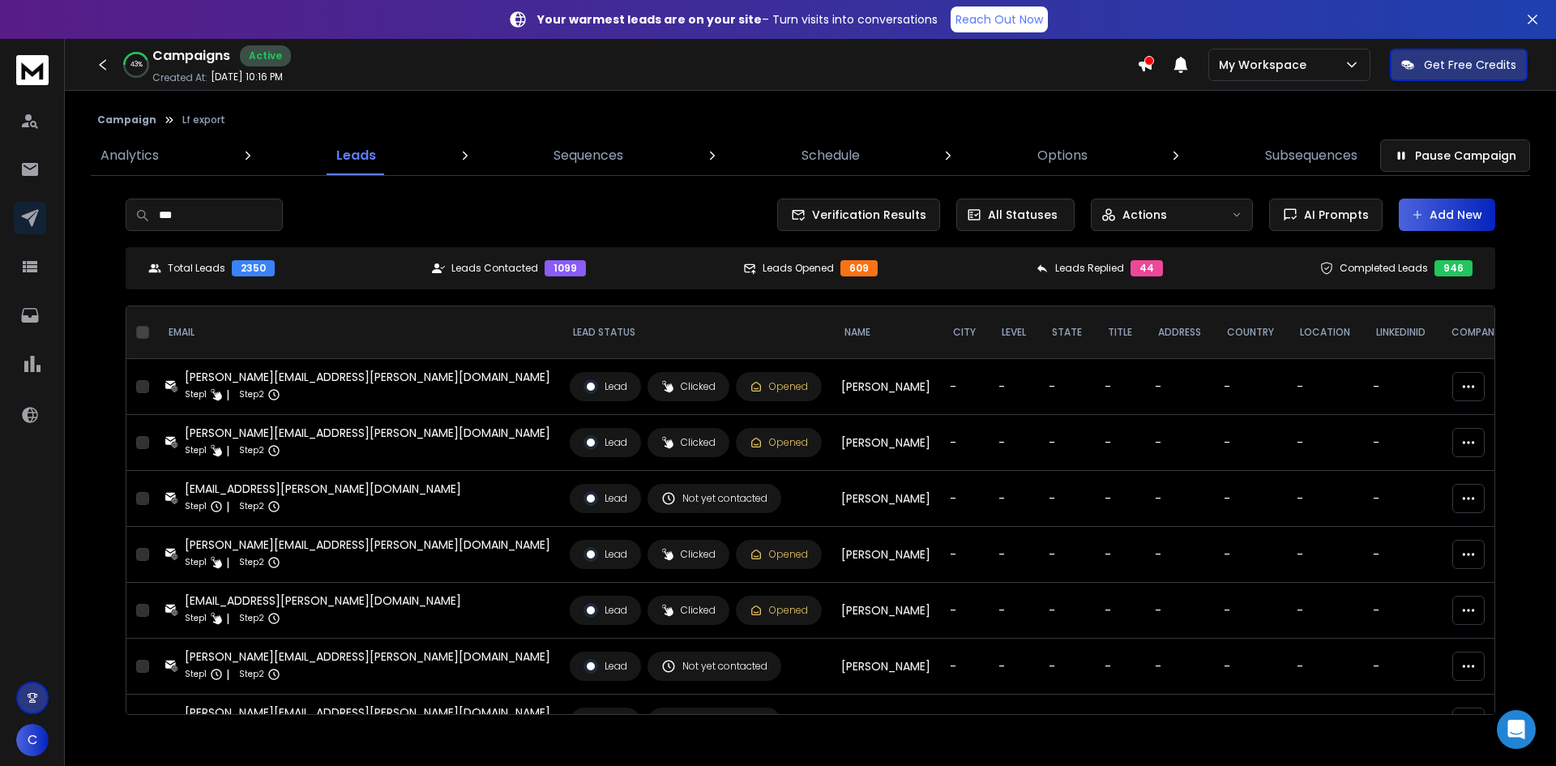
click at [1462, 608] on icon "button" at bounding box center [1468, 610] width 15 height 15
click at [232, 112] on div "Campaign Lf export" at bounding box center [810, 120] width 1439 height 26
click at [29, 366] on icon at bounding box center [32, 364] width 24 height 24
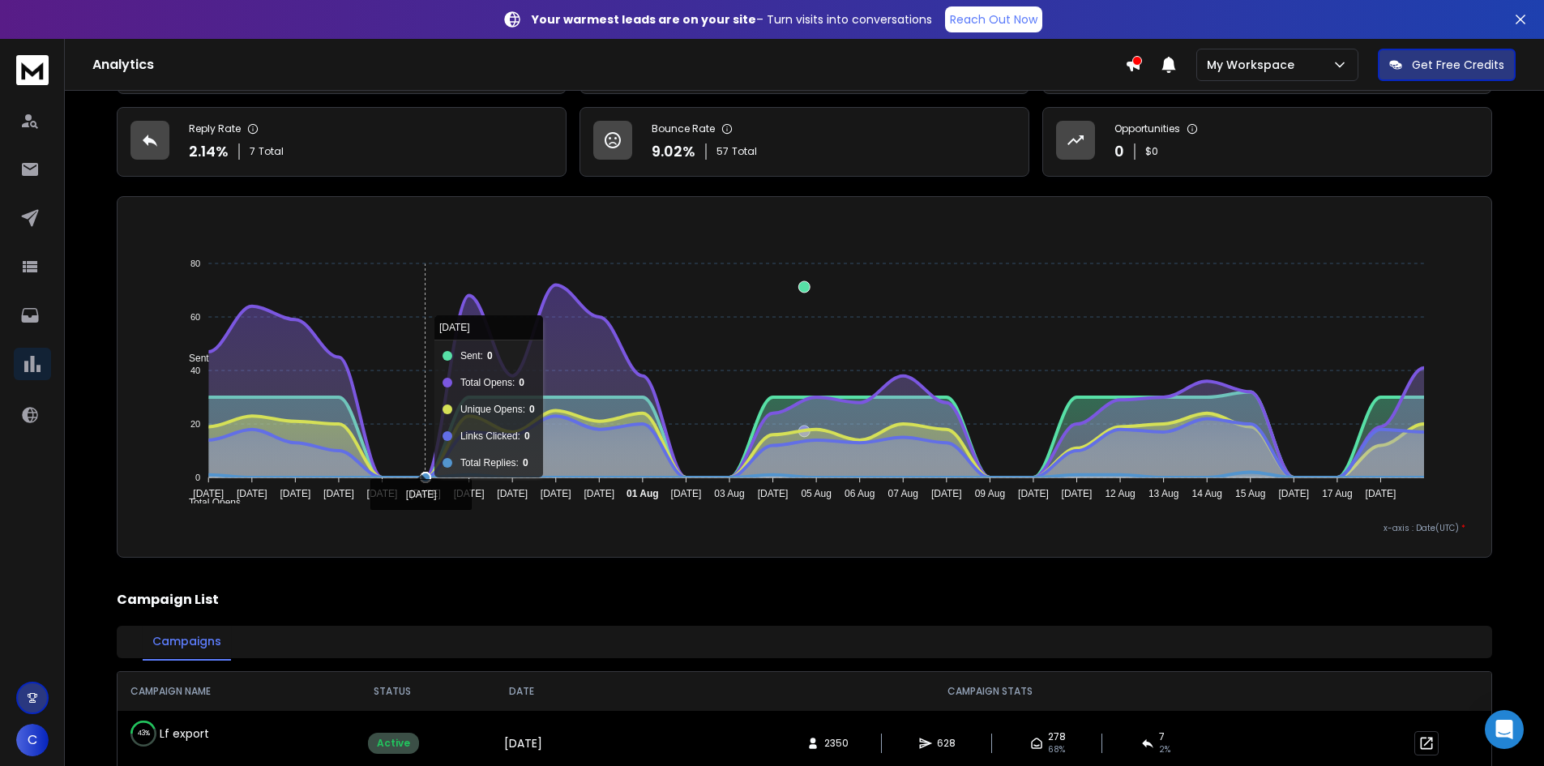
scroll to position [189, 0]
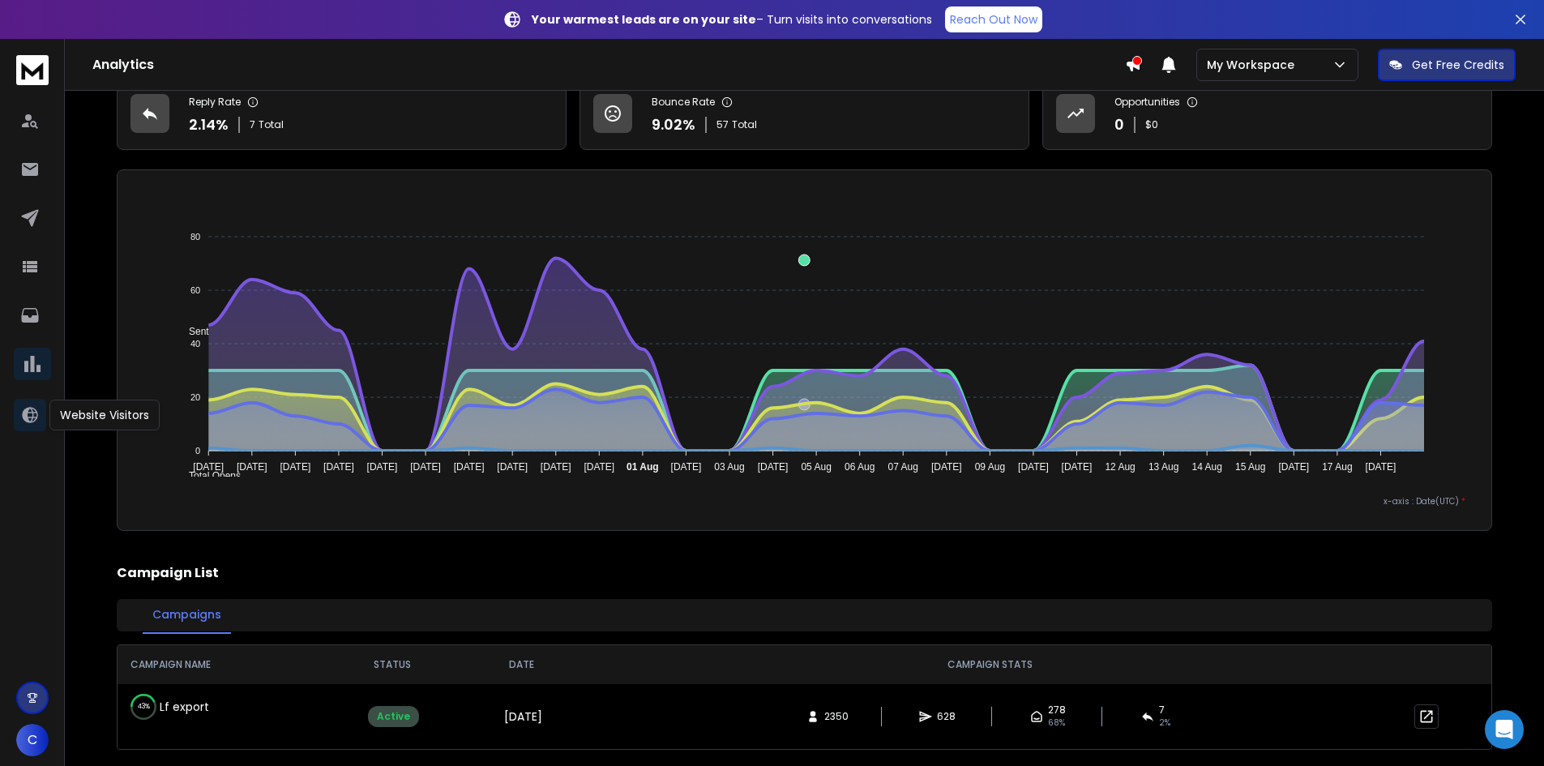
click at [36, 418] on icon at bounding box center [30, 415] width 16 height 16
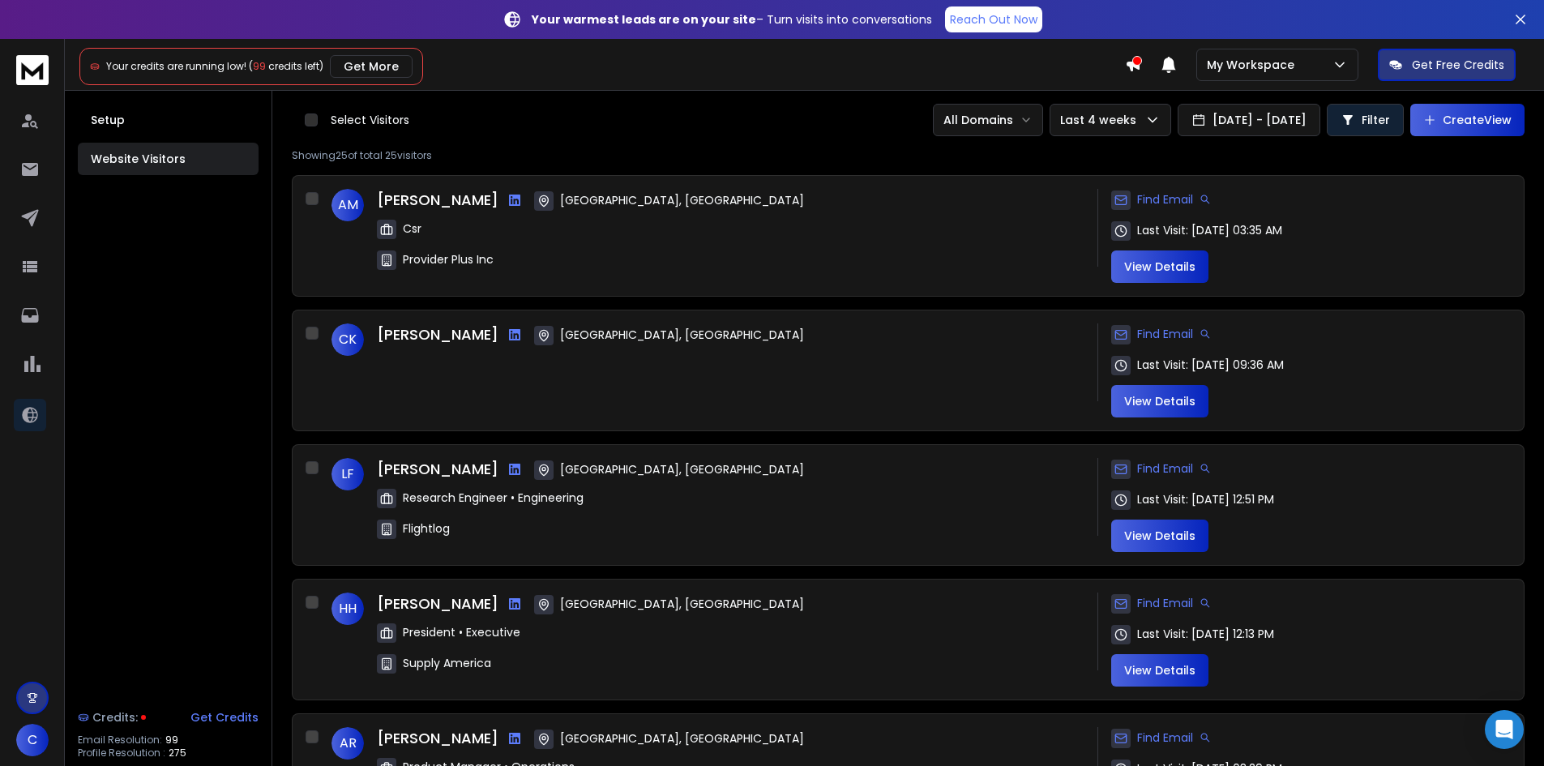
click at [1355, 109] on button "Filter" at bounding box center [1364, 120] width 77 height 32
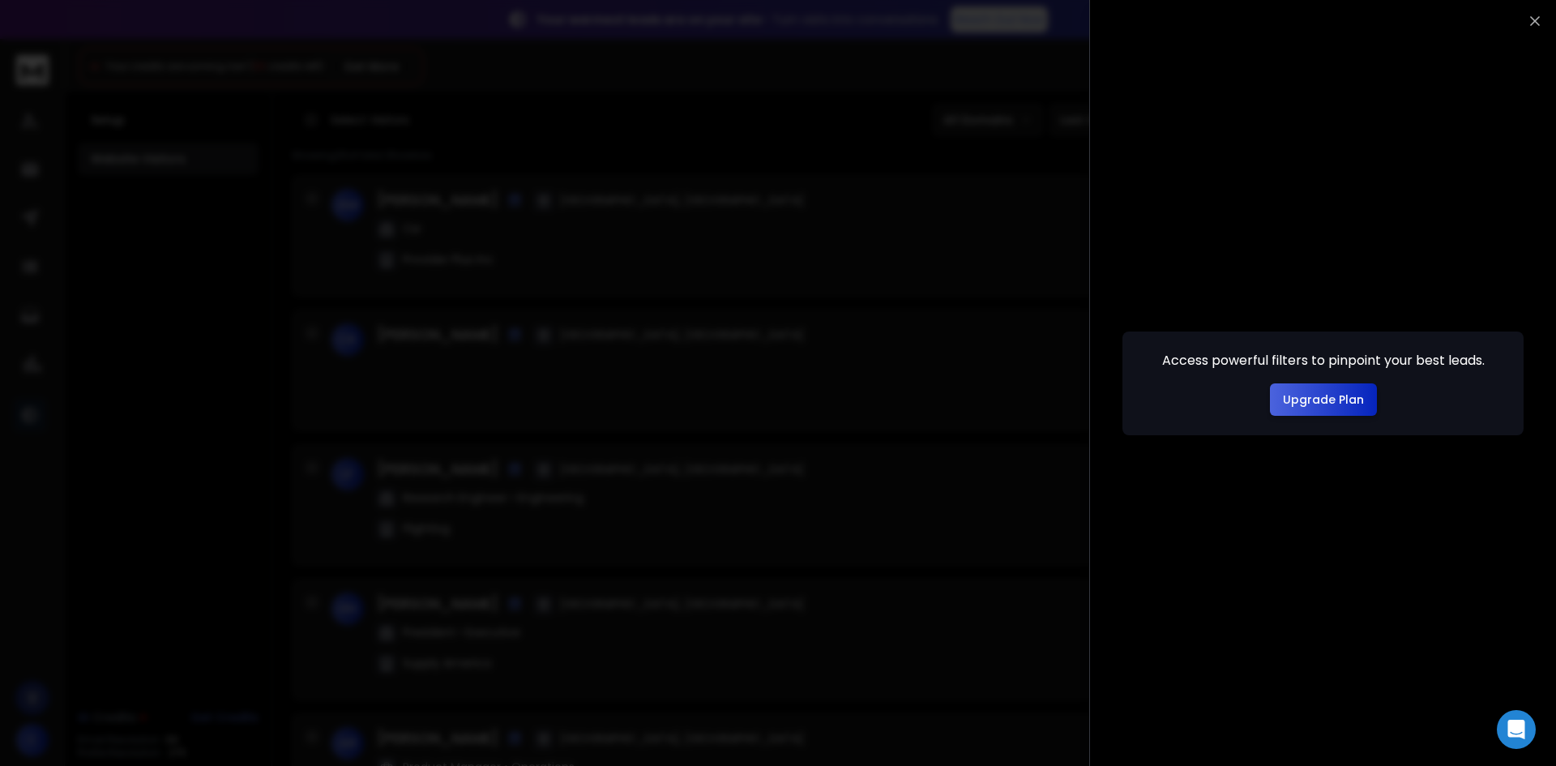
click at [1352, 217] on div "Access powerful filters to pinpoint your best leads. Upgrade Plan" at bounding box center [1322, 382] width 427 height 727
click at [1540, 25] on icon "button" at bounding box center [1535, 21] width 16 height 16
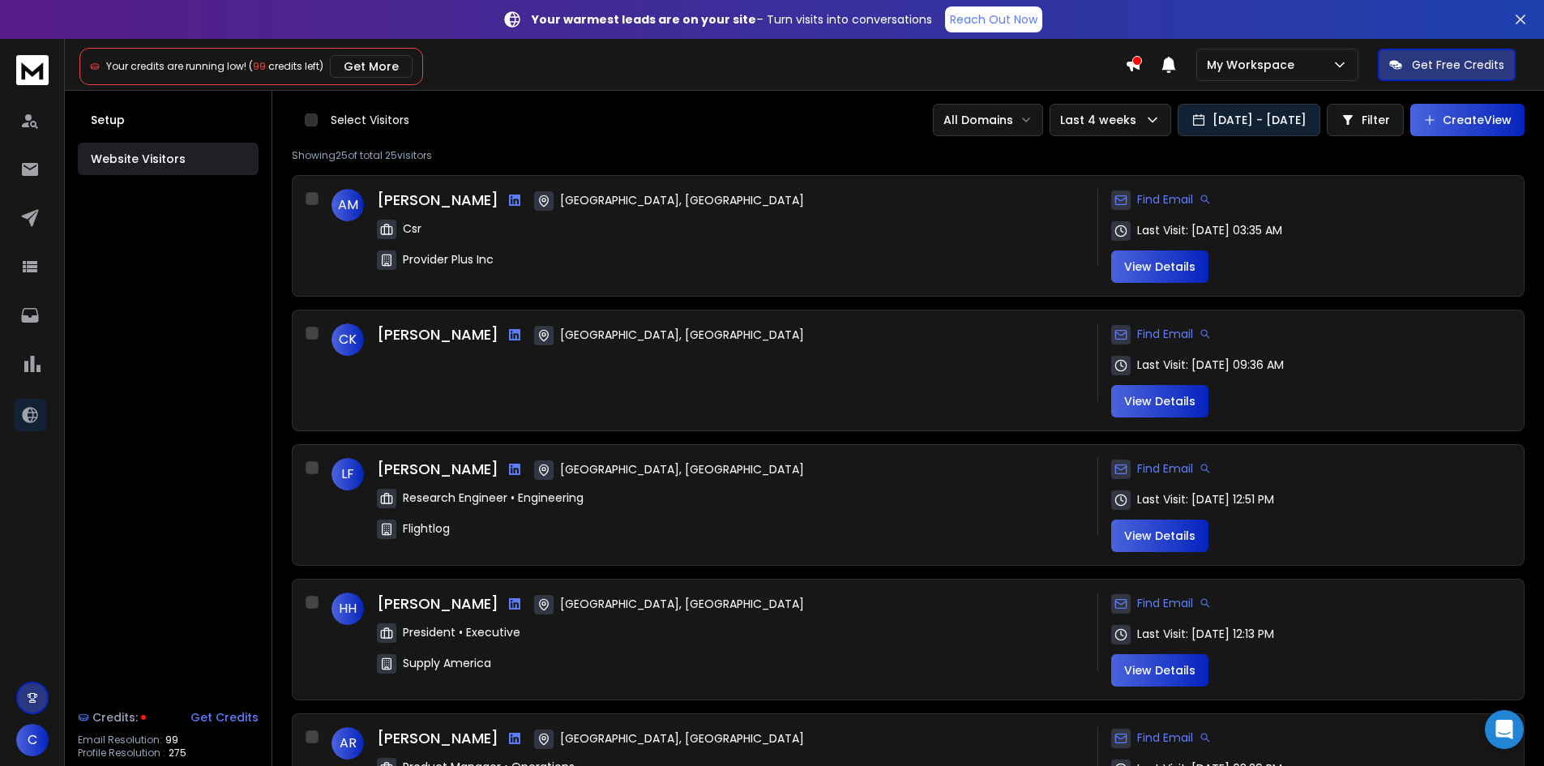
click at [1212, 121] on button "[DATE] - [DATE]" at bounding box center [1248, 120] width 143 height 32
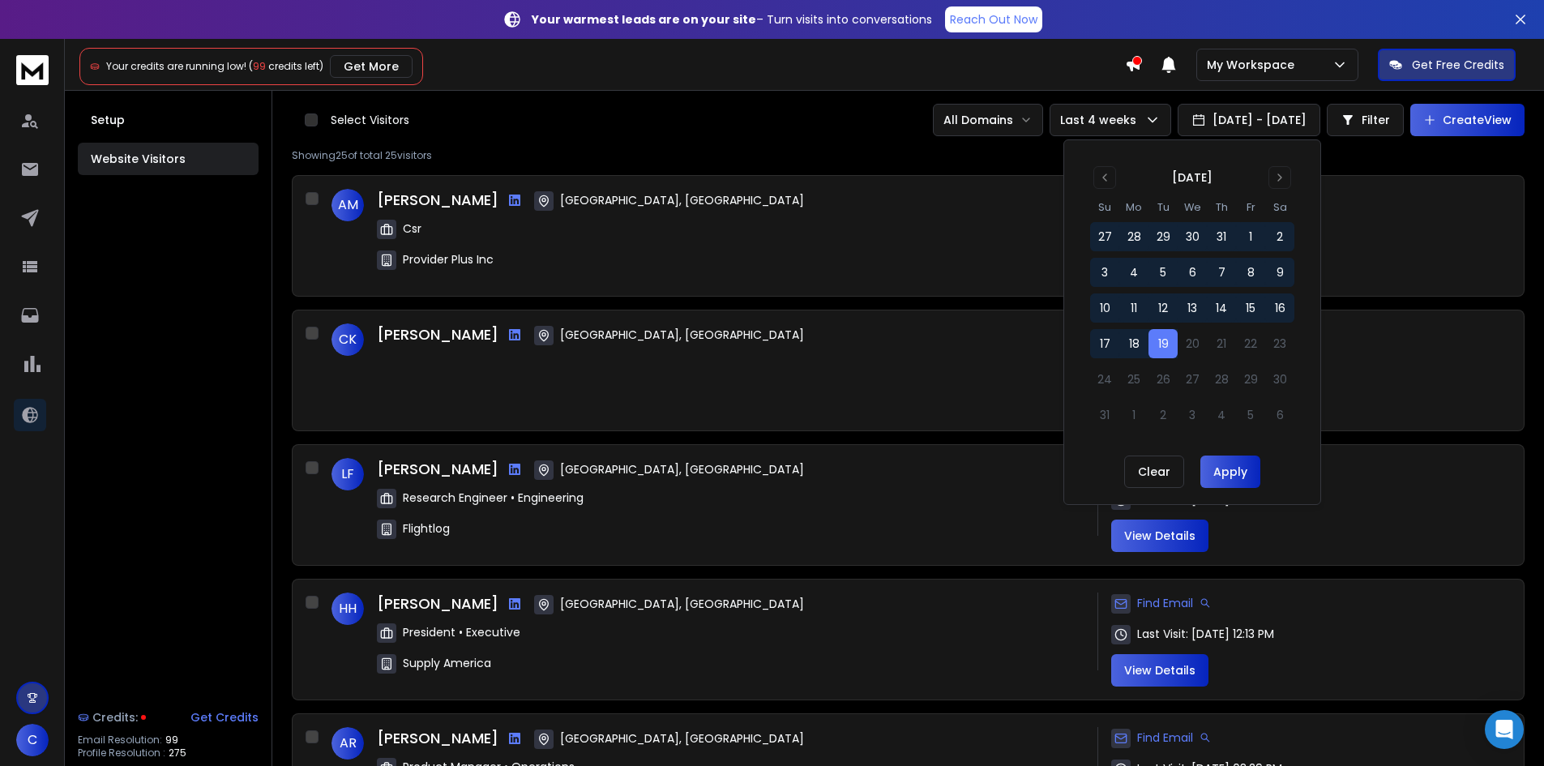
click at [1157, 343] on button "19" at bounding box center [1162, 343] width 29 height 29
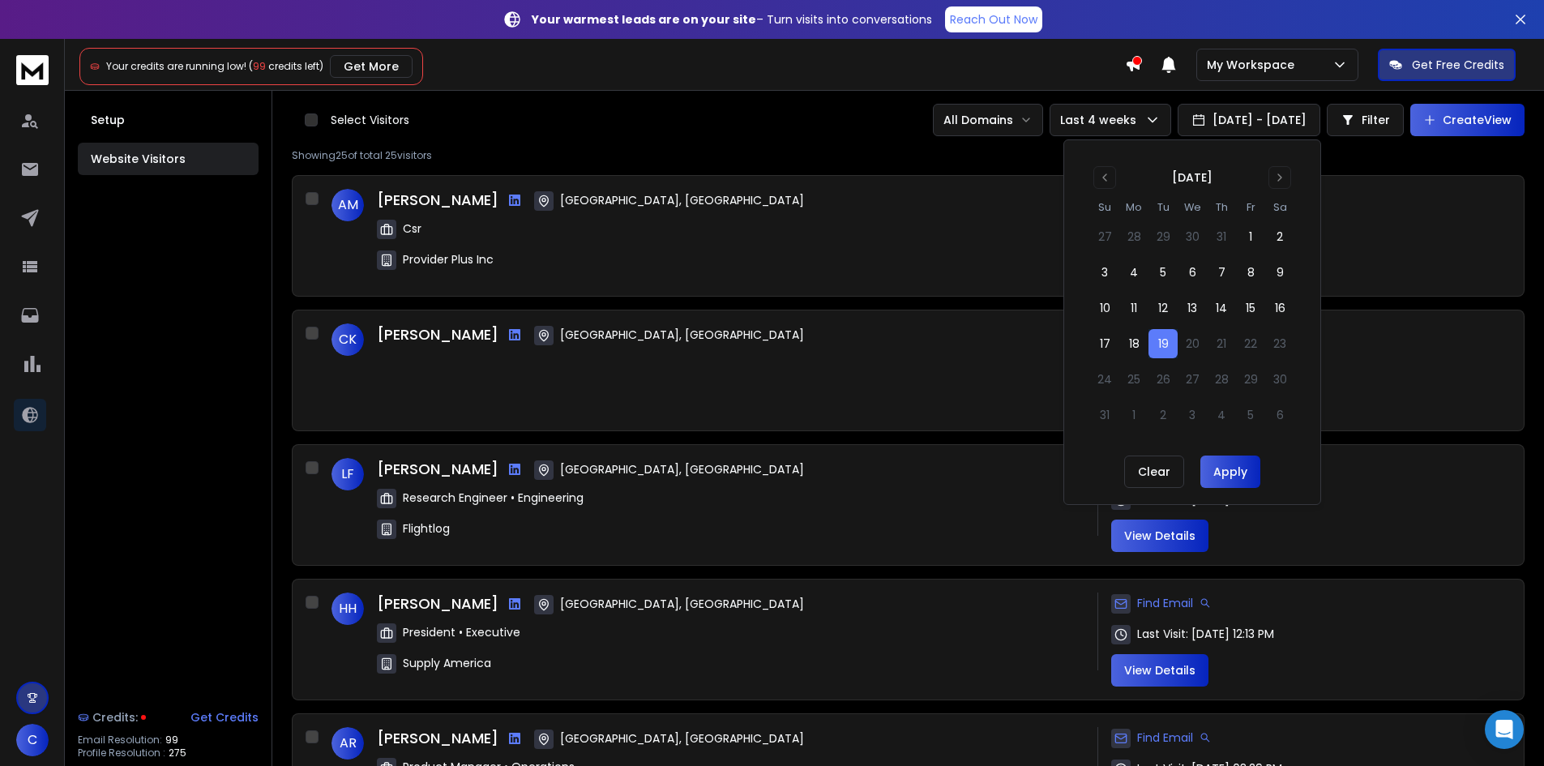
click at [1214, 470] on button "Apply" at bounding box center [1230, 471] width 60 height 32
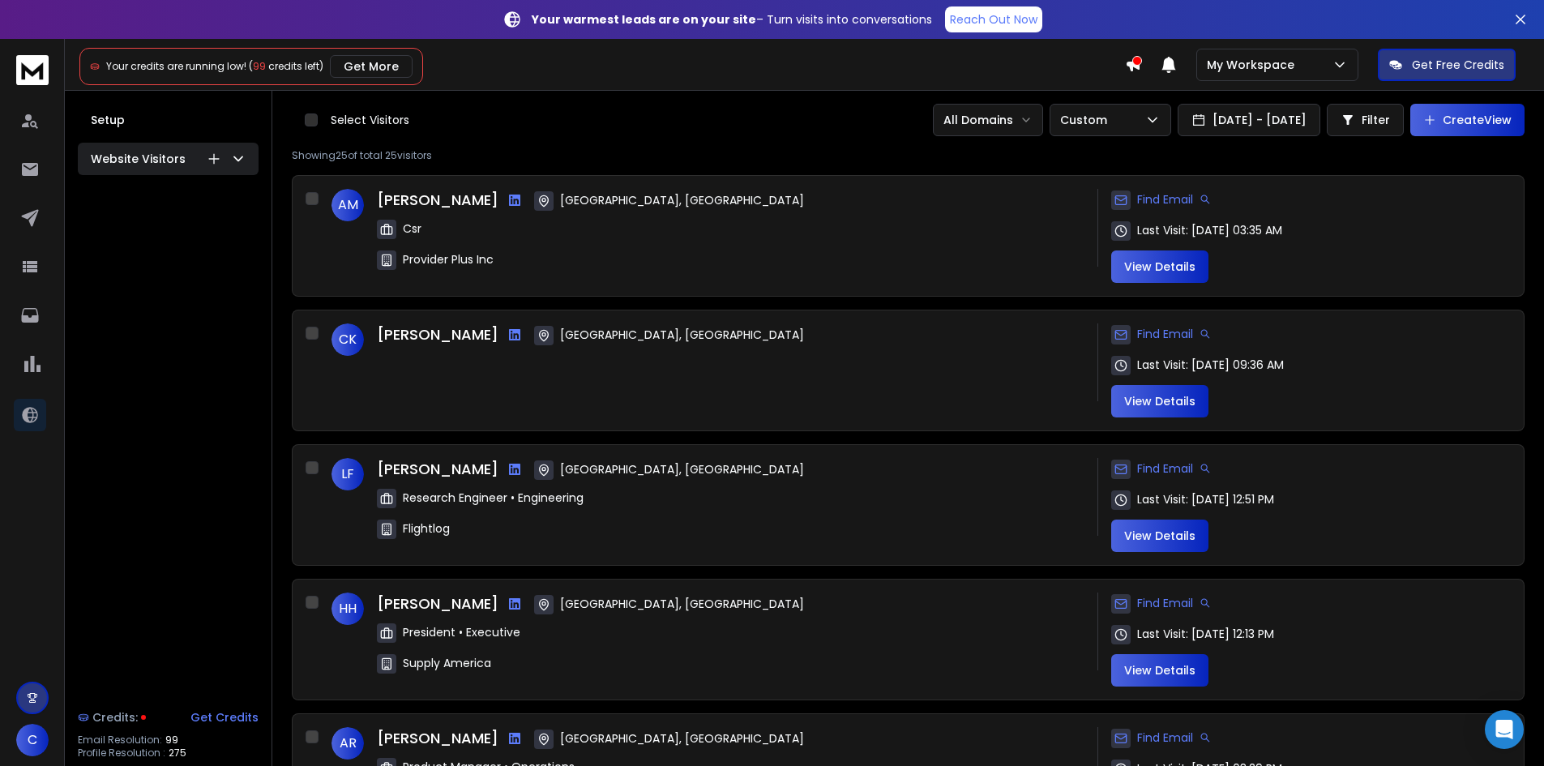
click at [145, 169] on button "Website Visitors" at bounding box center [168, 159] width 181 height 32
click at [152, 193] on p "[DOMAIN_NAME]" at bounding box center [136, 199] width 104 height 16
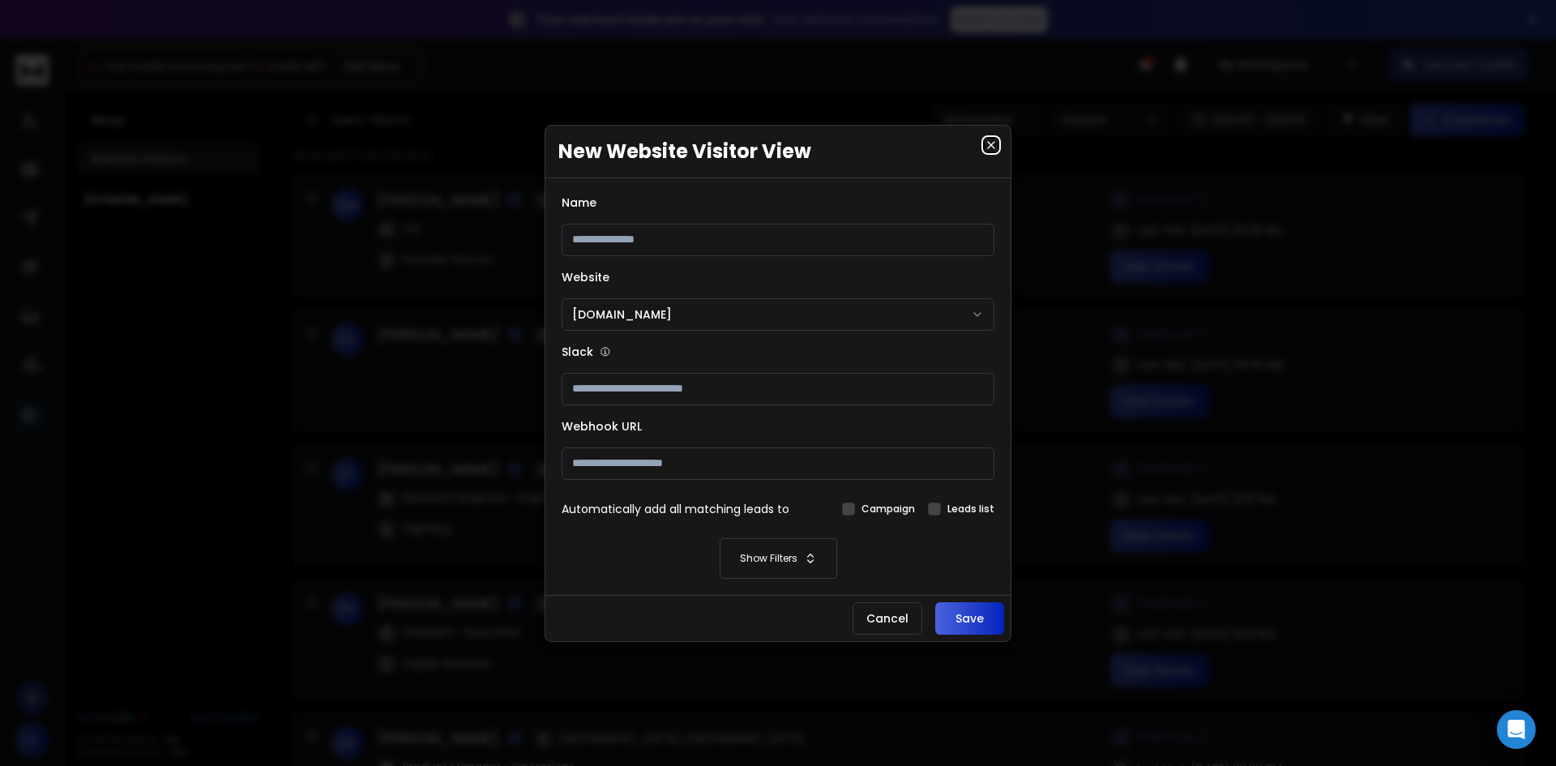
click at [987, 146] on icon "button" at bounding box center [990, 145] width 13 height 13
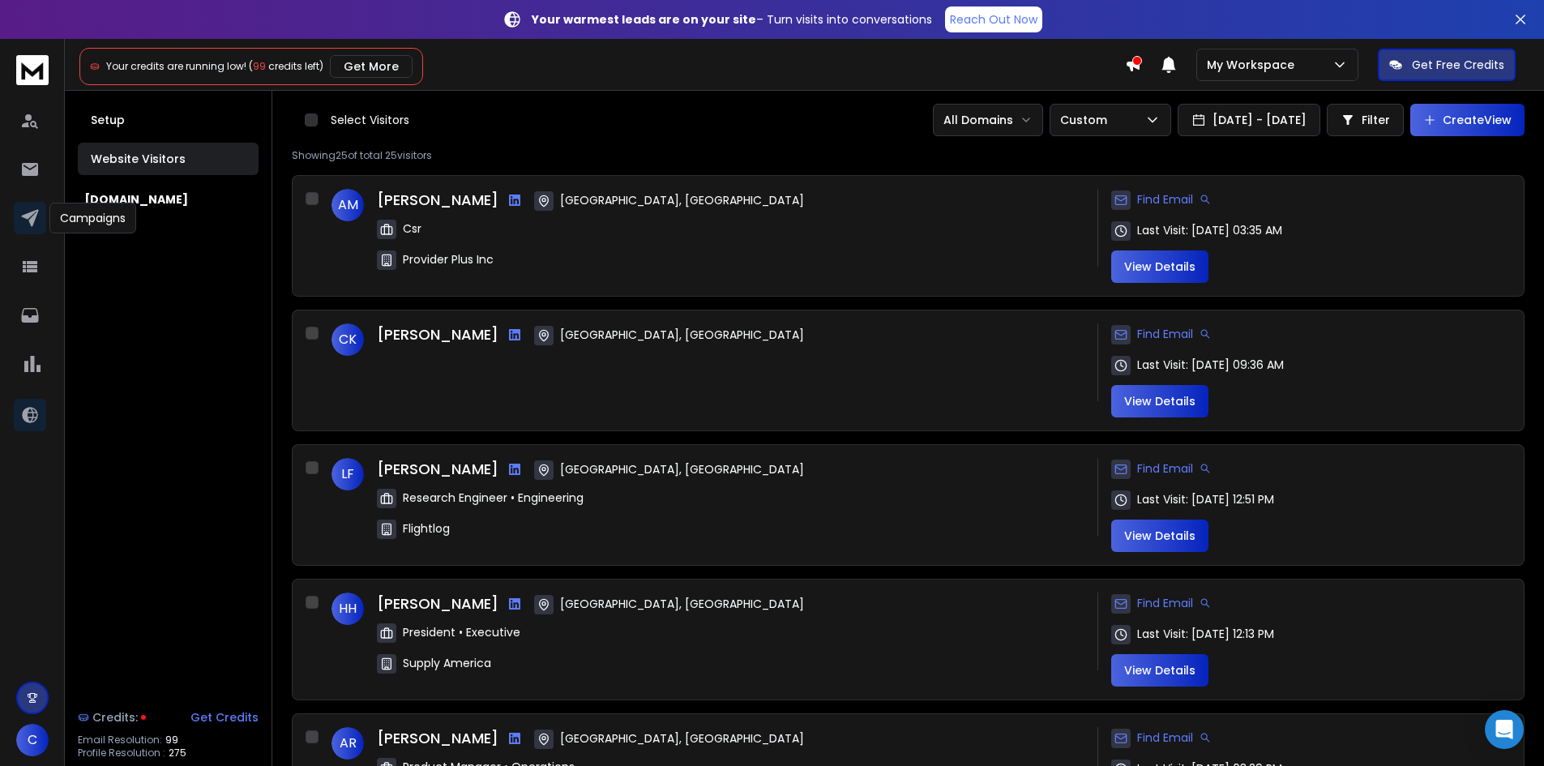
click at [36, 215] on icon at bounding box center [29, 217] width 17 height 17
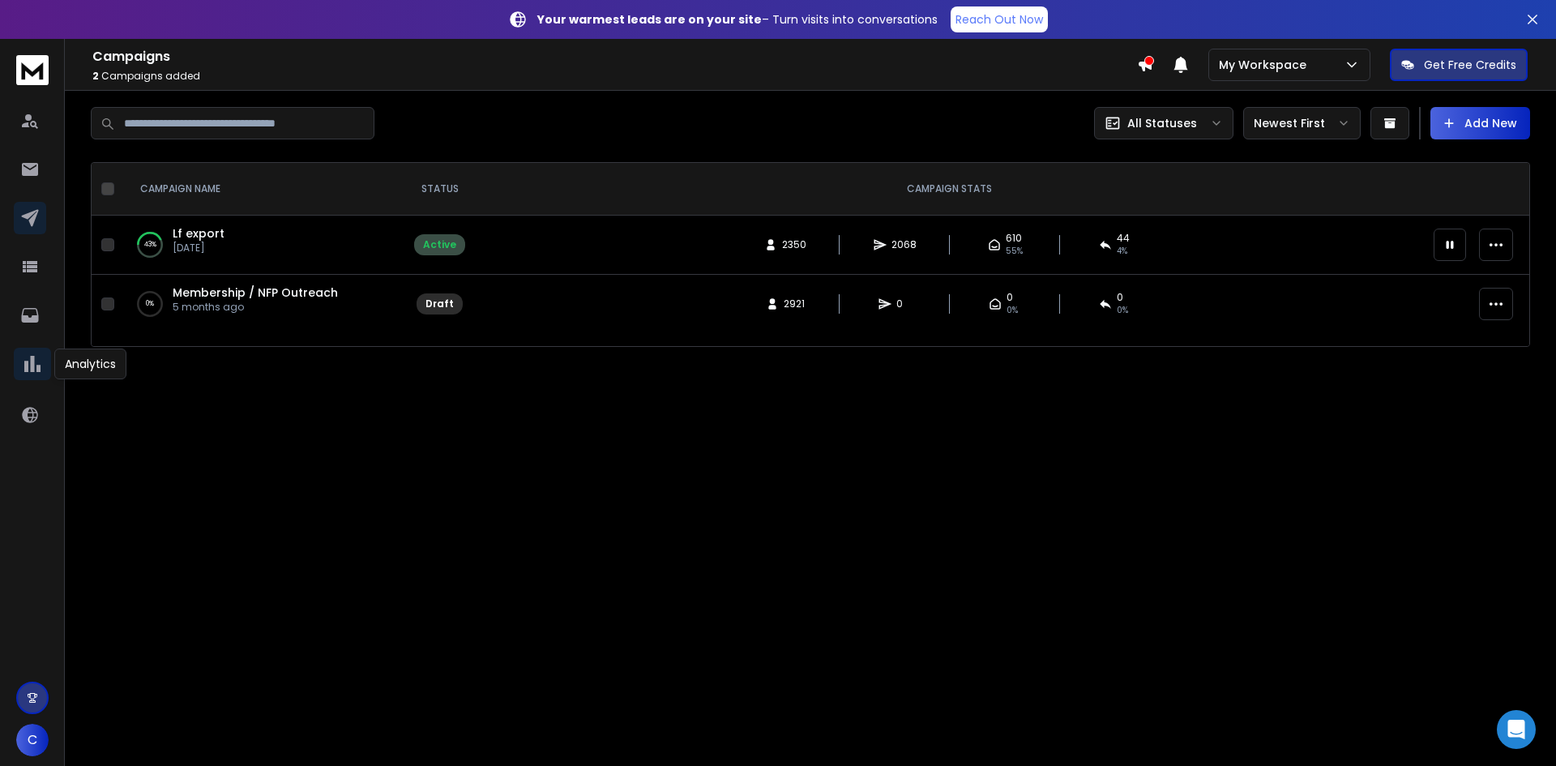
click at [36, 355] on icon at bounding box center [32, 364] width 24 height 24
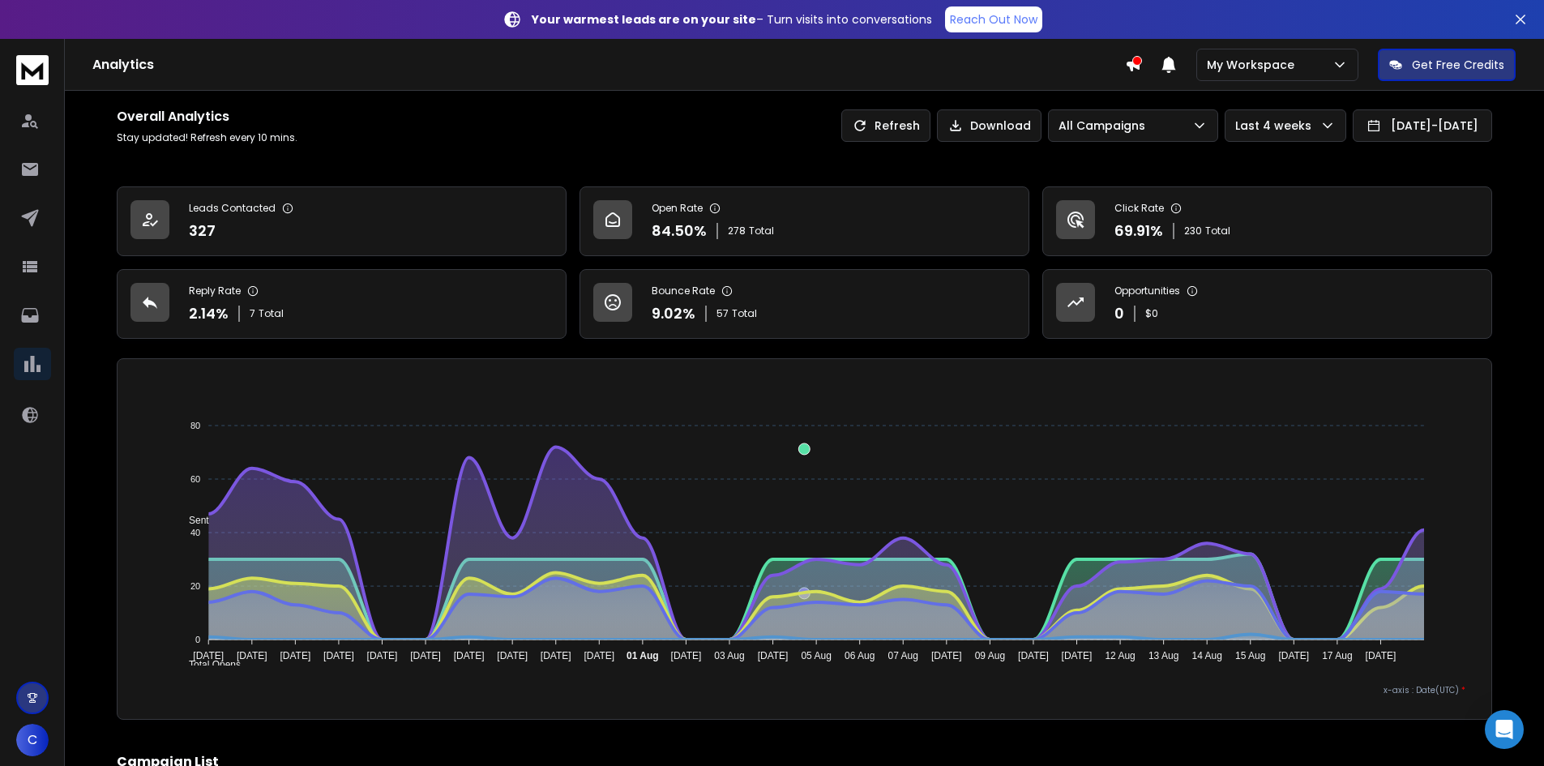
click at [1142, 224] on p "69.91 %" at bounding box center [1138, 231] width 49 height 23
click at [40, 126] on link at bounding box center [30, 121] width 32 height 32
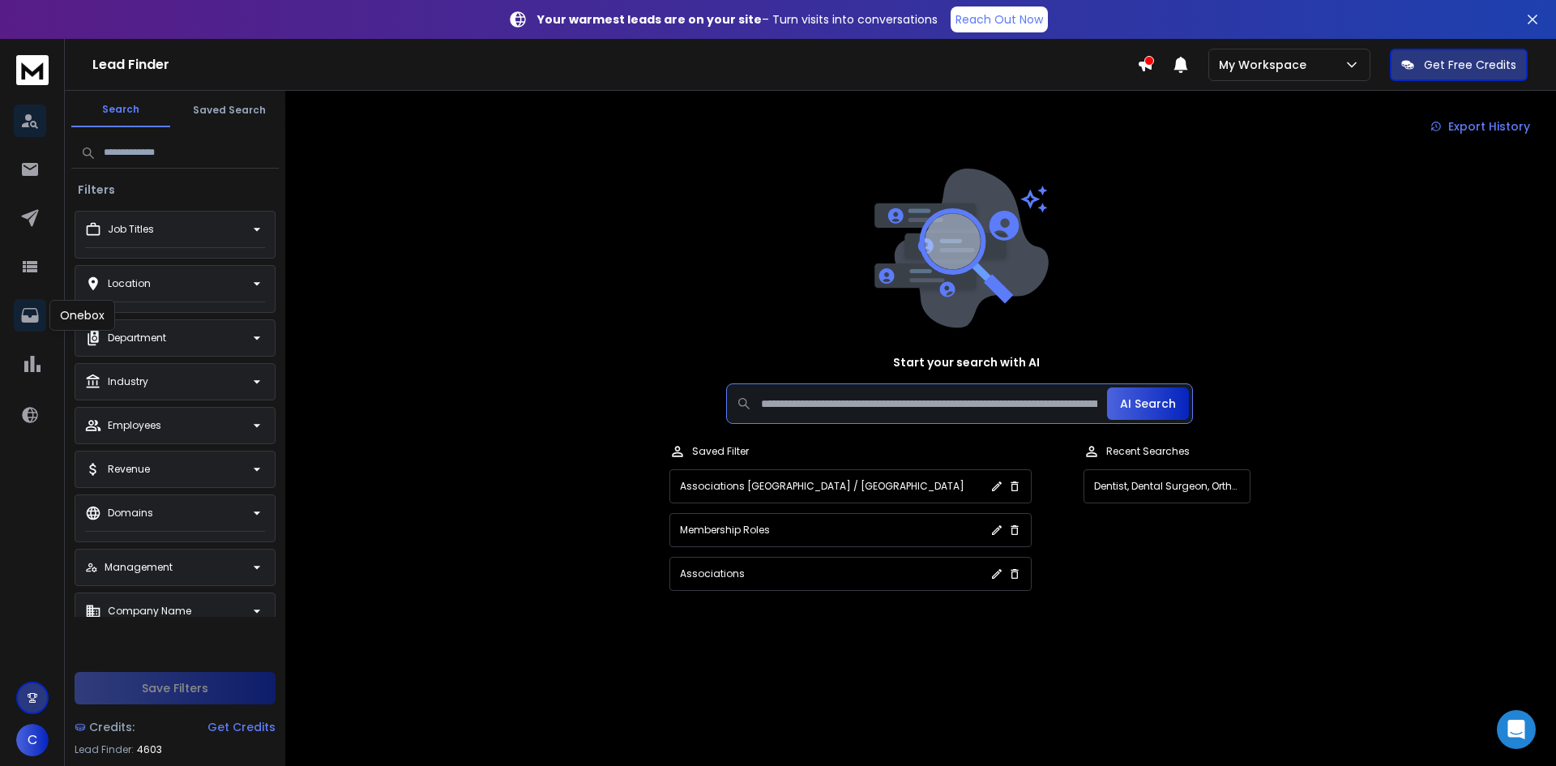
click at [36, 327] on link at bounding box center [30, 315] width 32 height 32
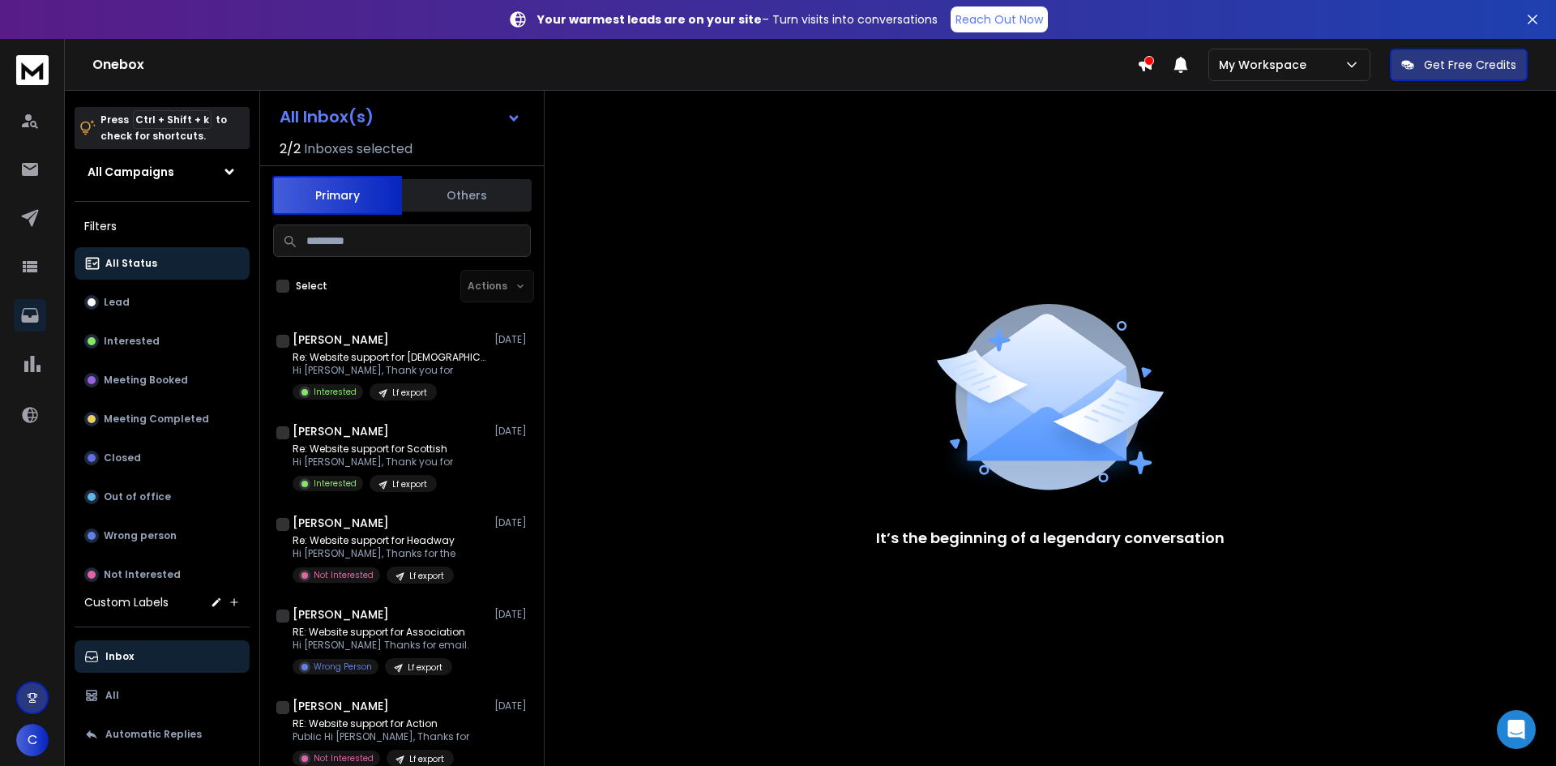
click at [489, 186] on button "Others" at bounding box center [467, 195] width 130 height 36
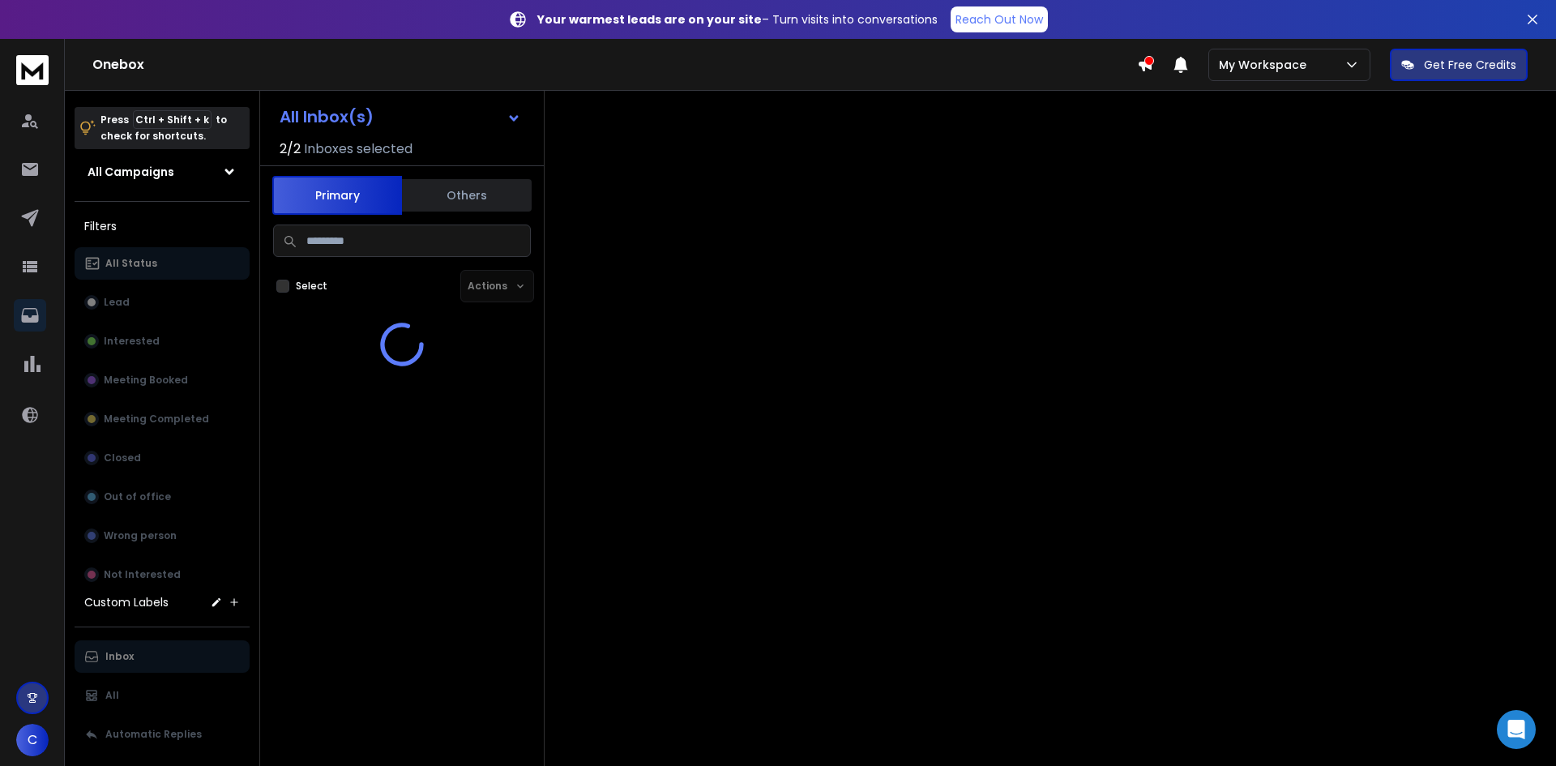
click at [338, 187] on button "Primary" at bounding box center [337, 195] width 130 height 39
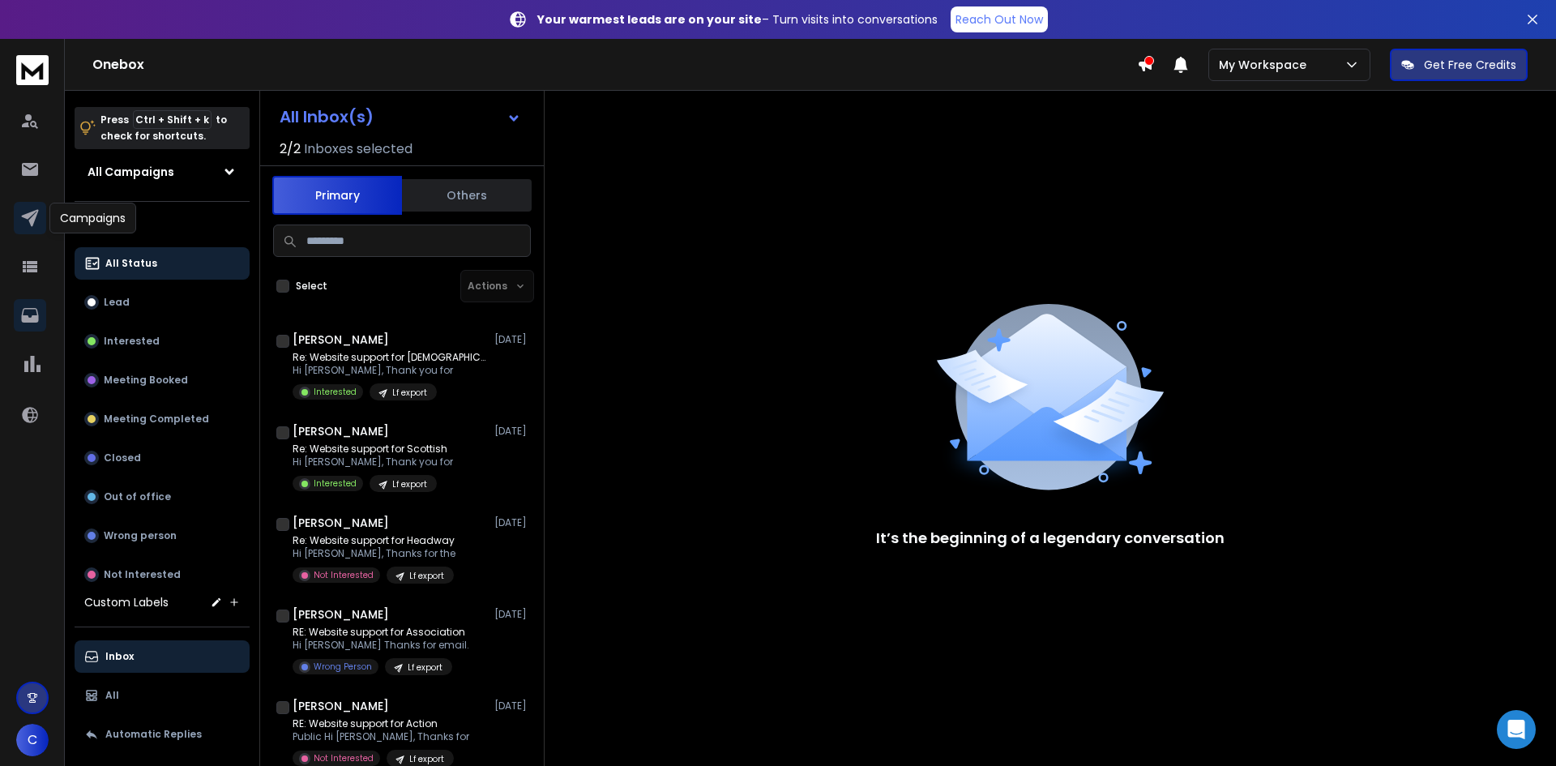
click at [19, 216] on link at bounding box center [30, 218] width 32 height 32
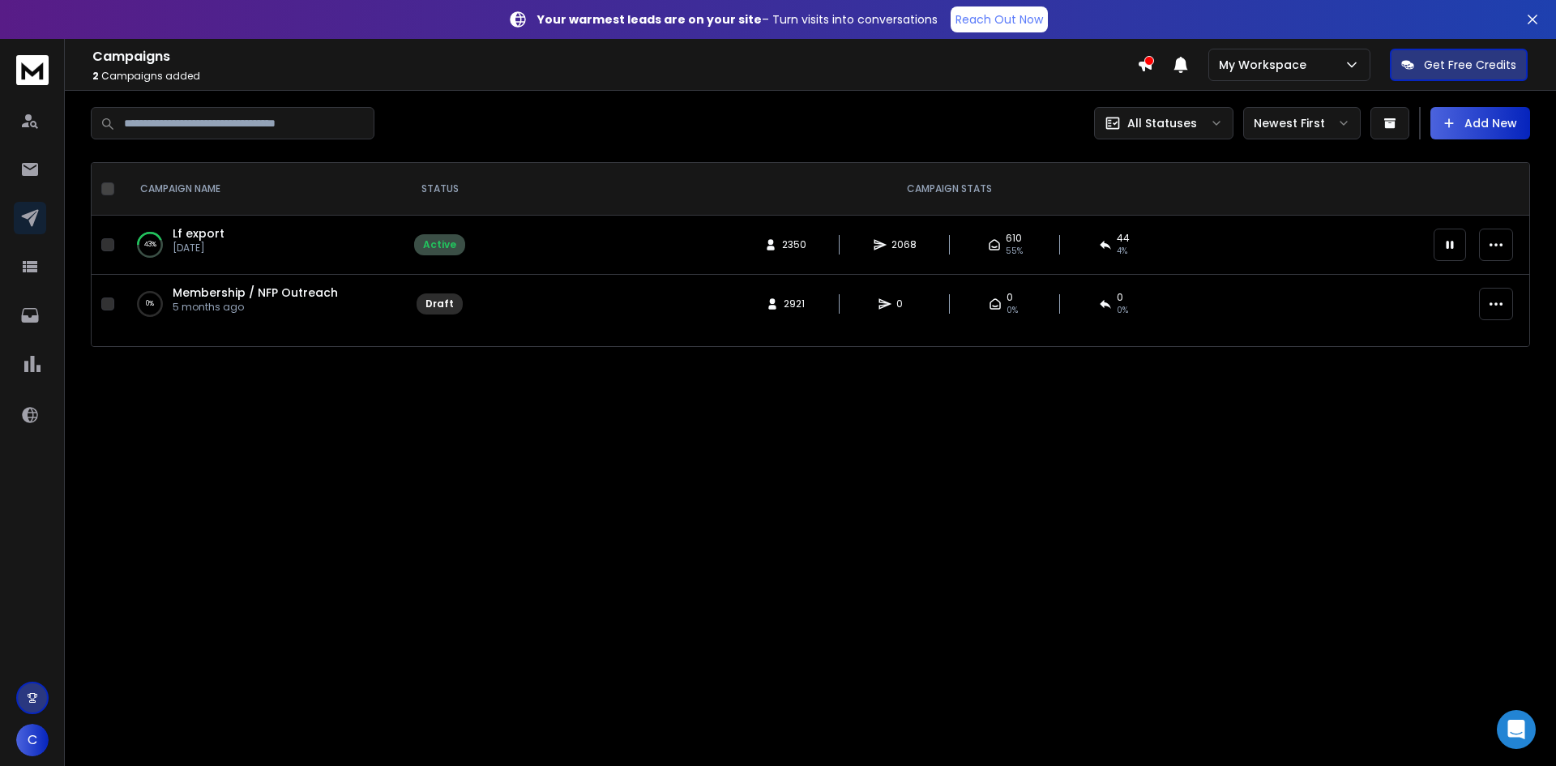
click at [211, 241] on p "[DATE]" at bounding box center [199, 247] width 52 height 13
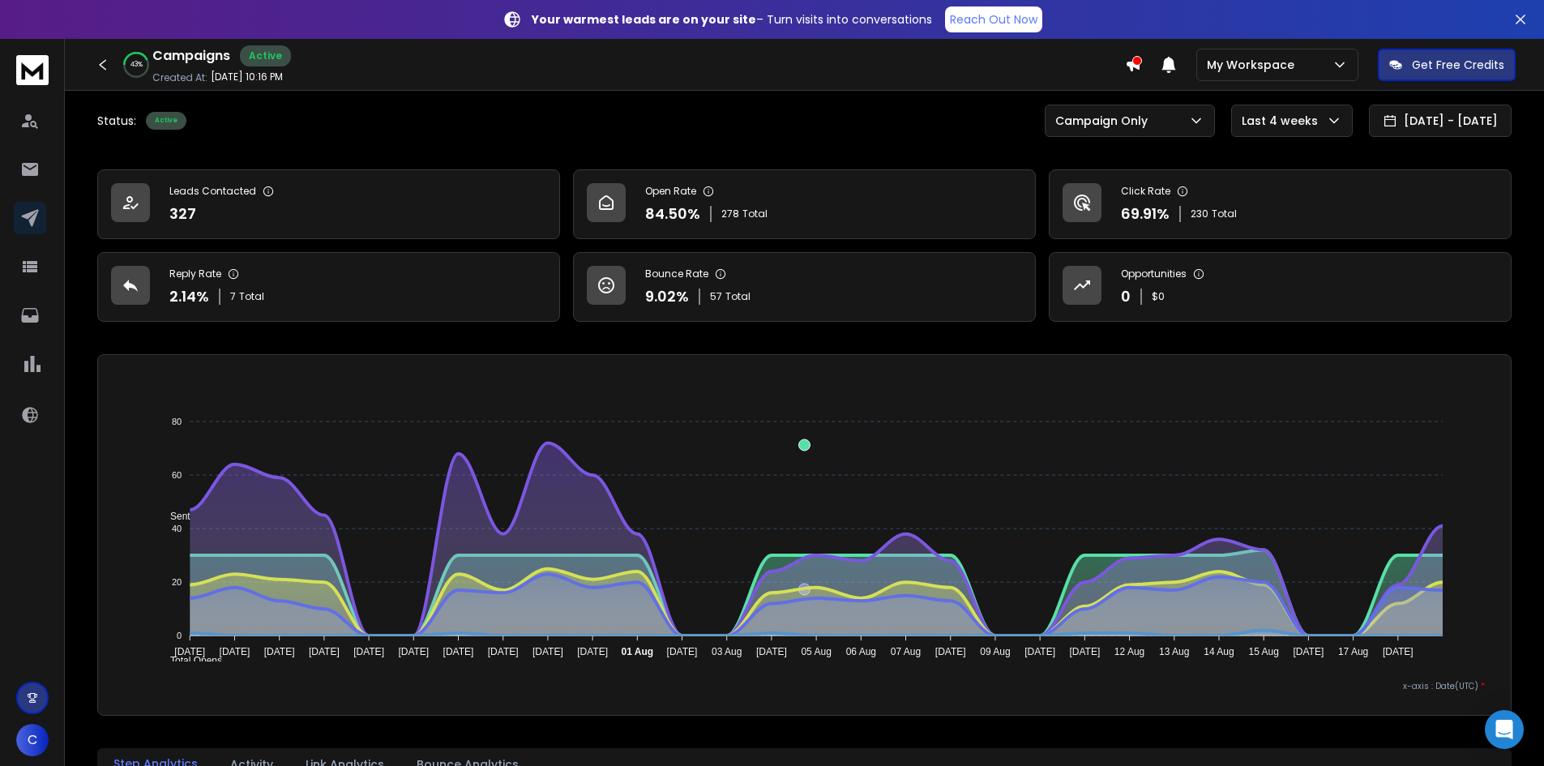
scroll to position [355, 0]
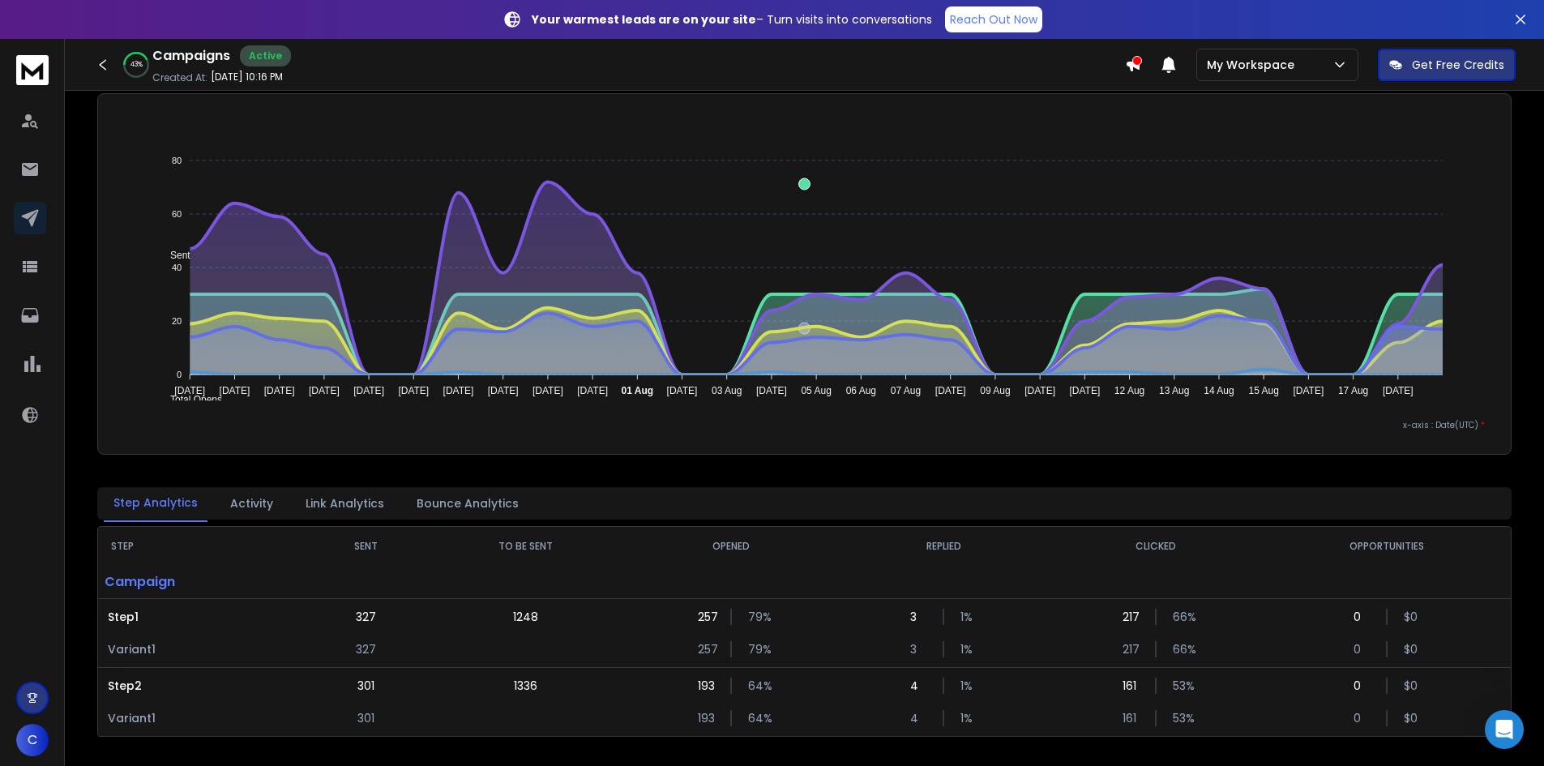
click at [267, 506] on button "Activity" at bounding box center [251, 503] width 62 height 36
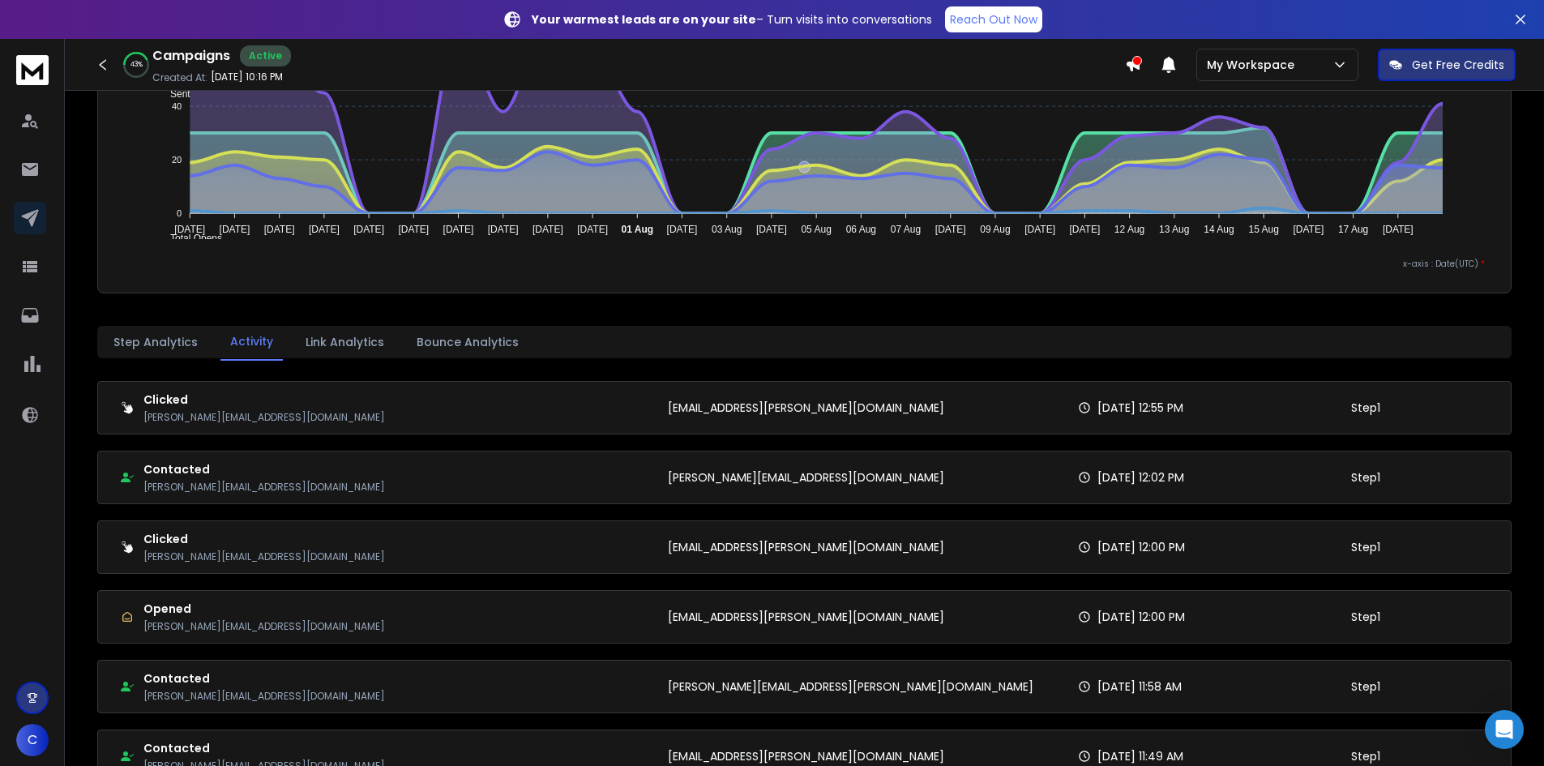
scroll to position [517, 0]
click at [145, 401] on h1 "Clicked" at bounding box center [263, 399] width 241 height 16
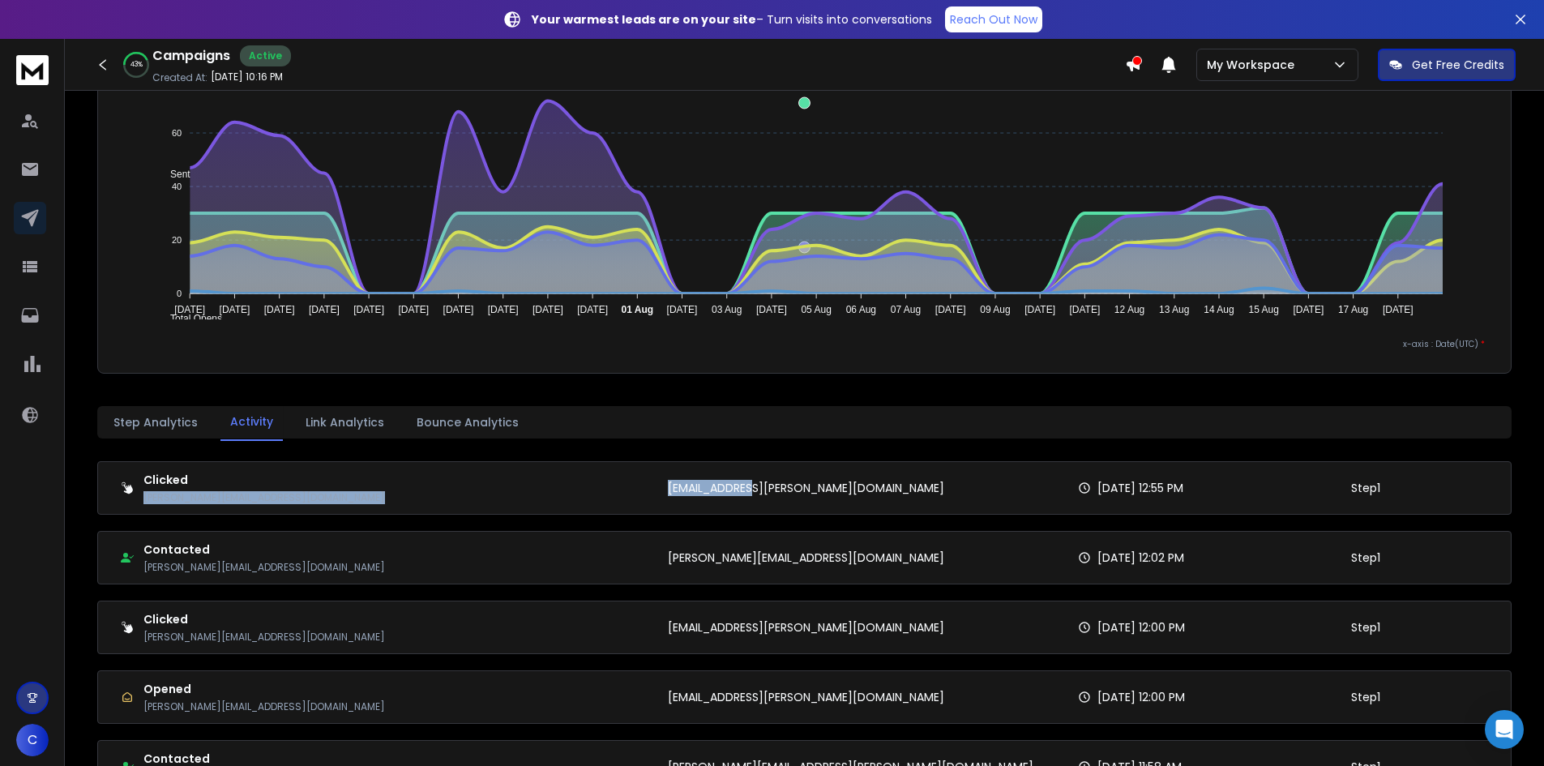
drag, startPoint x: 657, startPoint y: 487, endPoint x: 748, endPoint y: 489, distance: 90.8
click at [748, 489] on div "Clicked [EMAIL_ADDRESS][DOMAIN_NAME] [DOMAIN_NAME][EMAIL_ADDRESS][PERSON_NAME][…" at bounding box center [804, 487] width 1414 height 53
click at [748, 489] on p "[EMAIL_ADDRESS][PERSON_NAME][DOMAIN_NAME]" at bounding box center [806, 488] width 276 height 16
drag, startPoint x: 748, startPoint y: 489, endPoint x: 678, endPoint y: 490, distance: 69.7
click at [678, 490] on p "[EMAIL_ADDRESS][PERSON_NAME][DOMAIN_NAME]" at bounding box center [806, 488] width 276 height 16
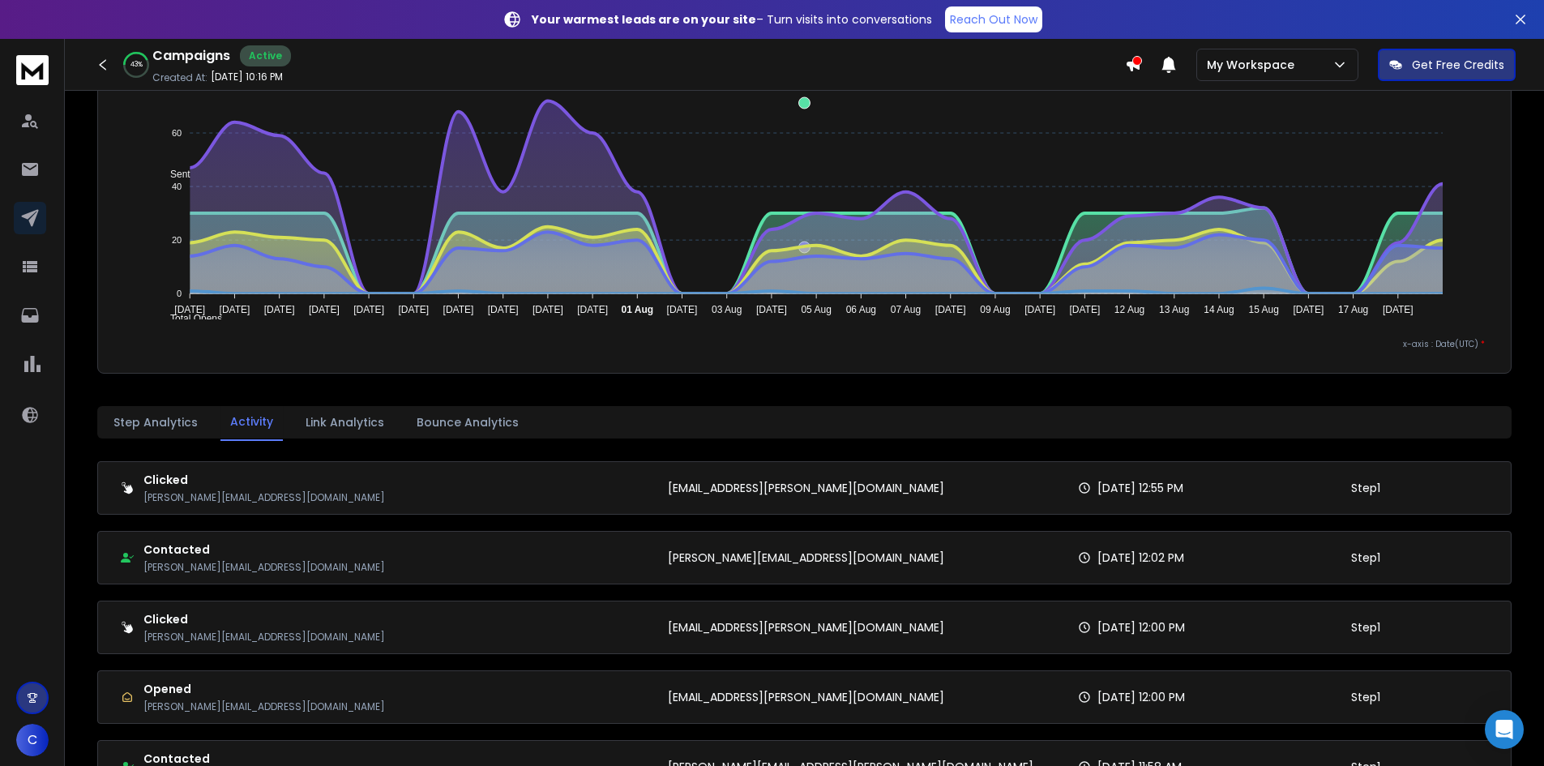
click at [801, 477] on div "Clicked [EMAIL_ADDRESS][DOMAIN_NAME] [DOMAIN_NAME][EMAIL_ADDRESS][PERSON_NAME][…" at bounding box center [804, 487] width 1414 height 53
click at [791, 504] on div "Clicked [EMAIL_ADDRESS][DOMAIN_NAME] [DOMAIN_NAME][EMAIL_ADDRESS][PERSON_NAME][…" at bounding box center [804, 487] width 1414 height 53
click at [803, 485] on p "[EMAIL_ADDRESS][PERSON_NAME][DOMAIN_NAME]" at bounding box center [806, 488] width 276 height 16
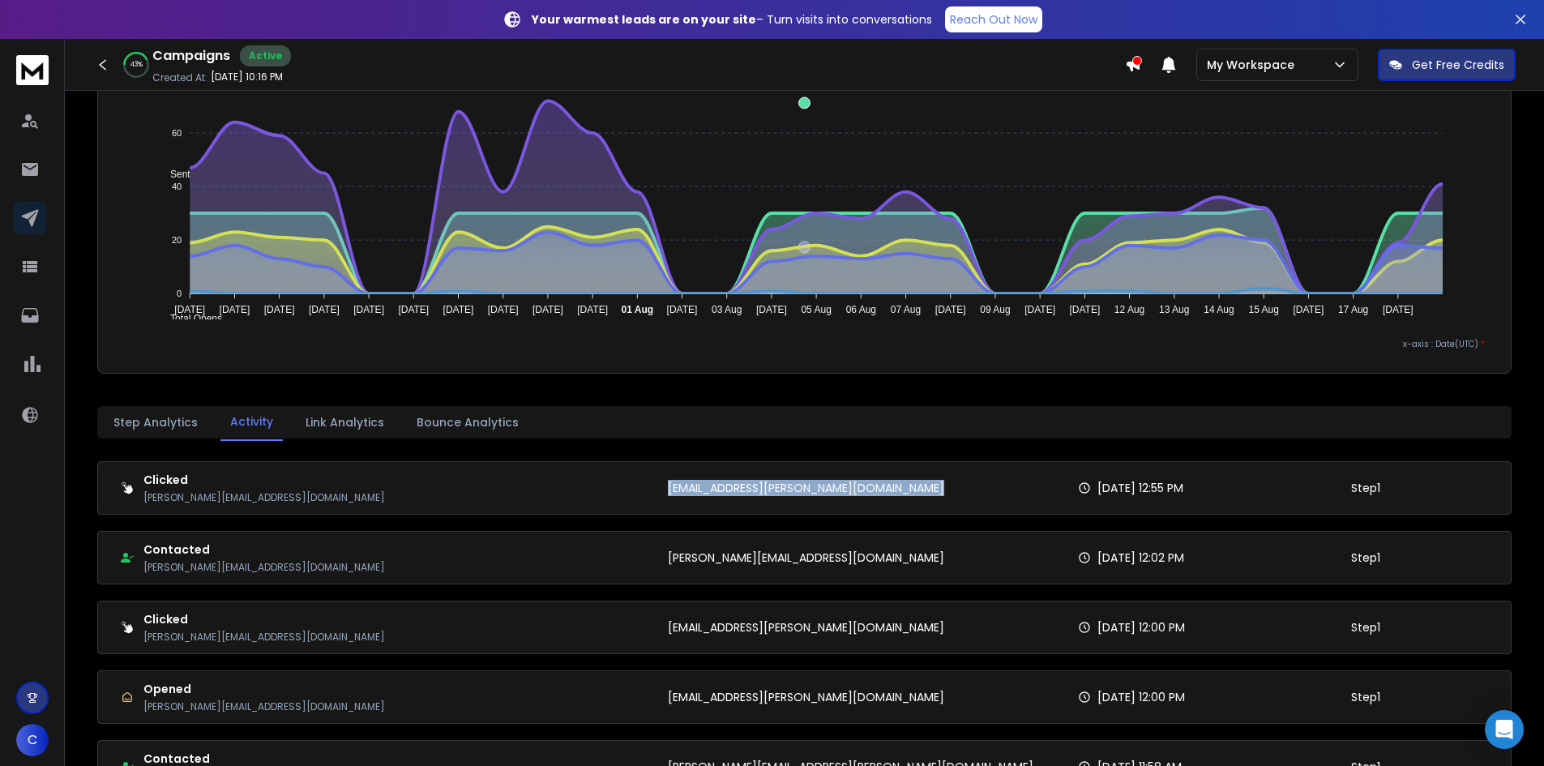
click at [803, 485] on p "[EMAIL_ADDRESS][PERSON_NAME][DOMAIN_NAME]" at bounding box center [806, 488] width 276 height 16
copy div "[EMAIL_ADDRESS][PERSON_NAME][DOMAIN_NAME]"
click at [41, 173] on link at bounding box center [30, 169] width 32 height 32
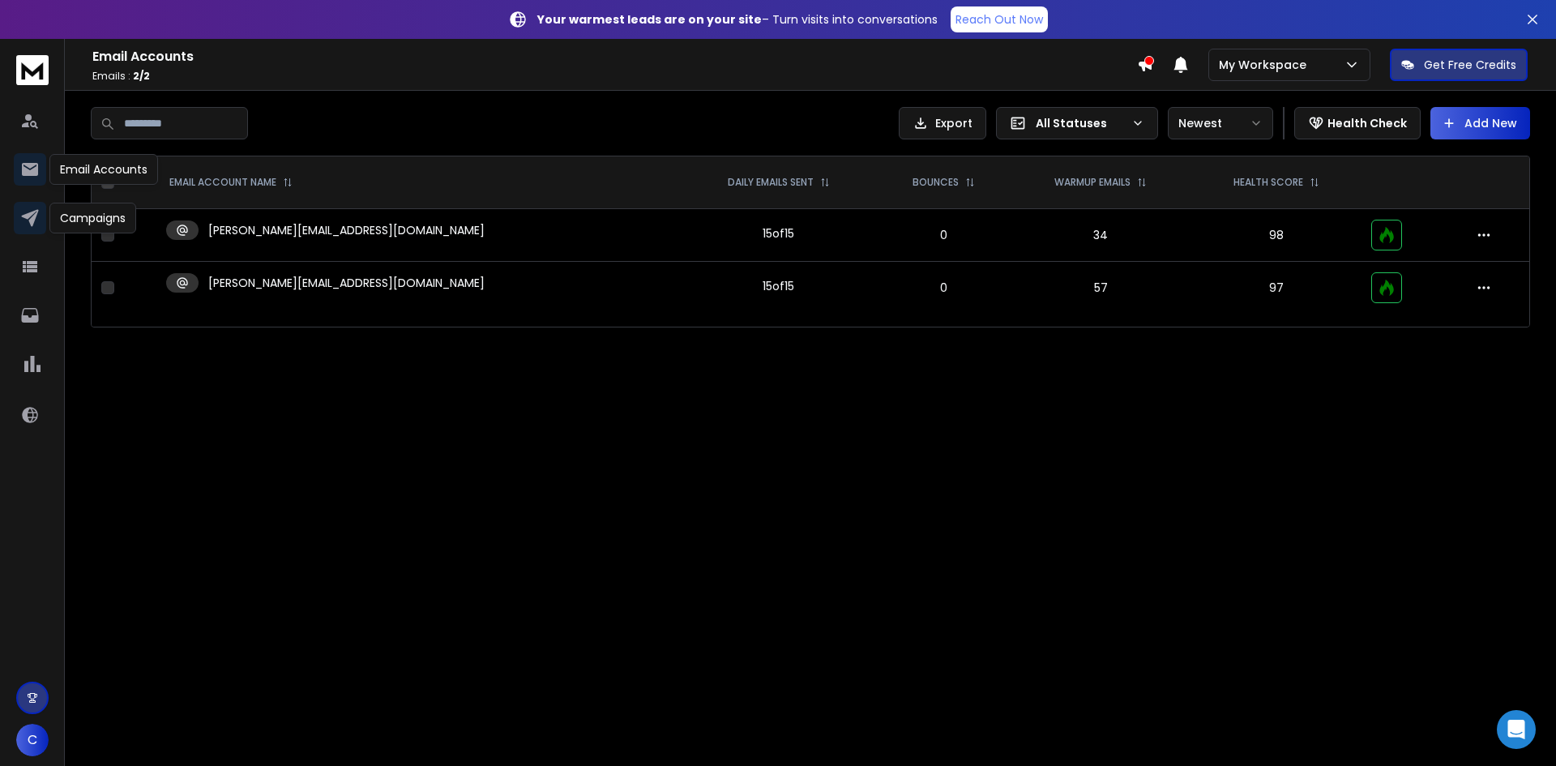
click at [41, 211] on link at bounding box center [30, 218] width 32 height 32
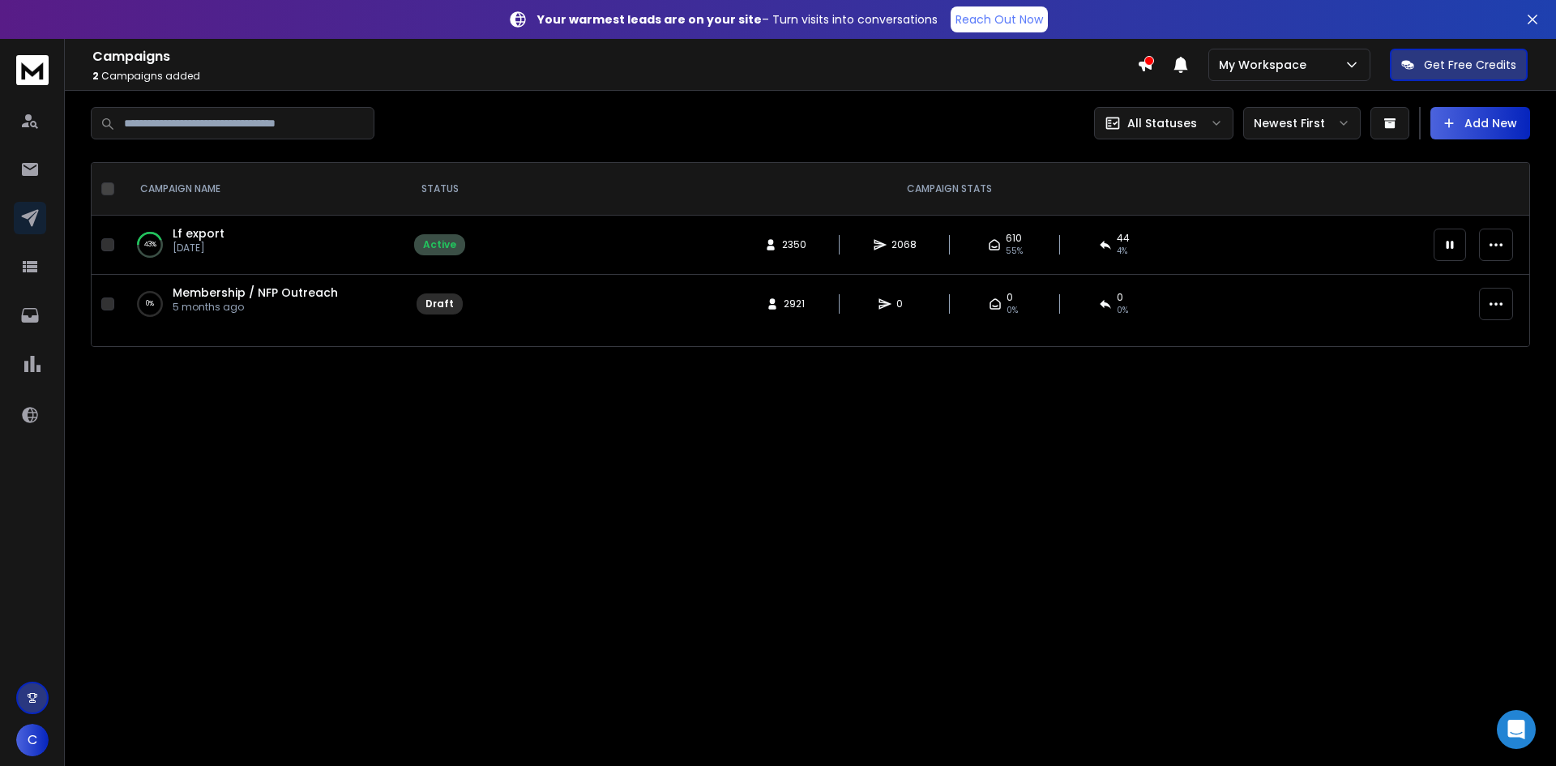
click at [1488, 253] on button "button" at bounding box center [1496, 244] width 34 height 32
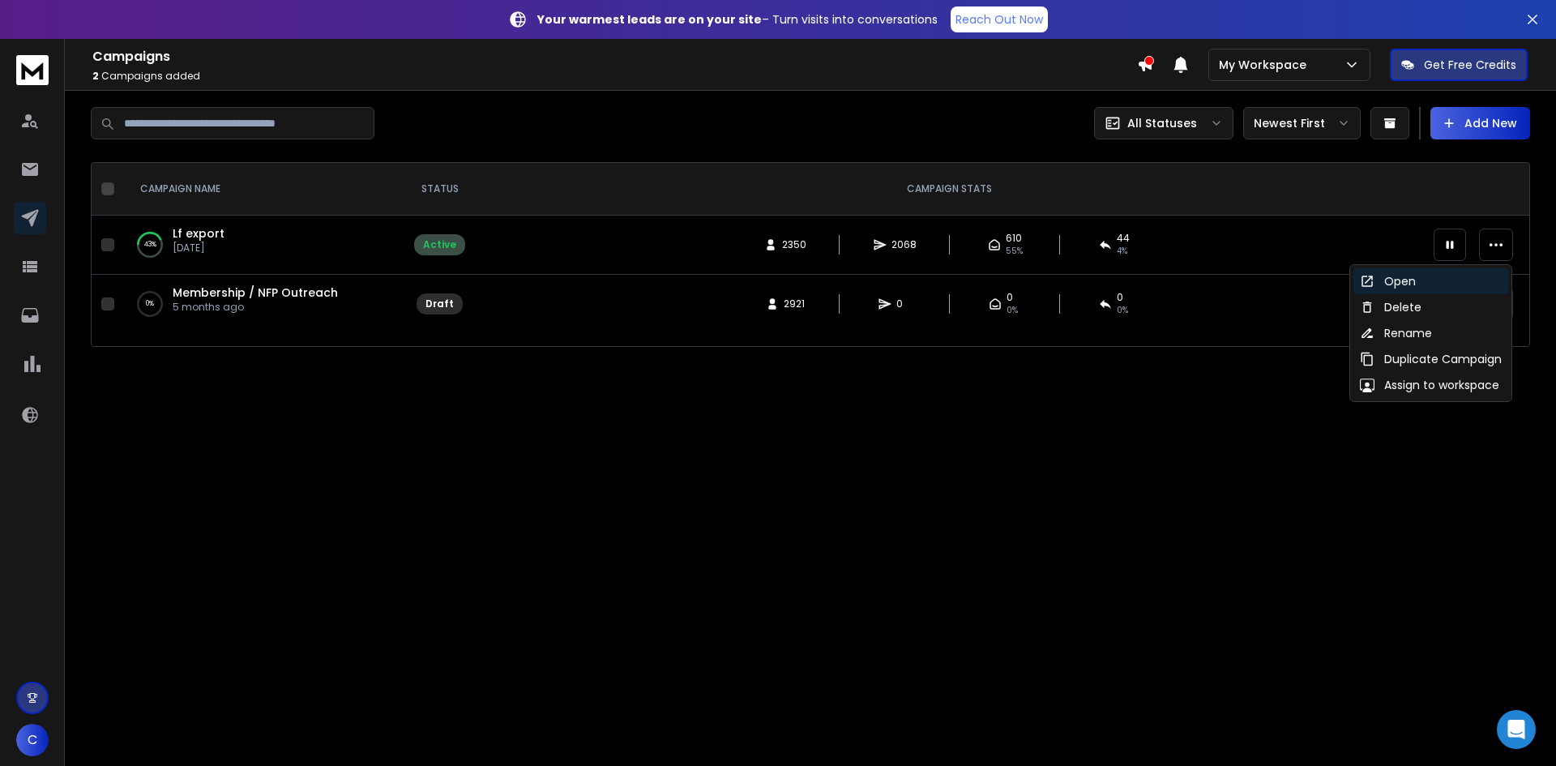
click at [1507, 239] on button "button" at bounding box center [1496, 244] width 34 height 32
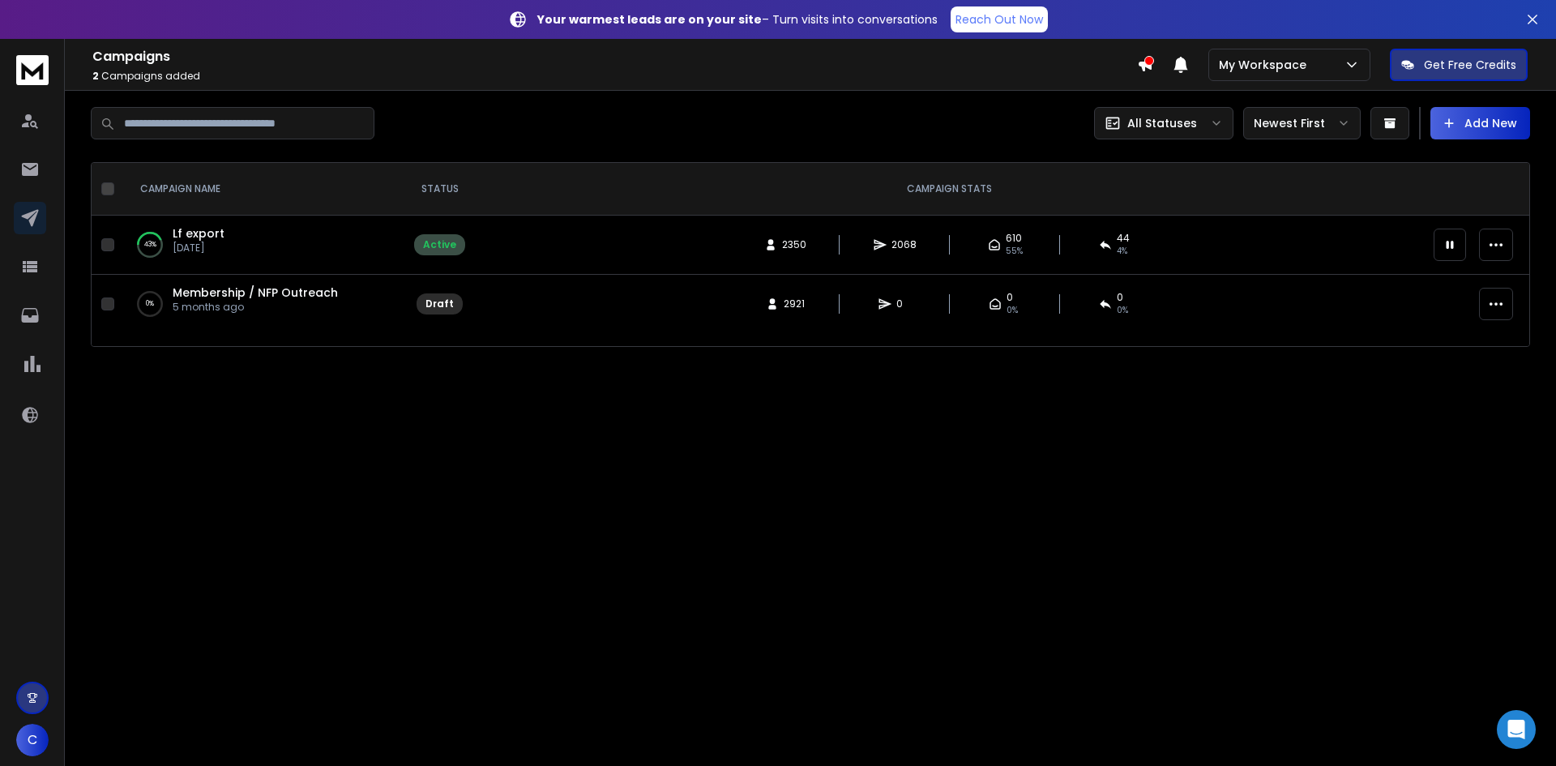
click at [186, 245] on p "[DATE]" at bounding box center [199, 247] width 52 height 13
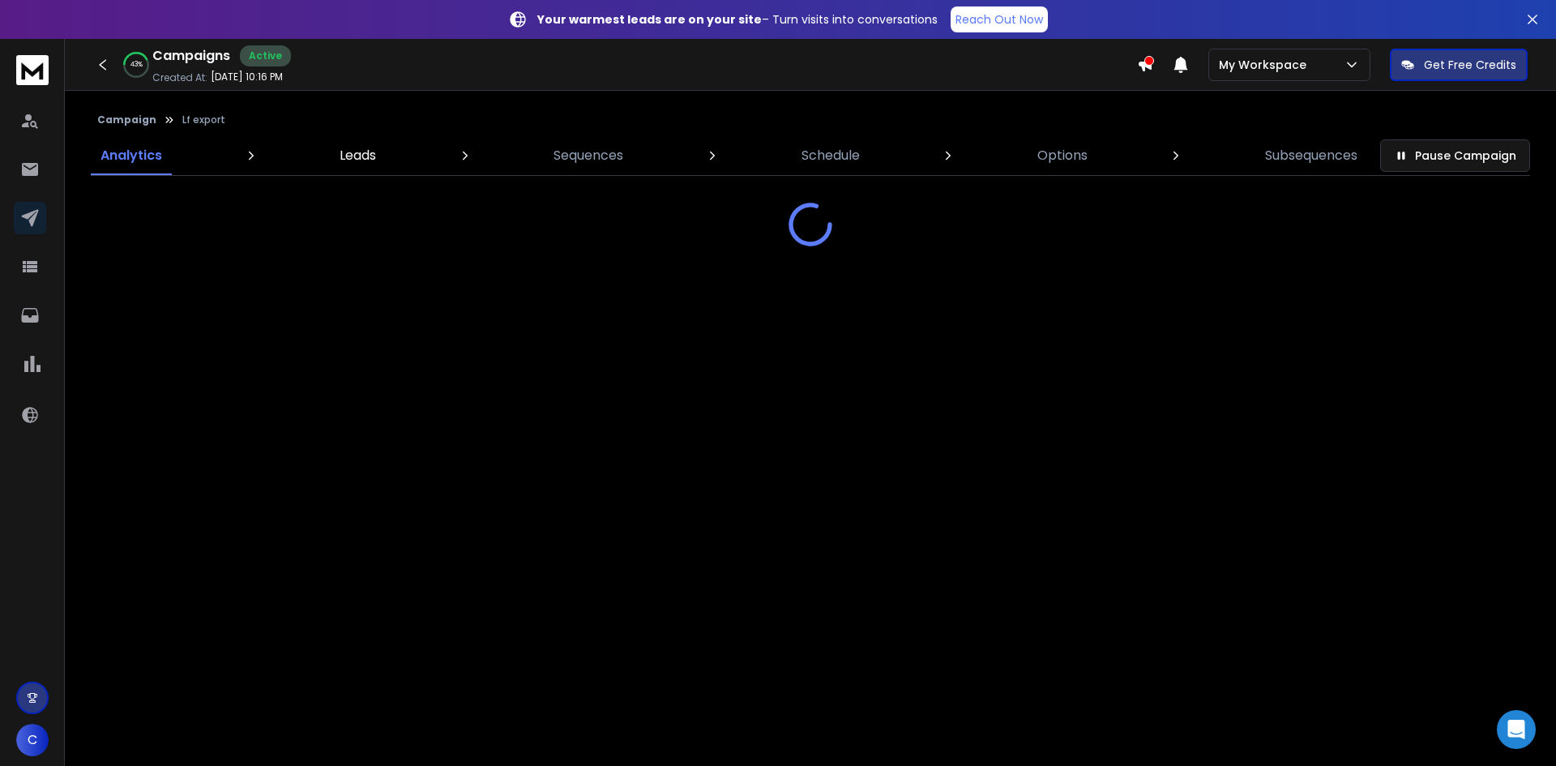
click at [374, 148] on p "Leads" at bounding box center [358, 155] width 36 height 19
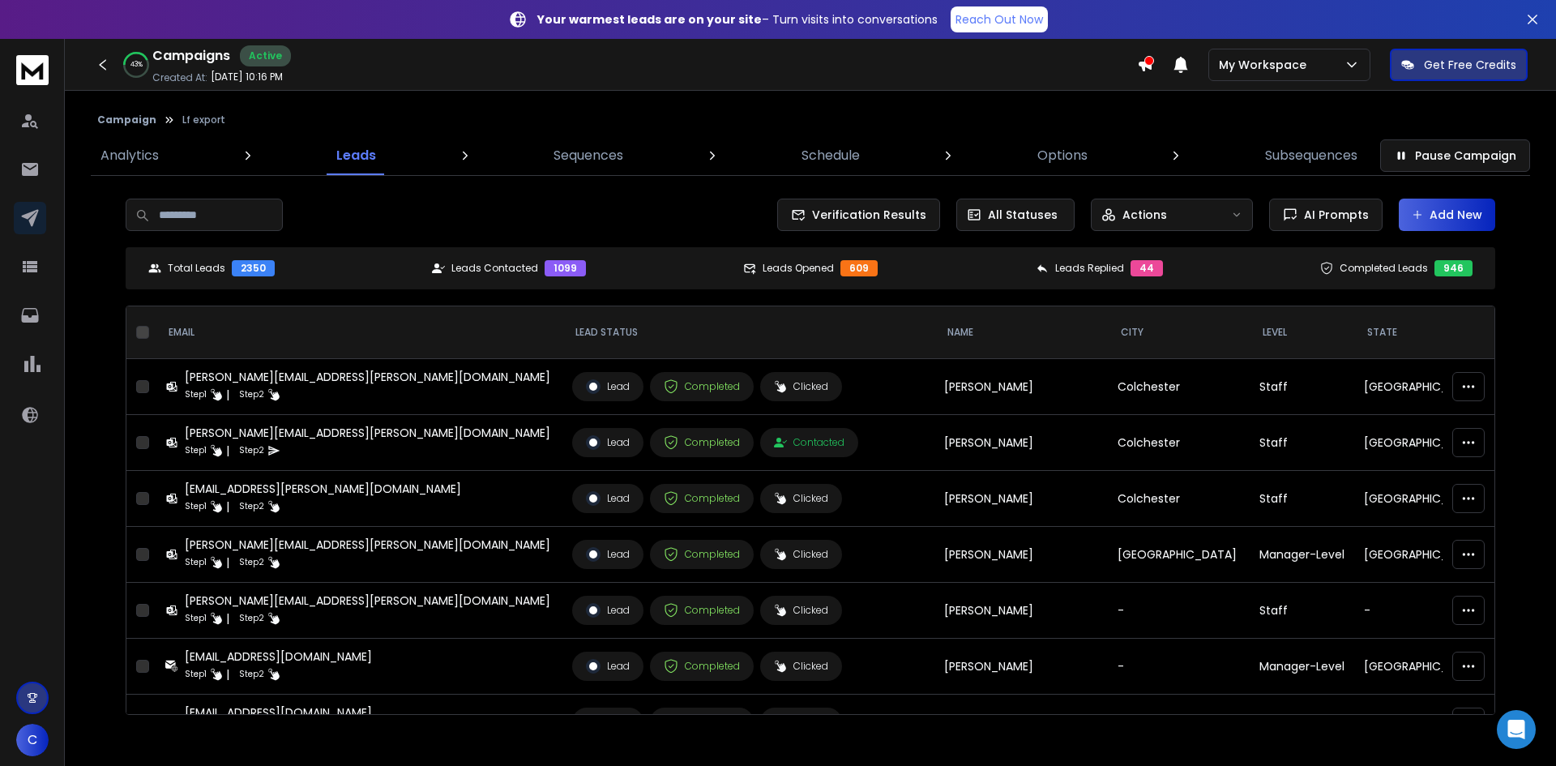
click at [197, 222] on input at bounding box center [204, 215] width 157 height 32
paste input "**********"
type input "**********"
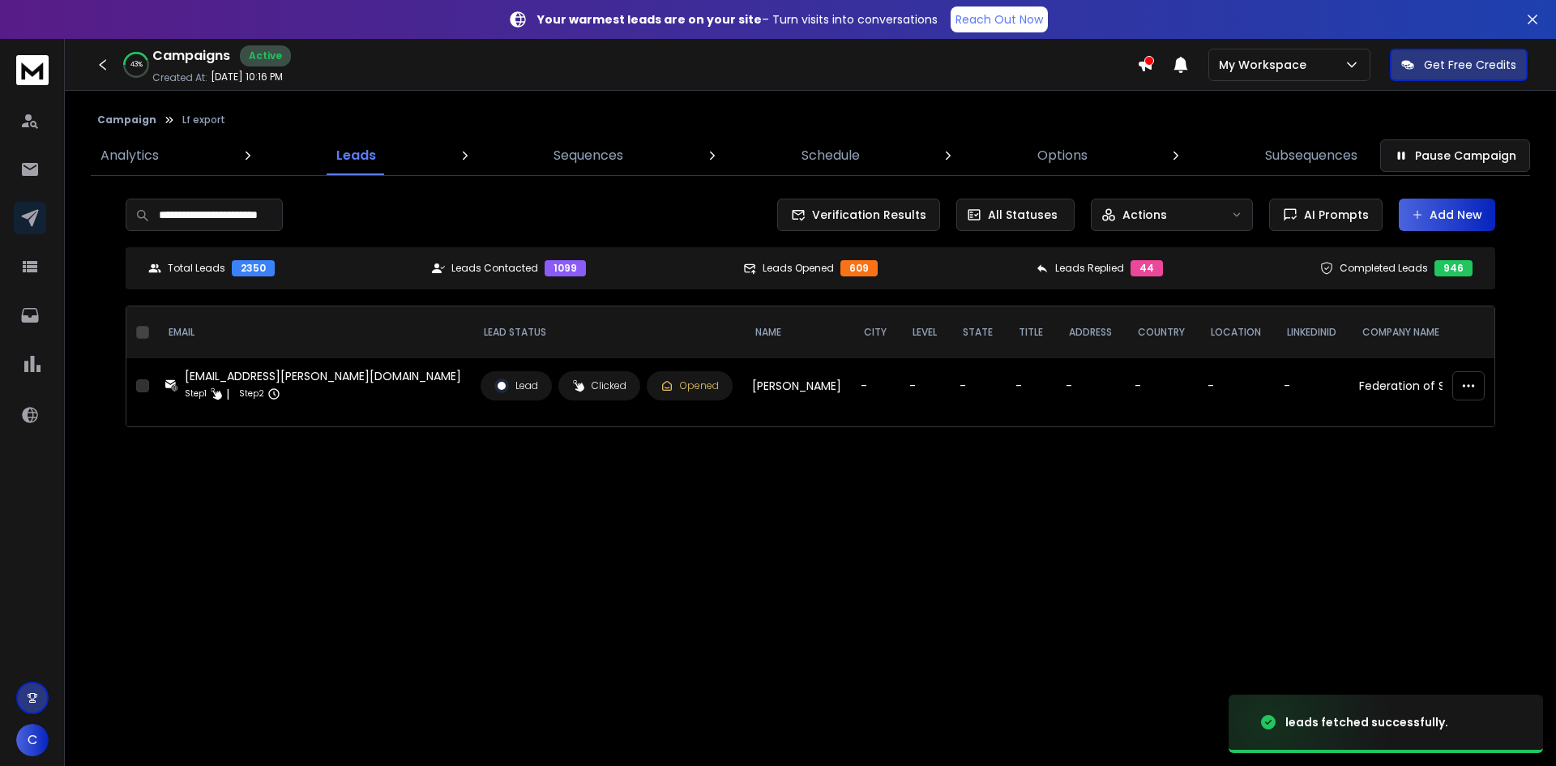
click at [1466, 389] on icon "button" at bounding box center [1468, 385] width 15 height 15
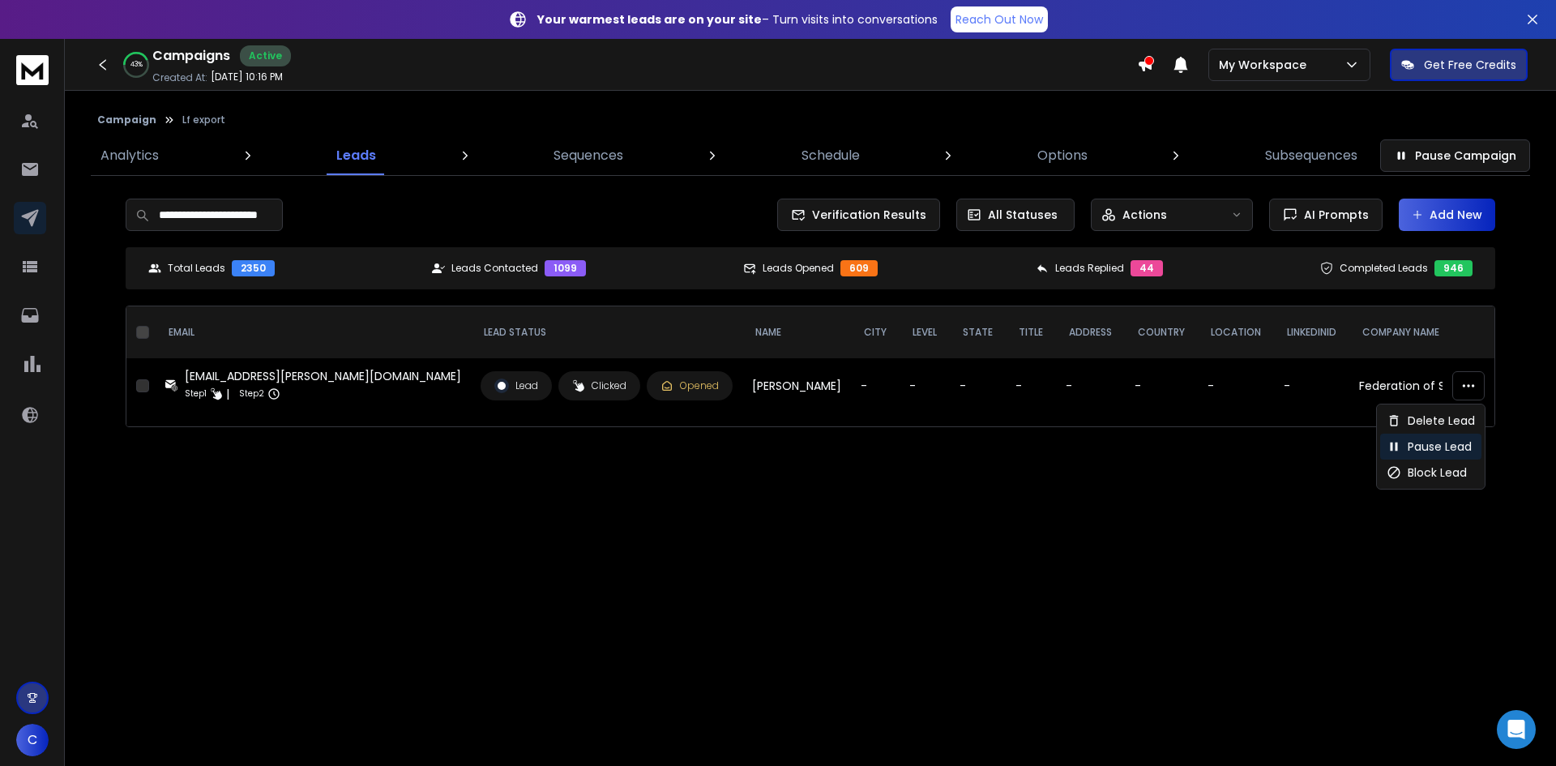
click at [1463, 454] on p "Pause Lead" at bounding box center [1439, 446] width 64 height 16
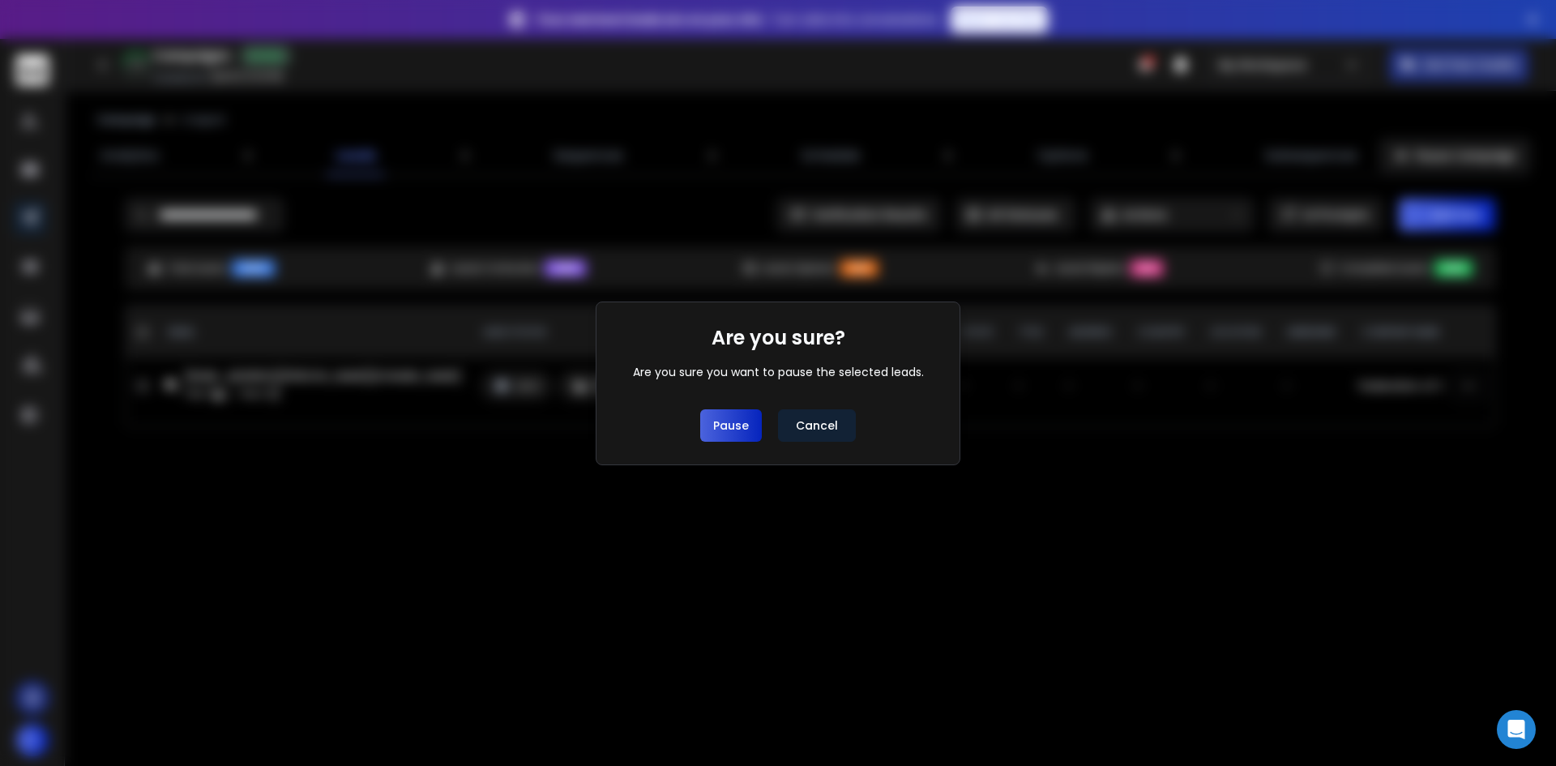
click at [745, 428] on button "Pause" at bounding box center [731, 425] width 62 height 32
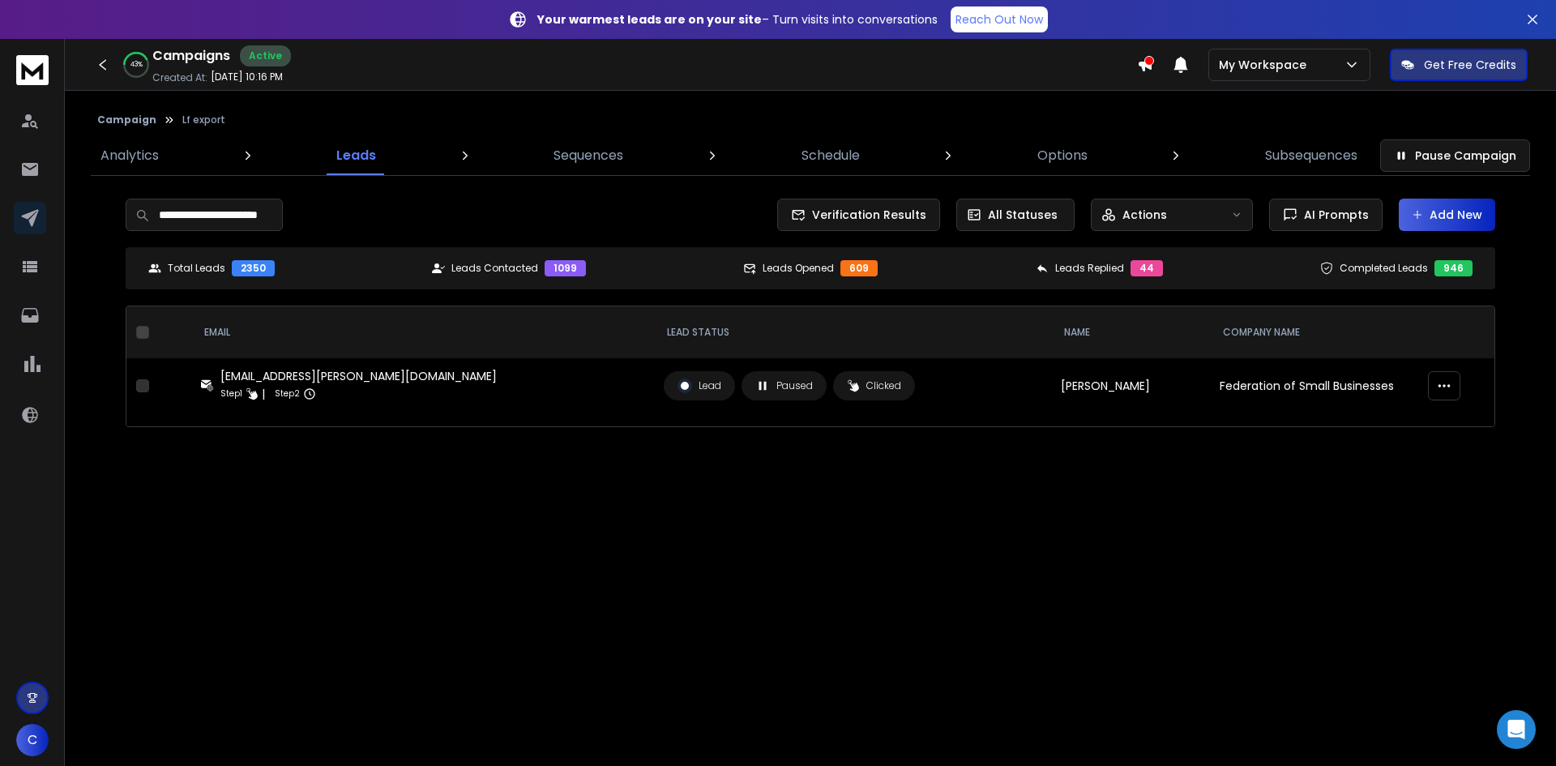
click at [283, 371] on div "[EMAIL_ADDRESS][PERSON_NAME][DOMAIN_NAME]" at bounding box center [358, 376] width 276 height 16
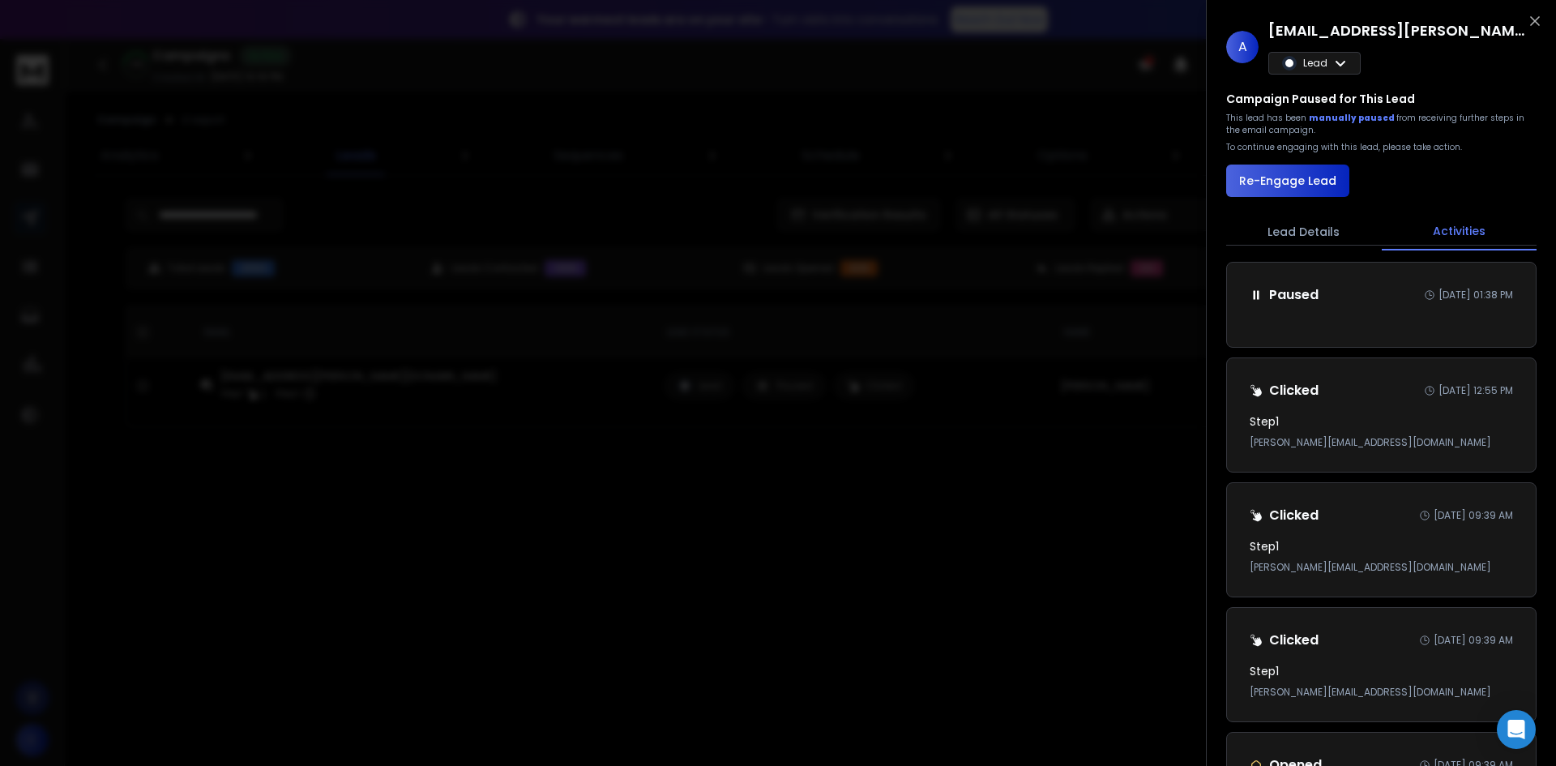
click at [1469, 230] on button "Activities" at bounding box center [1460, 231] width 156 height 37
click at [1527, 18] on icon "button" at bounding box center [1535, 21] width 16 height 16
